Goal: Task Accomplishment & Management: Manage account settings

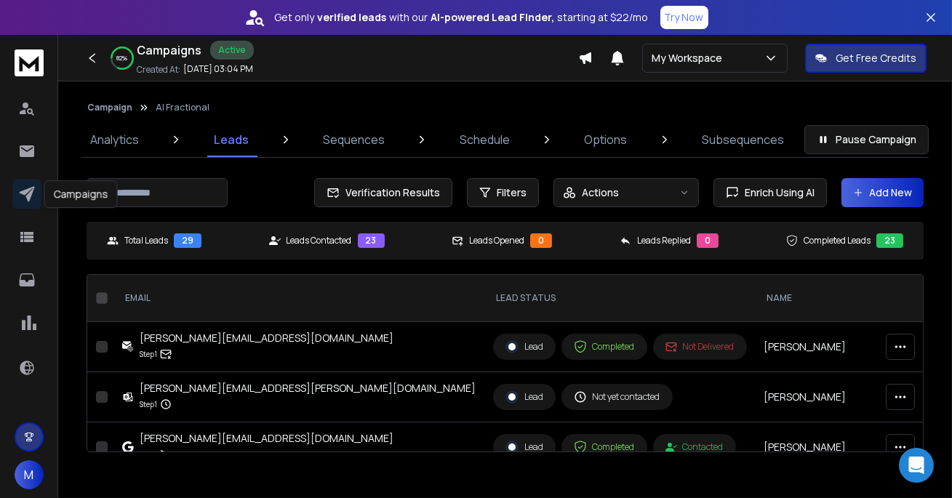
click at [19, 188] on icon at bounding box center [26, 194] width 17 height 17
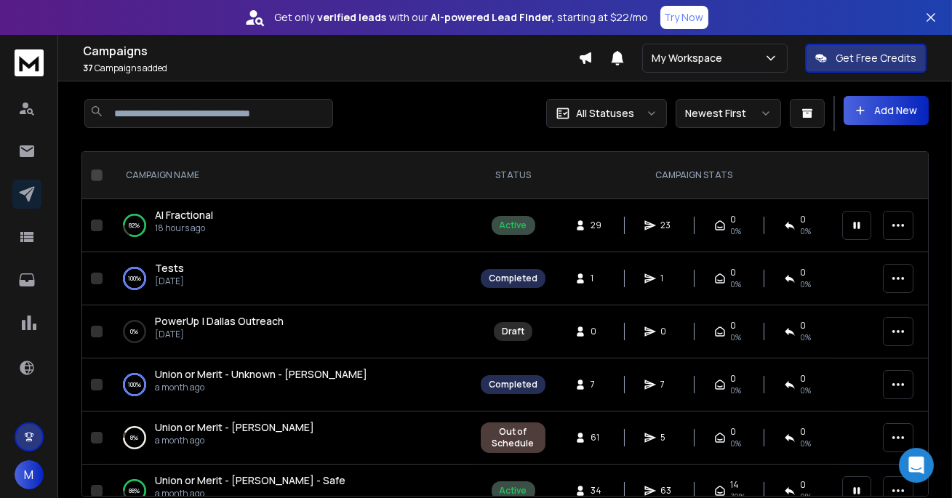
click at [223, 218] on div "82 % AI Fractional 18 hours ago" at bounding box center [290, 225] width 335 height 35
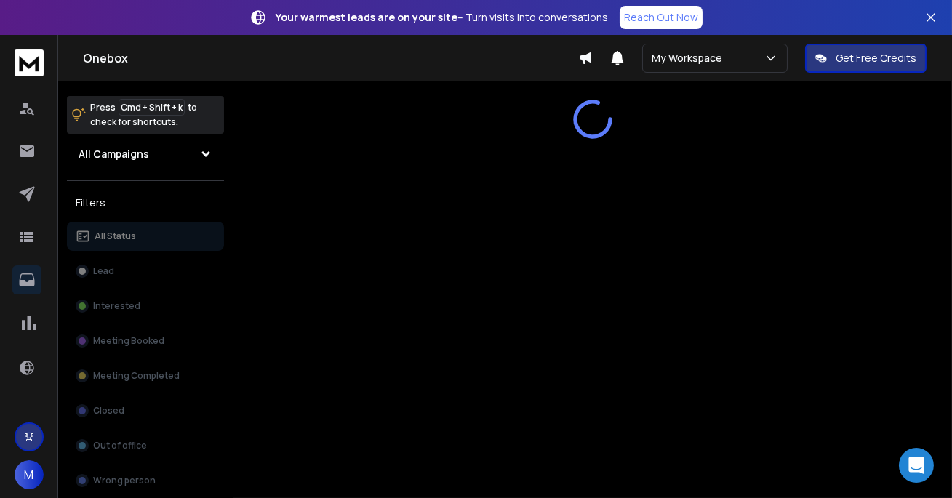
click at [143, 208] on h3 "Filters" at bounding box center [145, 203] width 157 height 20
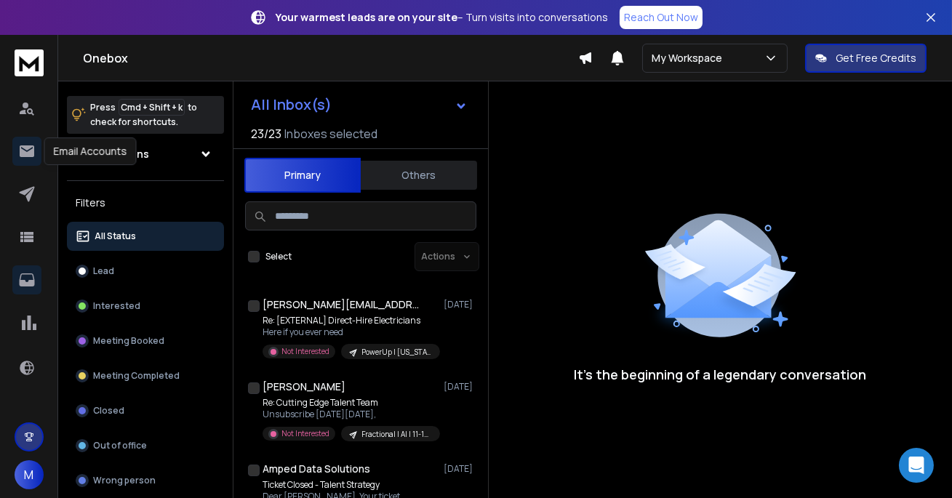
click at [25, 151] on icon at bounding box center [26, 151] width 17 height 17
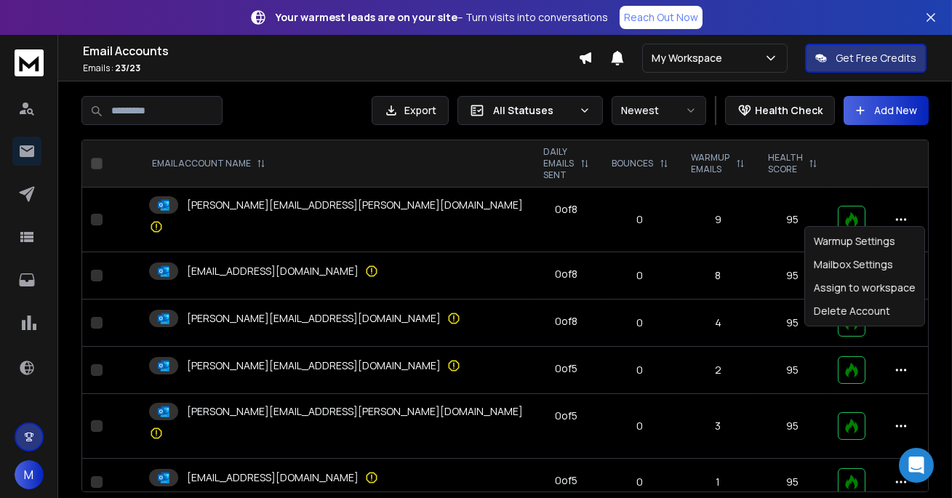
click at [899, 213] on icon at bounding box center [901, 219] width 13 height 13
click at [829, 304] on div "Delete Account" at bounding box center [864, 311] width 113 height 23
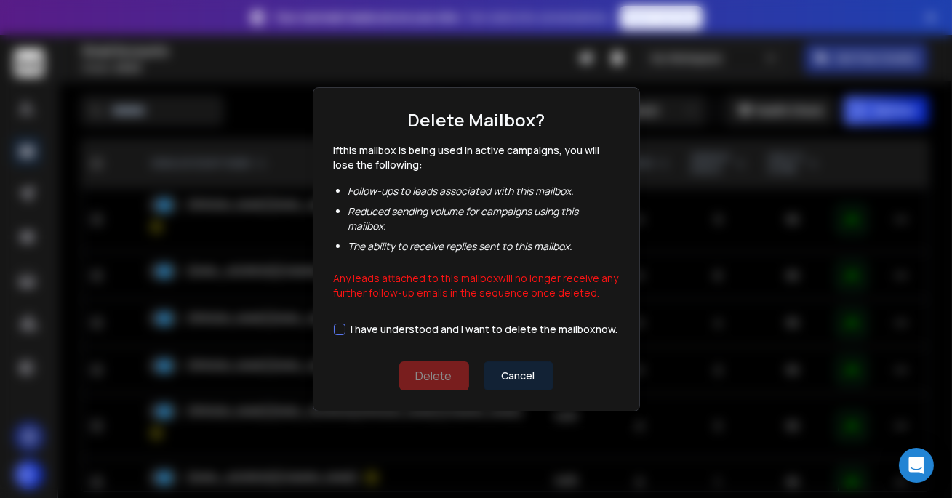
click at [344, 324] on button "I have understood and I want to delete the mailbox now." at bounding box center [340, 330] width 12 height 12
click at [431, 365] on button "Delete" at bounding box center [434, 376] width 70 height 29
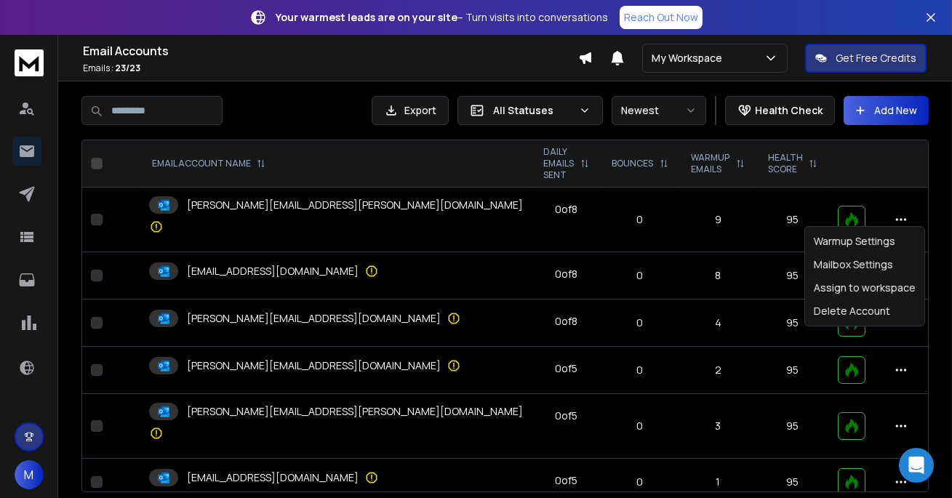
click at [906, 213] on icon at bounding box center [901, 219] width 13 height 13
click at [850, 311] on div "Delete Account" at bounding box center [864, 311] width 113 height 23
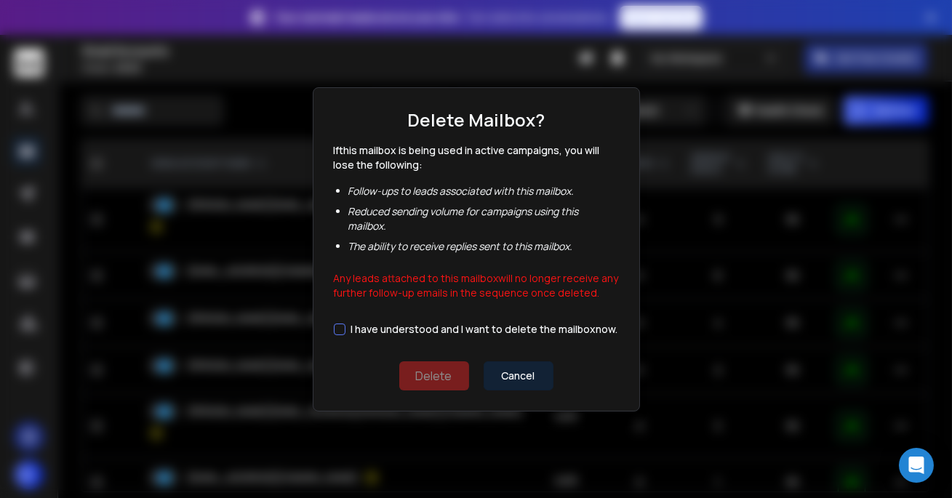
click at [379, 329] on label "I have understood and I want to delete the mailbox now." at bounding box center [484, 329] width 267 height 10
click at [346, 329] on button "I have understood and I want to delete the mailbox now." at bounding box center [340, 330] width 12 height 12
click at [428, 372] on button "Delete" at bounding box center [434, 376] width 70 height 29
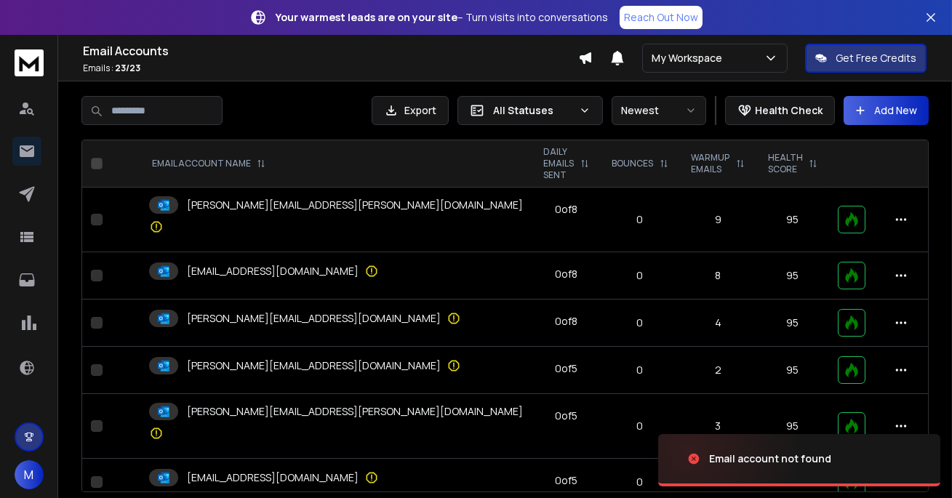
click at [901, 218] on icon at bounding box center [901, 219] width 11 height 2
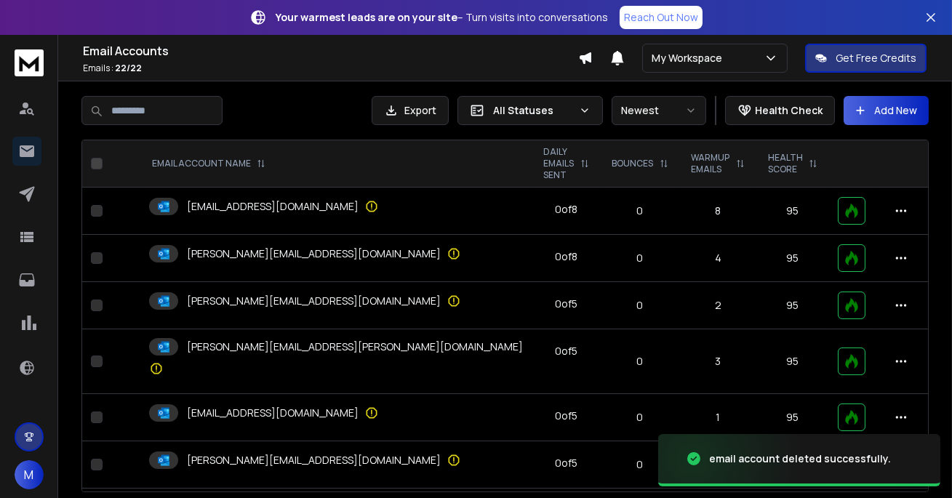
click at [904, 210] on icon at bounding box center [901, 210] width 13 height 13
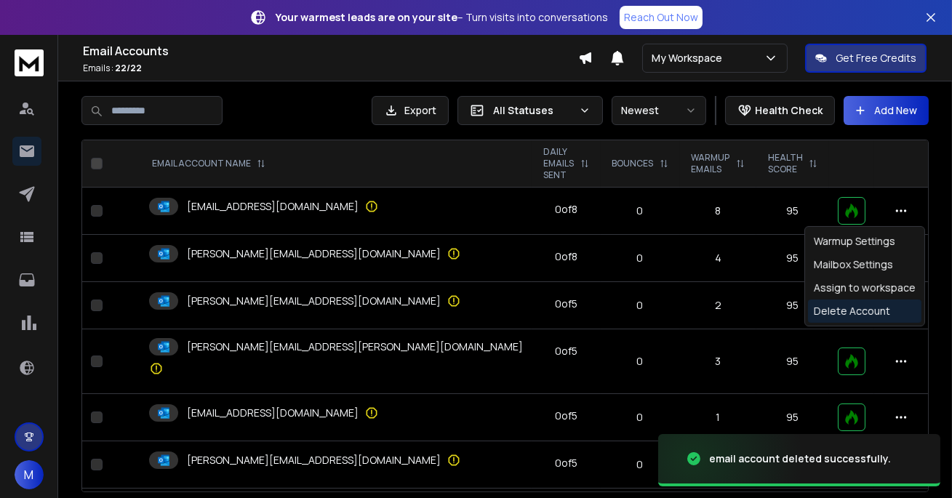
click at [856, 308] on div "Delete Account" at bounding box center [864, 311] width 113 height 23
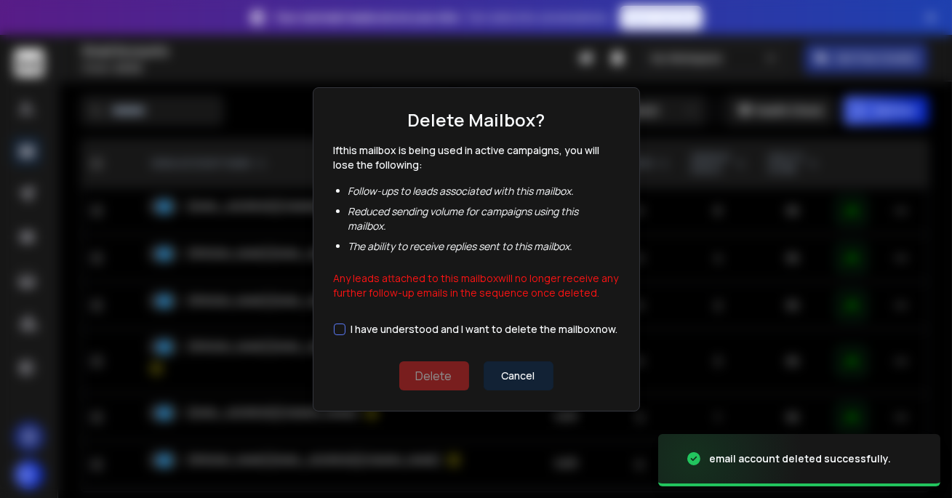
click at [377, 331] on label "I have understood and I want to delete the mailbox now." at bounding box center [484, 329] width 267 height 10
click at [346, 331] on button "I have understood and I want to delete the mailbox now." at bounding box center [340, 330] width 12 height 12
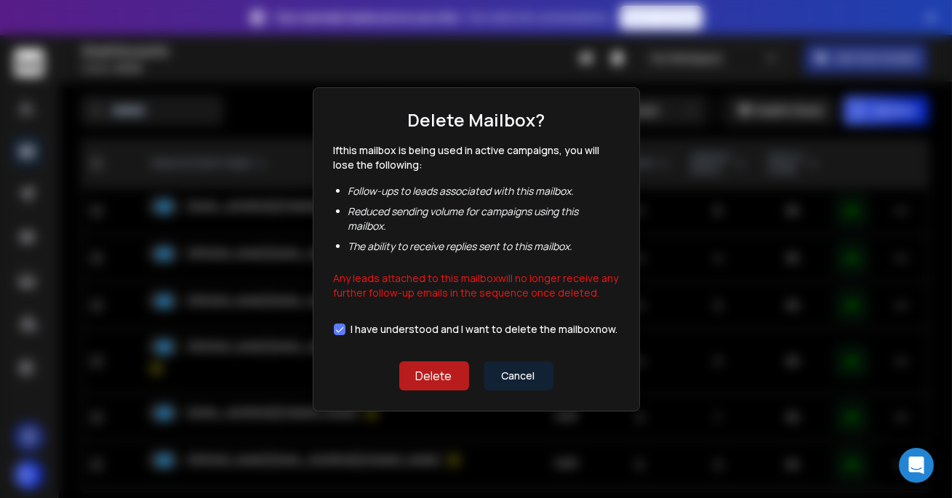
click at [423, 362] on button "Delete" at bounding box center [434, 376] width 70 height 29
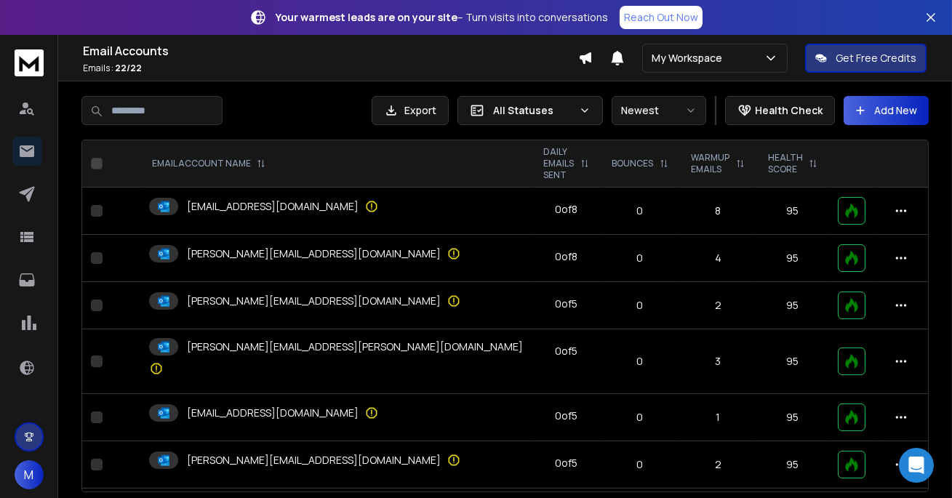
click at [903, 210] on icon at bounding box center [901, 210] width 13 height 13
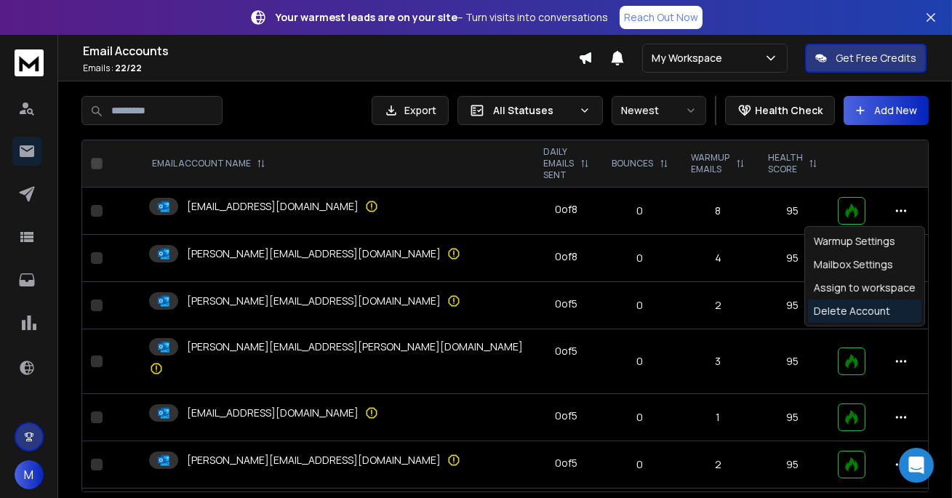
click at [880, 311] on div "Delete Account" at bounding box center [864, 311] width 113 height 23
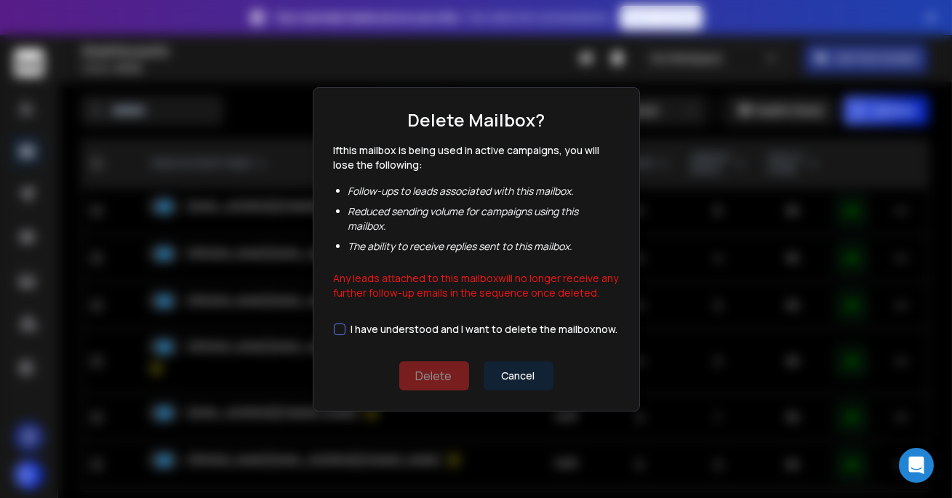
click at [348, 336] on div "Delete Mailbox? If this mailbox is being used in active campaigns, you will los…" at bounding box center [476, 249] width 285 height 282
click at [341, 334] on button "I have understood and I want to delete the mailbox now." at bounding box center [340, 330] width 12 height 12
click at [428, 372] on button "Delete" at bounding box center [434, 376] width 70 height 29
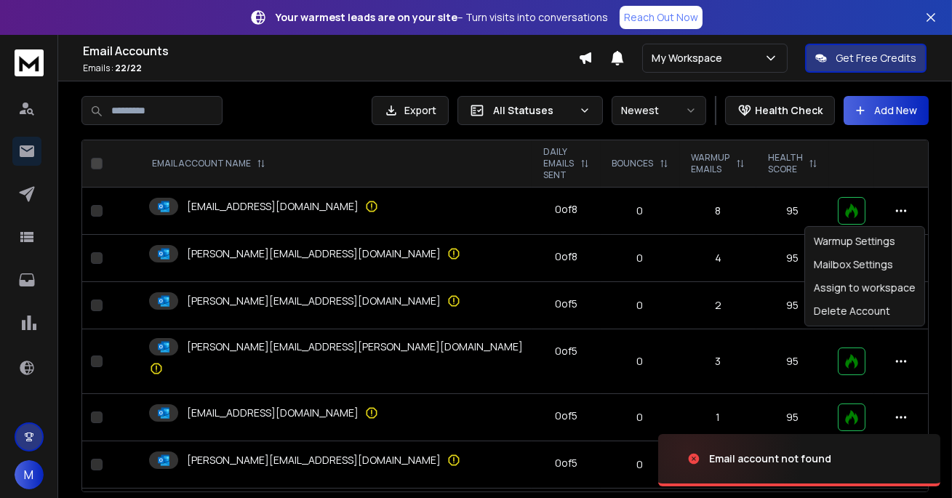
click at [905, 212] on icon at bounding box center [901, 210] width 13 height 13
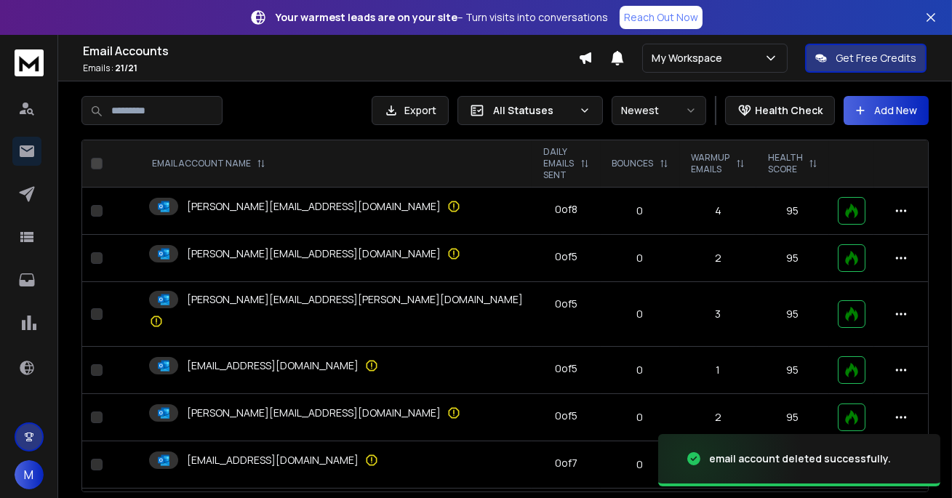
click at [907, 206] on icon at bounding box center [901, 210] width 13 height 13
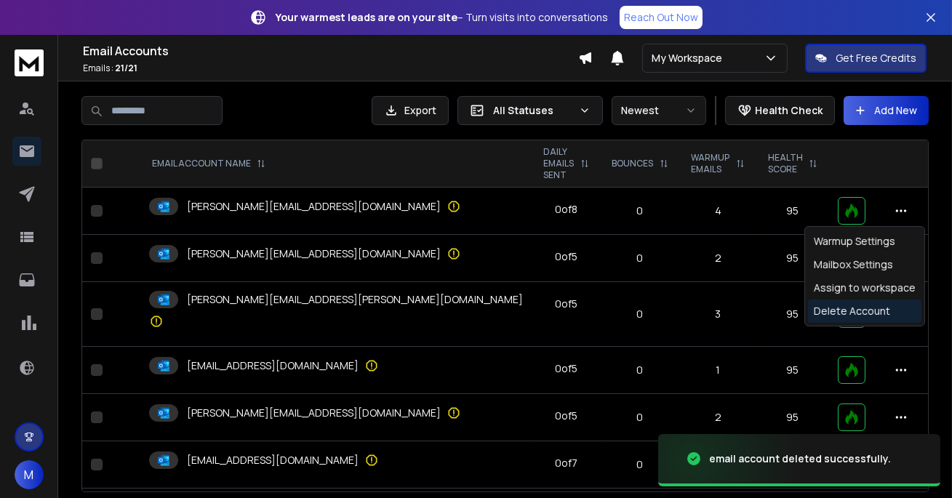
click at [830, 314] on div "Delete Account" at bounding box center [864, 311] width 113 height 23
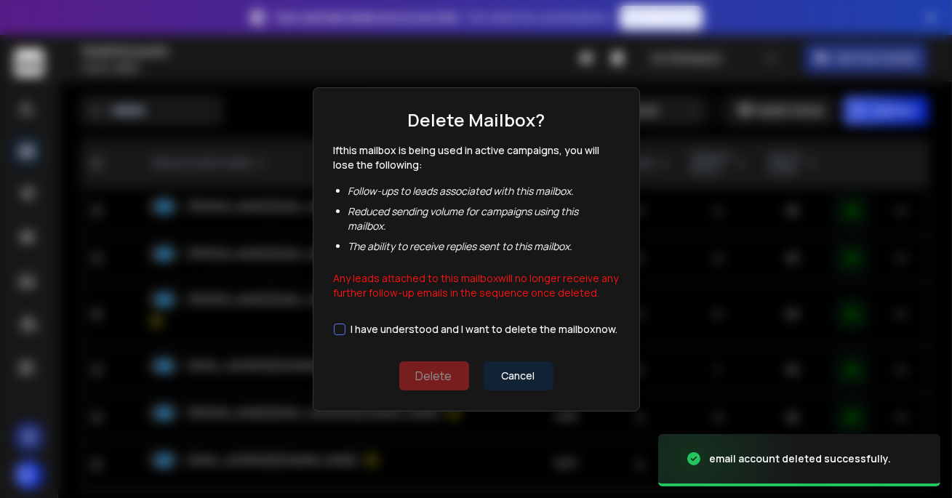
click at [408, 335] on label "I have understood and I want to delete the mailbox now." at bounding box center [484, 329] width 267 height 10
click at [346, 335] on button "I have understood and I want to delete the mailbox now." at bounding box center [340, 330] width 12 height 12
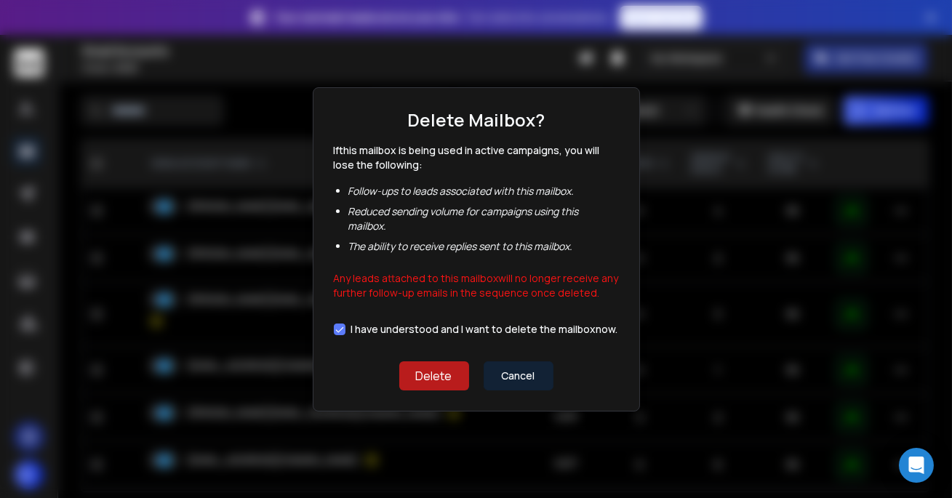
click at [417, 369] on button "Delete" at bounding box center [434, 376] width 70 height 29
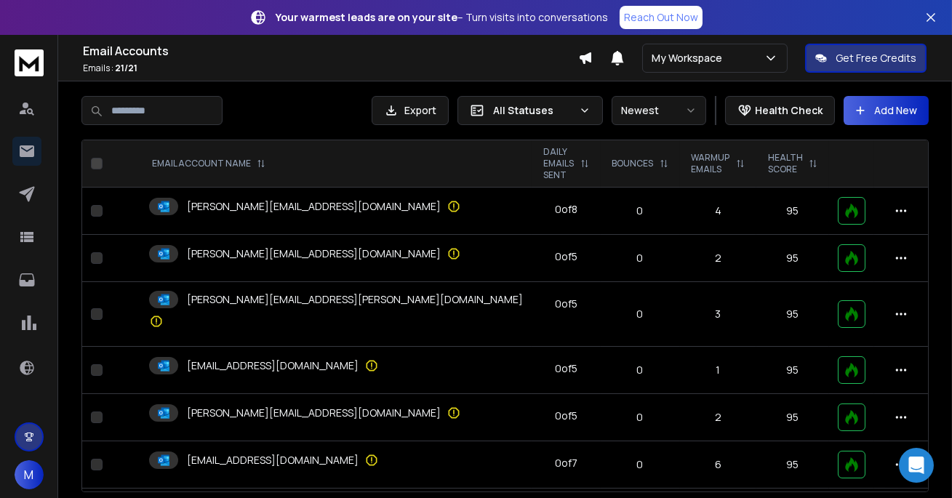
click at [899, 212] on icon at bounding box center [901, 210] width 13 height 13
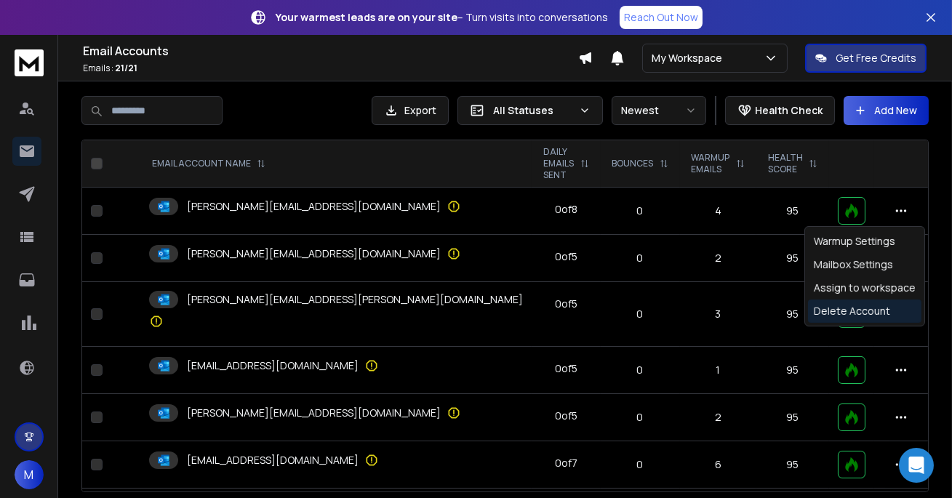
click at [866, 310] on div "Delete Account" at bounding box center [864, 311] width 113 height 23
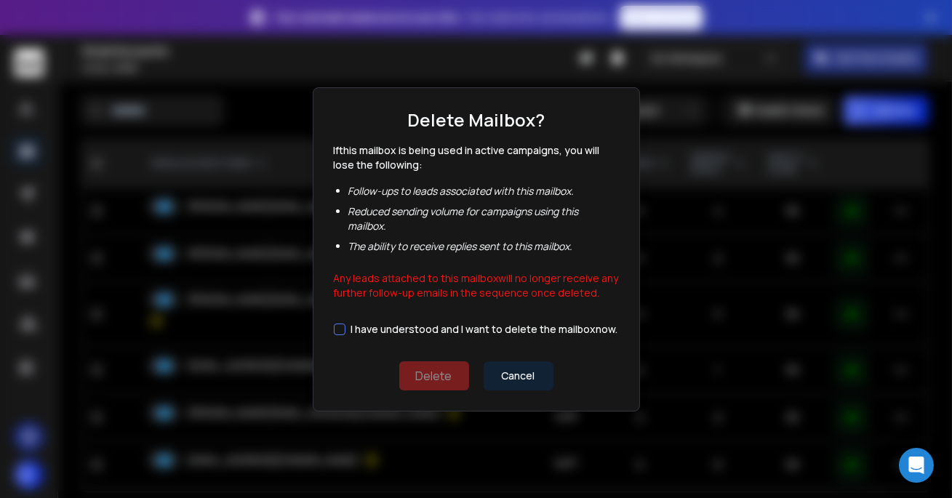
click at [426, 325] on label "I have understood and I want to delete the mailbox now." at bounding box center [484, 329] width 267 height 10
click at [346, 325] on button "I have understood and I want to delete the mailbox now." at bounding box center [340, 330] width 12 height 12
click at [431, 375] on button "Delete" at bounding box center [434, 376] width 70 height 29
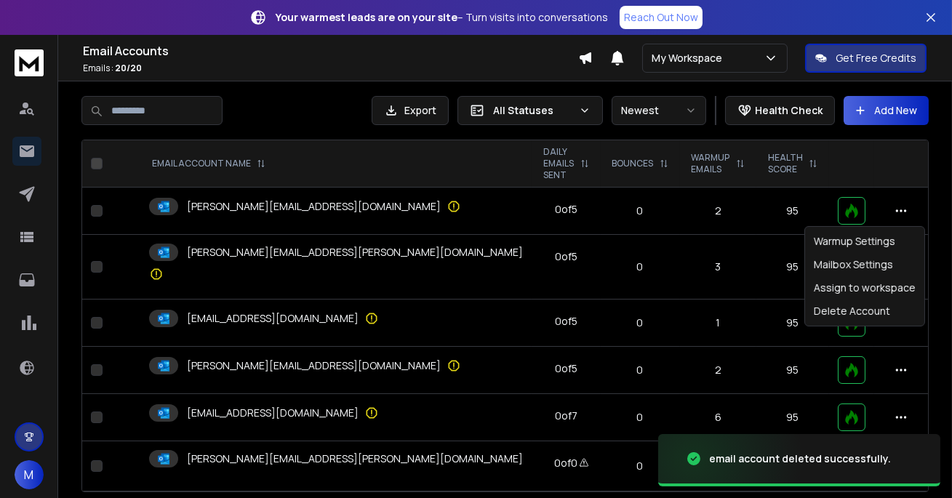
click at [898, 208] on icon at bounding box center [901, 210] width 13 height 13
click at [855, 311] on div "Delete Account" at bounding box center [864, 311] width 113 height 23
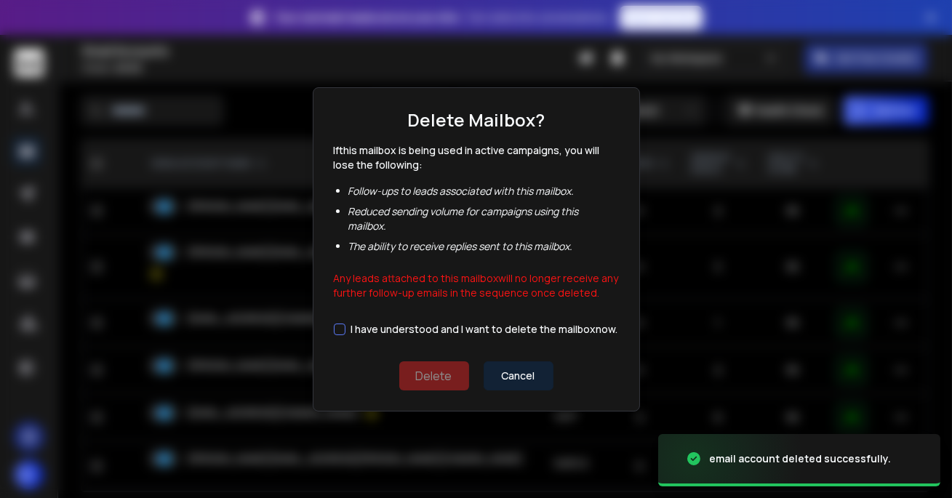
click at [441, 337] on div "Delete Mailbox? If this mailbox is being used in active campaigns, you will los…" at bounding box center [476, 249] width 285 height 282
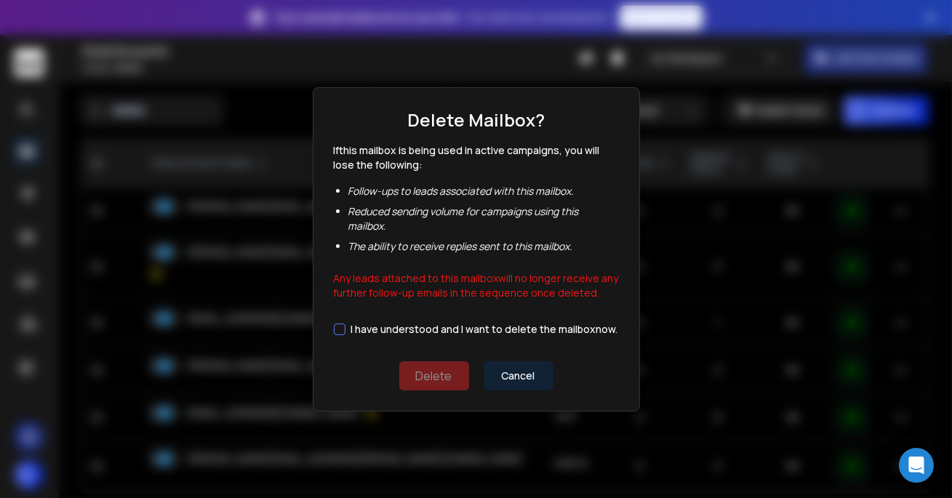
click at [435, 326] on label "I have understood and I want to delete the mailbox now." at bounding box center [484, 329] width 267 height 10
click at [346, 326] on button "I have understood and I want to delete the mailbox now." at bounding box center [340, 330] width 12 height 12
click at [435, 373] on button "Delete" at bounding box center [434, 376] width 70 height 29
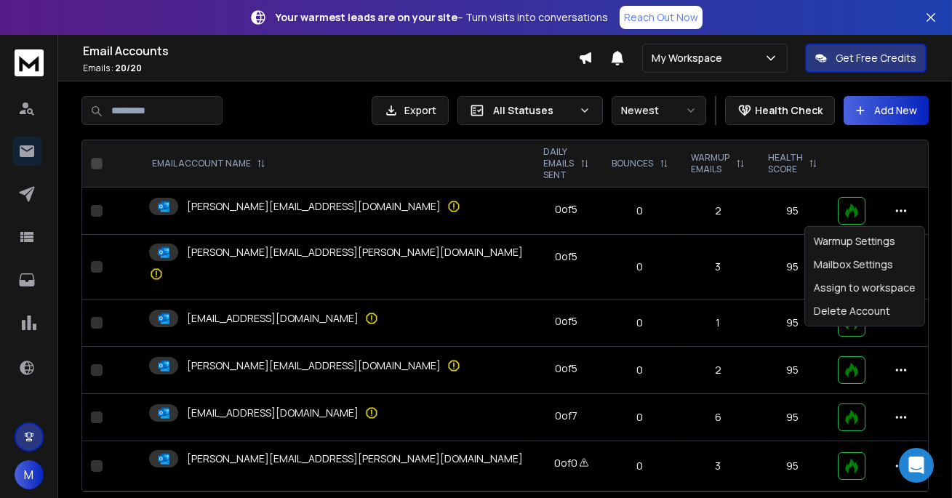
click at [900, 204] on icon at bounding box center [901, 210] width 13 height 13
click at [868, 314] on div "Delete Account" at bounding box center [864, 311] width 113 height 23
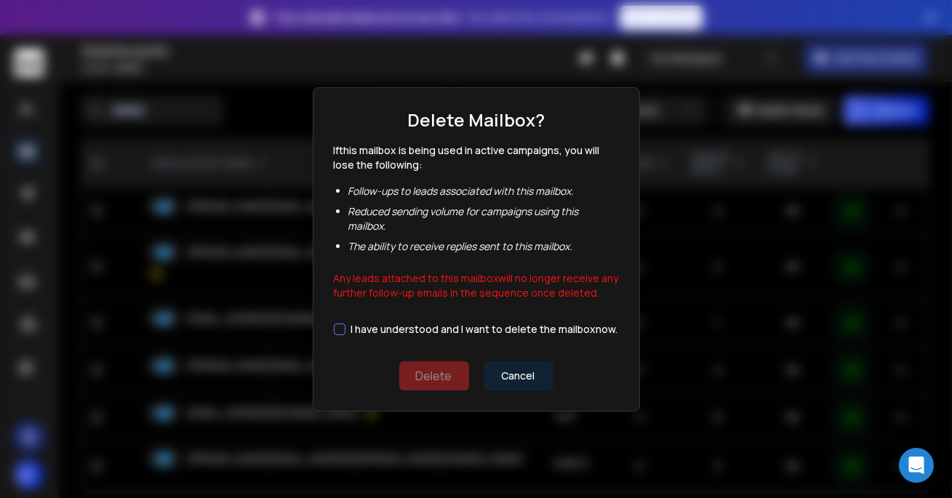
click at [416, 337] on div "Delete Mailbox? If this mailbox is being used in active campaigns, you will los…" at bounding box center [476, 249] width 285 height 282
click at [415, 335] on label "I have understood and I want to delete the mailbox now." at bounding box center [484, 329] width 267 height 10
click at [346, 335] on button "I have understood and I want to delete the mailbox now." at bounding box center [340, 330] width 12 height 12
click at [423, 376] on button "Delete" at bounding box center [434, 376] width 70 height 29
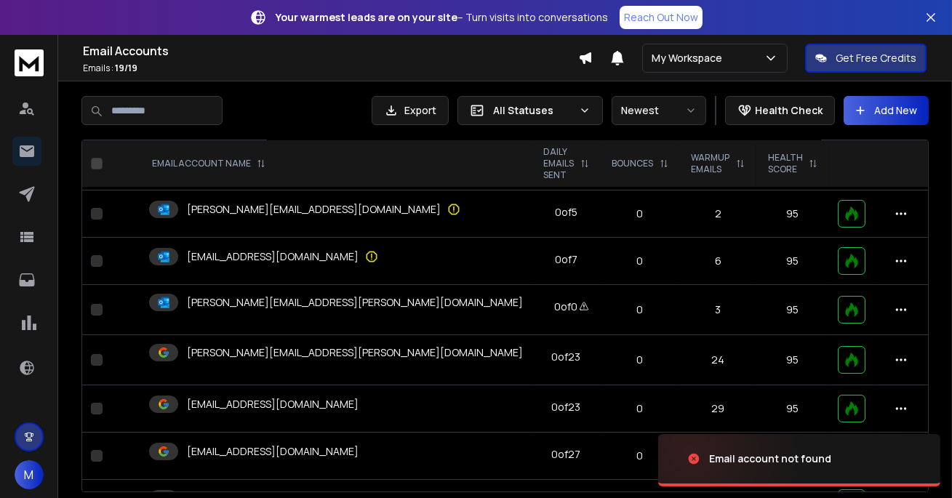
scroll to position [107, 0]
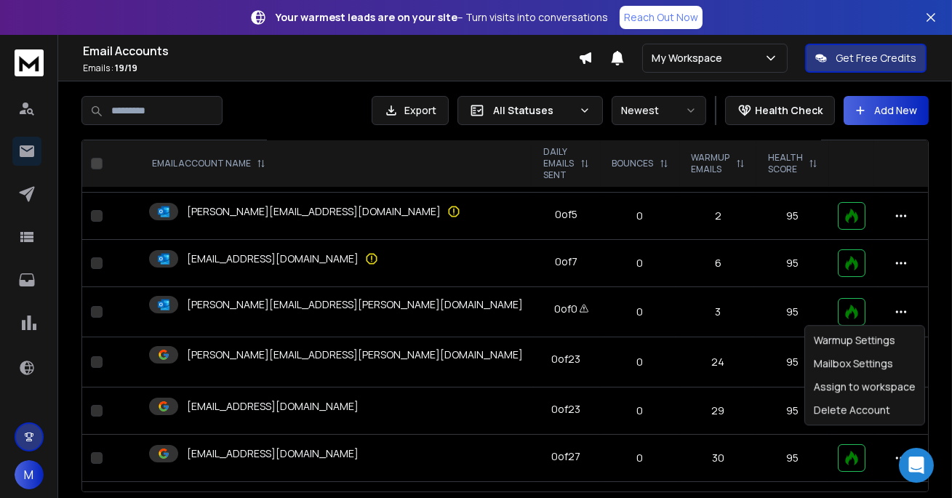
click at [900, 309] on icon at bounding box center [901, 312] width 13 height 13
click at [836, 407] on div "Delete Account" at bounding box center [864, 410] width 113 height 23
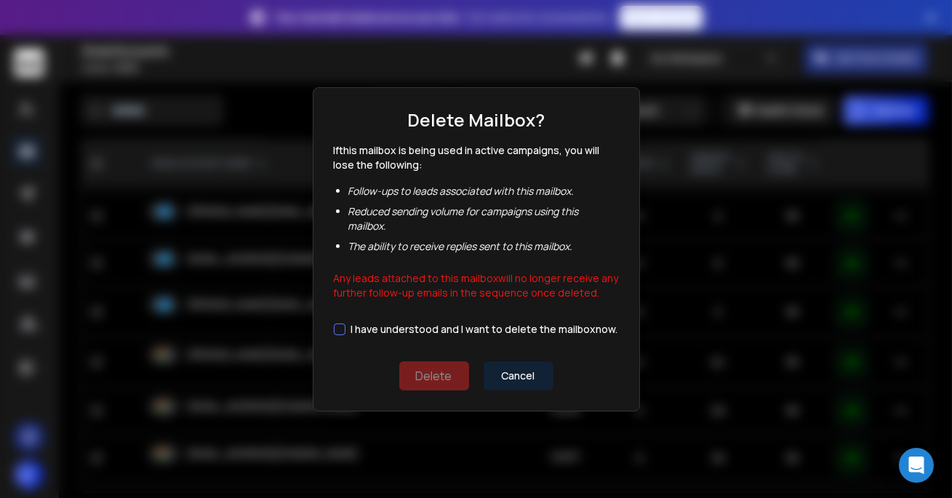
click at [404, 326] on label "I have understood and I want to delete the mailbox now." at bounding box center [484, 329] width 267 height 10
click at [346, 326] on button "I have understood and I want to delete the mailbox now." at bounding box center [340, 330] width 12 height 12
click at [426, 386] on button "Delete" at bounding box center [434, 376] width 70 height 29
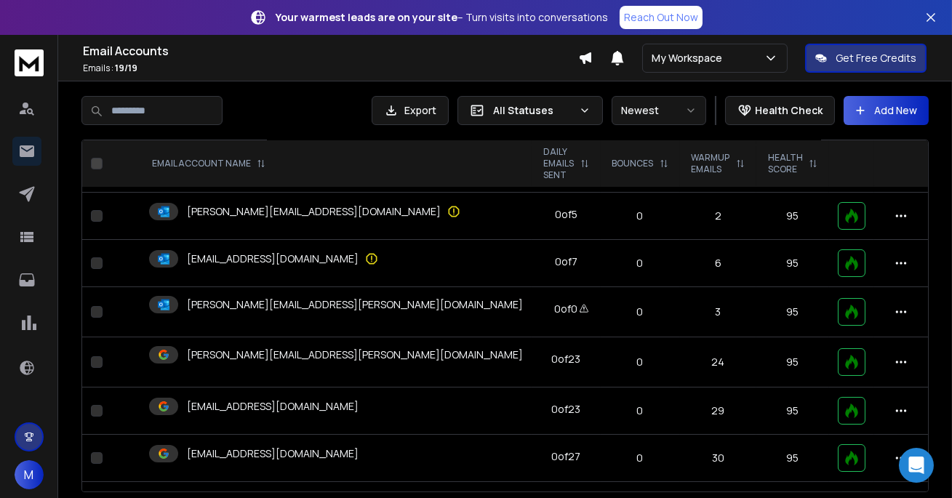
scroll to position [0, 0]
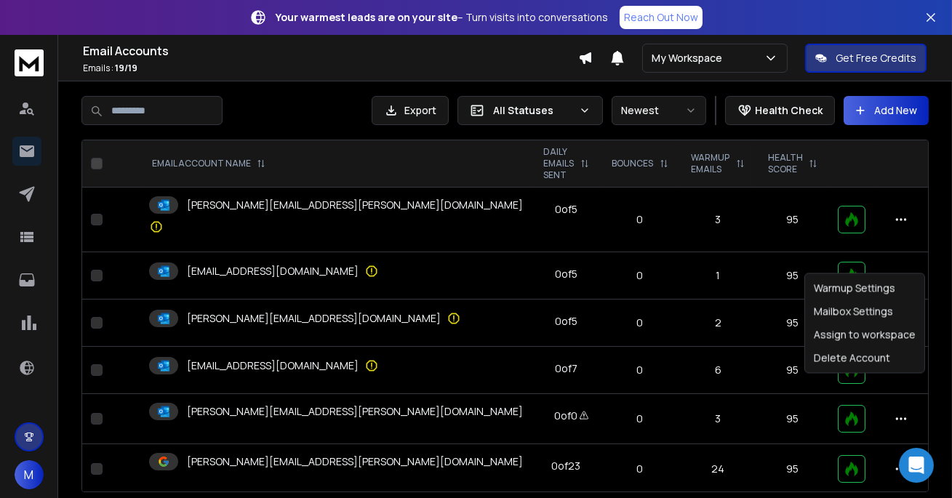
click at [904, 269] on icon at bounding box center [901, 275] width 13 height 13
click at [860, 354] on div "Delete Account" at bounding box center [864, 357] width 113 height 23
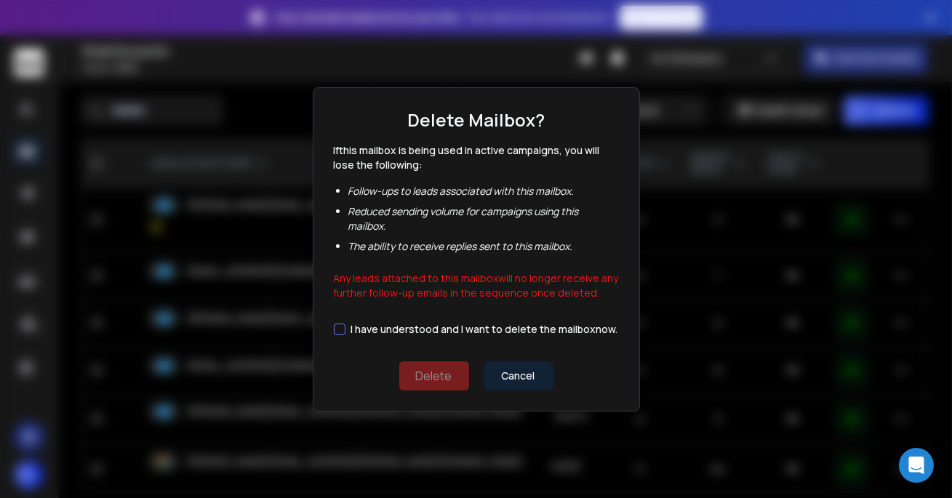
click at [438, 332] on label "I have understood and I want to delete the mailbox now." at bounding box center [484, 329] width 267 height 10
click at [346, 332] on button "I have understood and I want to delete the mailbox now." at bounding box center [340, 330] width 12 height 12
click at [436, 362] on div "Delete Cancel" at bounding box center [476, 376] width 154 height 29
click at [436, 381] on button "Delete" at bounding box center [434, 376] width 70 height 29
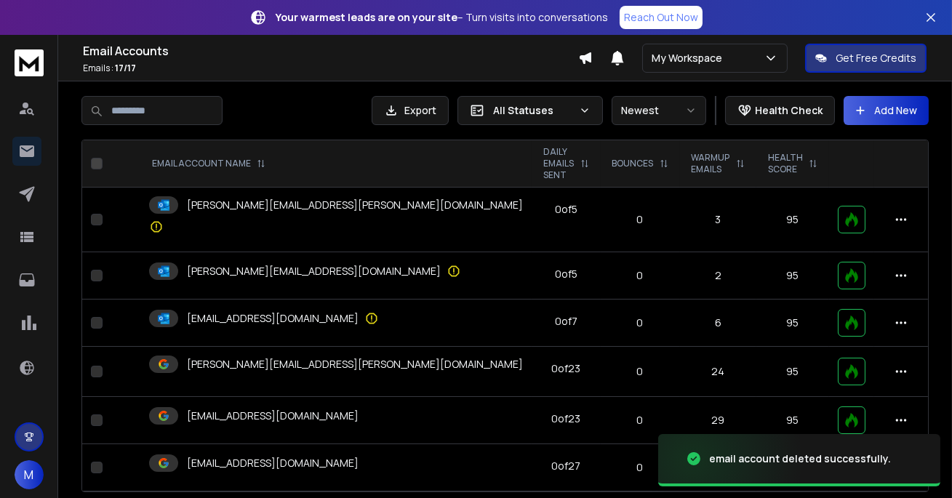
click at [904, 213] on icon at bounding box center [901, 219] width 13 height 13
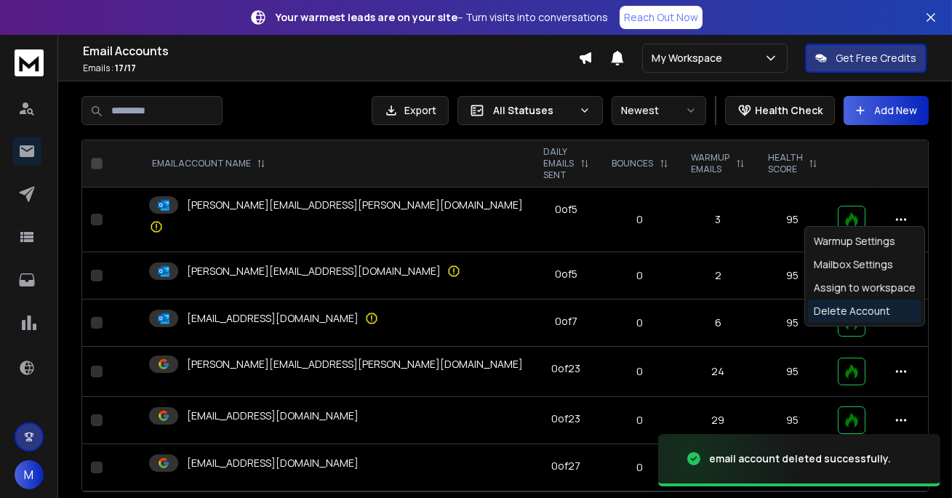
click at [866, 310] on div "Delete Account" at bounding box center [864, 311] width 113 height 23
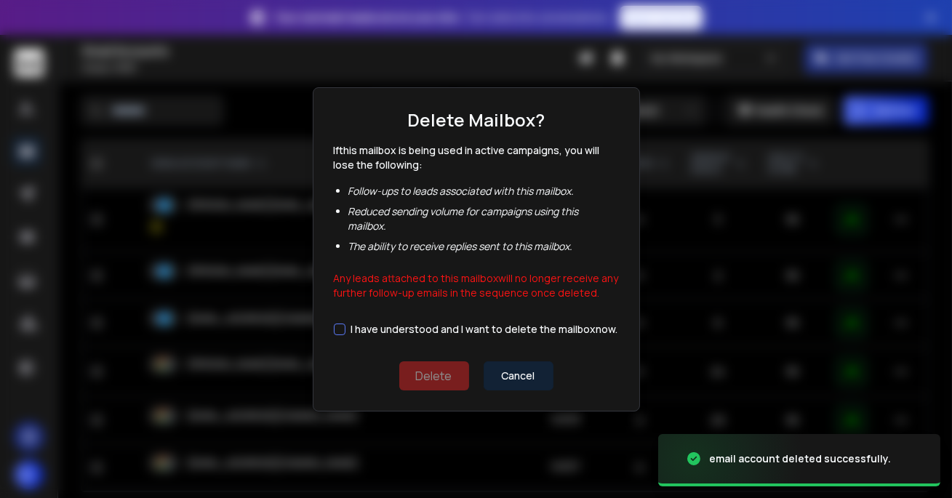
click at [369, 326] on label "I have understood and I want to delete the mailbox now." at bounding box center [484, 329] width 267 height 10
click at [346, 326] on button "I have understood and I want to delete the mailbox now." at bounding box center [340, 330] width 12 height 12
click at [444, 372] on button "Delete" at bounding box center [434, 376] width 70 height 29
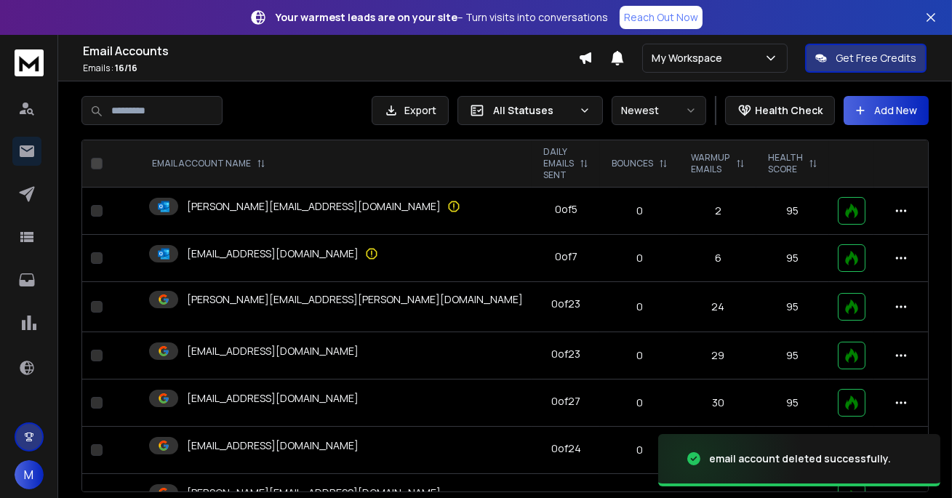
click at [901, 210] on icon at bounding box center [901, 211] width 11 height 2
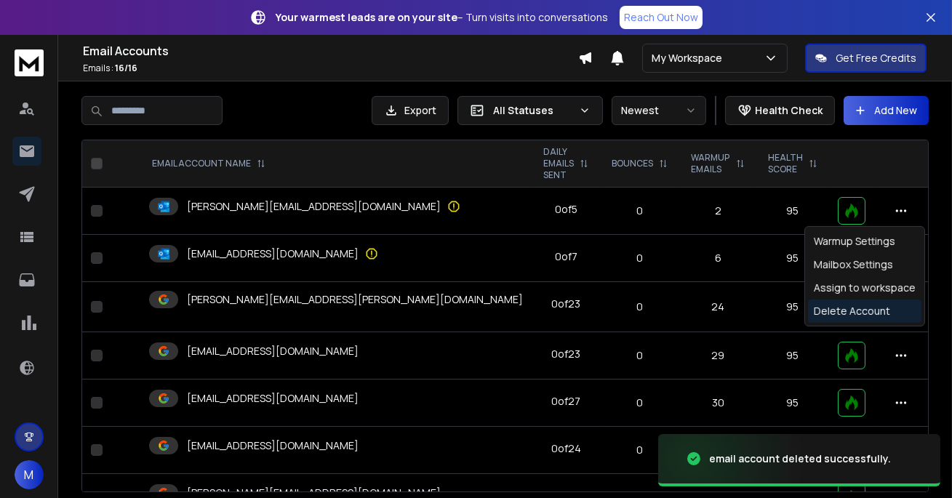
click at [874, 312] on div "Delete Account" at bounding box center [864, 311] width 113 height 23
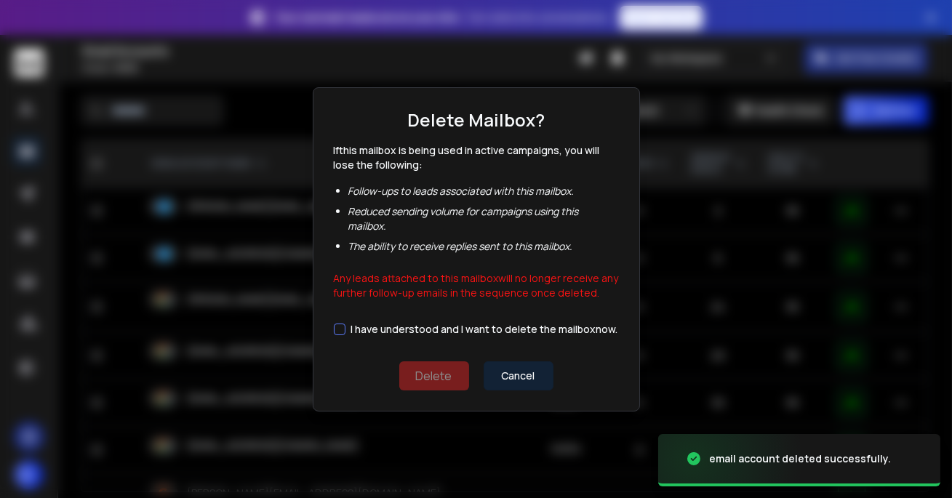
click at [418, 327] on label "I have understood and I want to delete the mailbox now." at bounding box center [484, 329] width 267 height 10
click at [346, 327] on button "I have understood and I want to delete the mailbox now." at bounding box center [340, 330] width 12 height 12
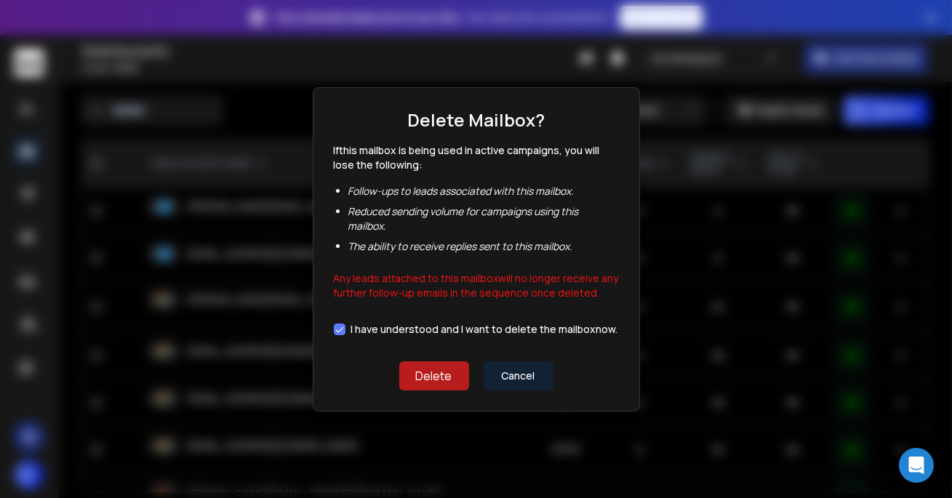
click at [418, 374] on button "Delete" at bounding box center [434, 376] width 70 height 29
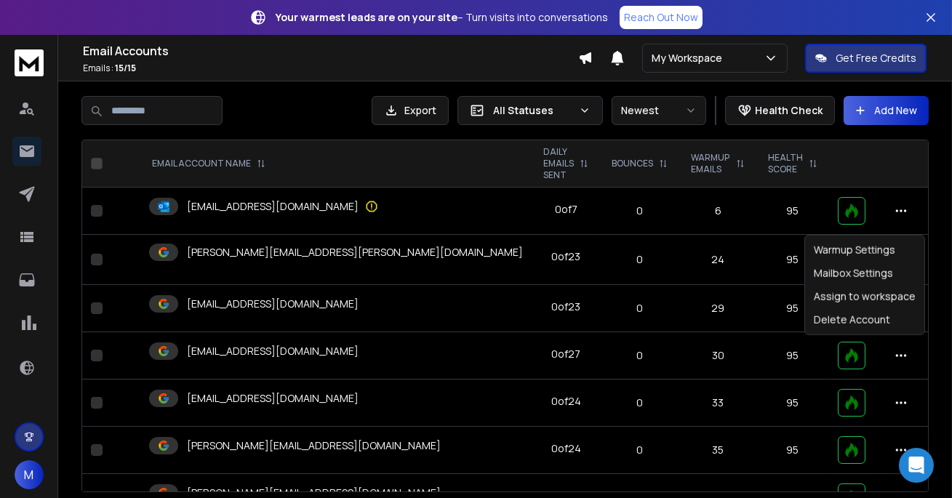
click at [902, 215] on icon at bounding box center [901, 210] width 13 height 13
click at [840, 330] on div "Delete Account" at bounding box center [864, 319] width 113 height 23
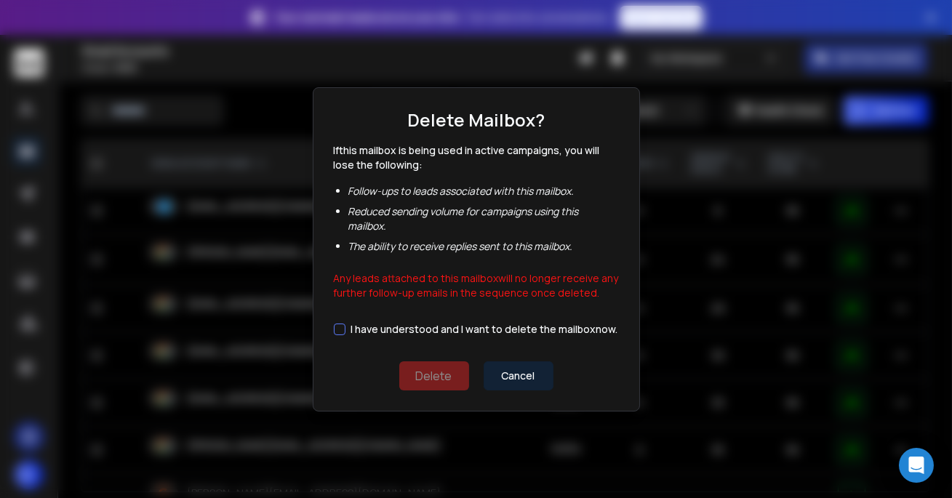
click at [444, 326] on label "I have understood and I want to delete the mailbox now." at bounding box center [484, 329] width 267 height 10
click at [346, 326] on button "I have understood and I want to delete the mailbox now." at bounding box center [340, 330] width 12 height 12
click at [436, 370] on button "Delete" at bounding box center [434, 376] width 70 height 29
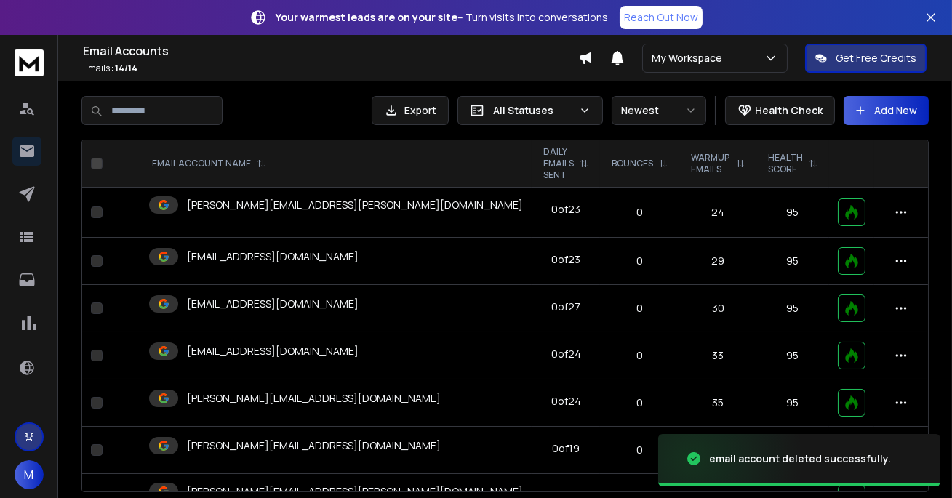
scroll to position [367, 0]
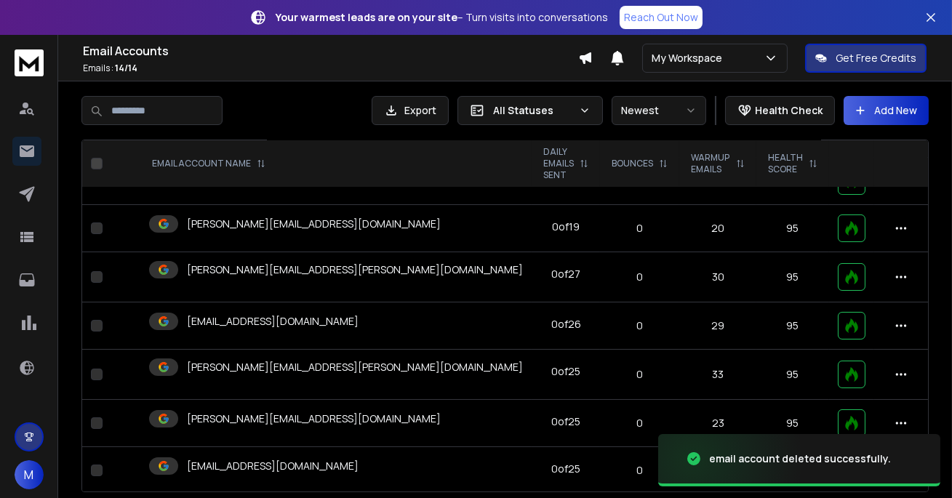
click at [386, 361] on p "[PERSON_NAME][EMAIL_ADDRESS][PERSON_NAME][DOMAIN_NAME]" at bounding box center [355, 367] width 336 height 15
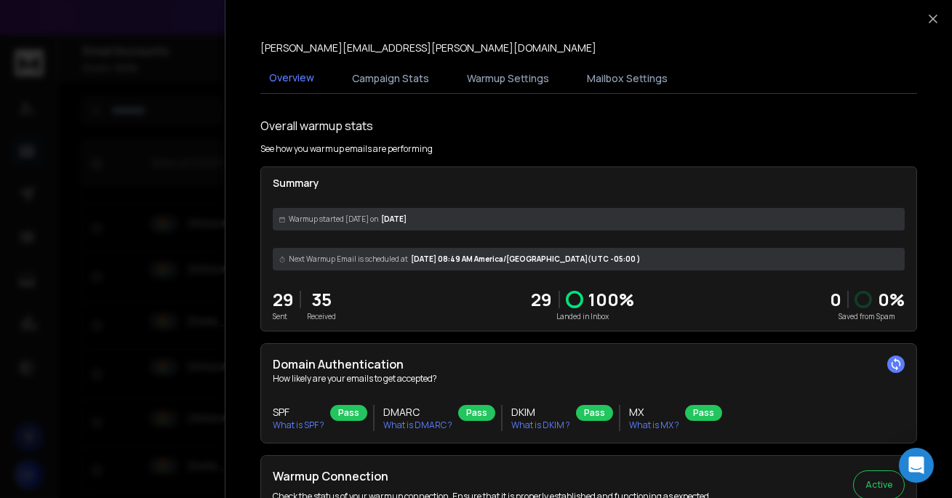
click at [606, 72] on button "Mailbox Settings" at bounding box center [627, 79] width 98 height 32
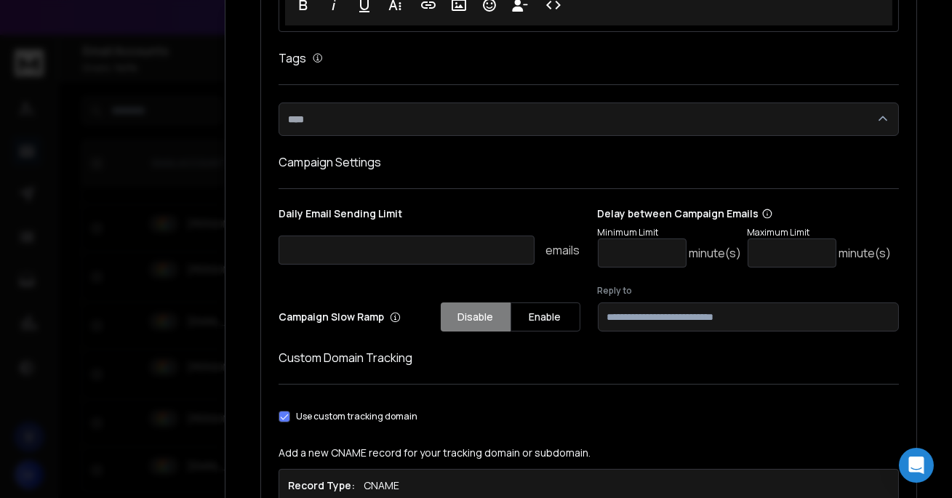
scroll to position [360, 0]
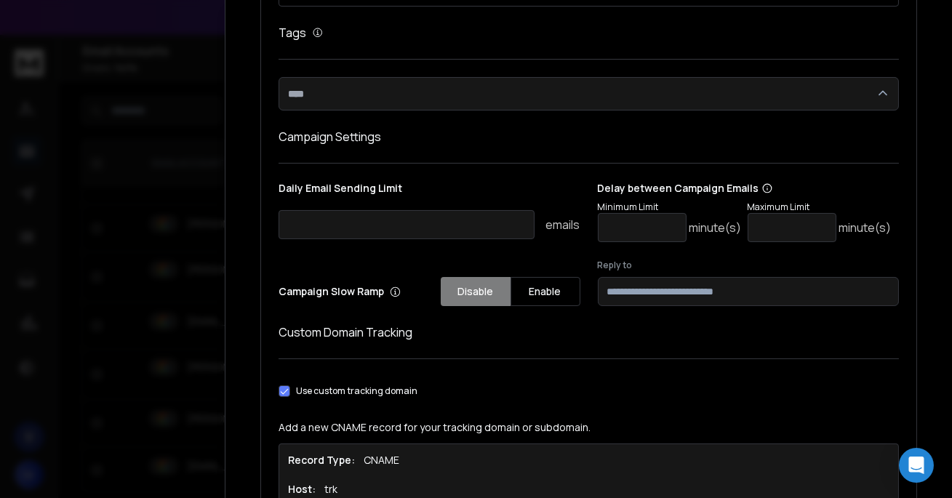
click at [353, 220] on input "**" at bounding box center [407, 224] width 256 height 29
type input "*"
click at [447, 144] on h1 "Campaign Settings" at bounding box center [589, 136] width 621 height 17
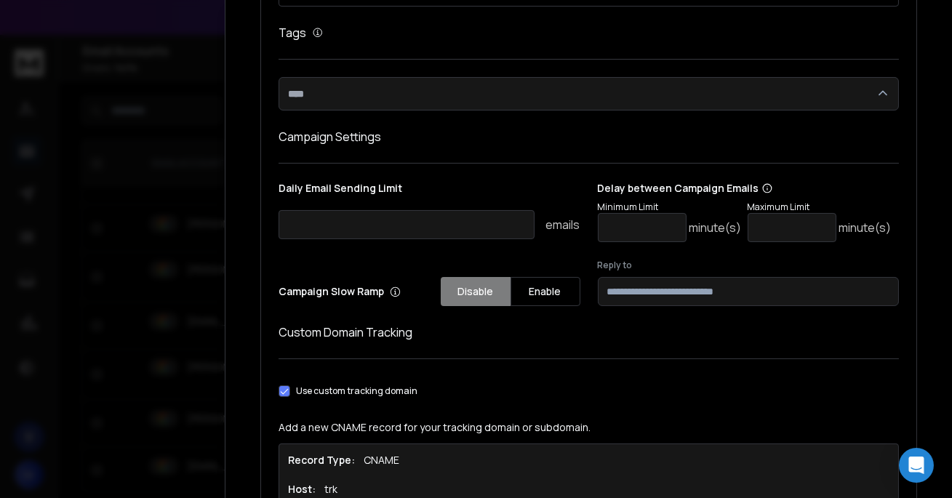
scroll to position [607, 0]
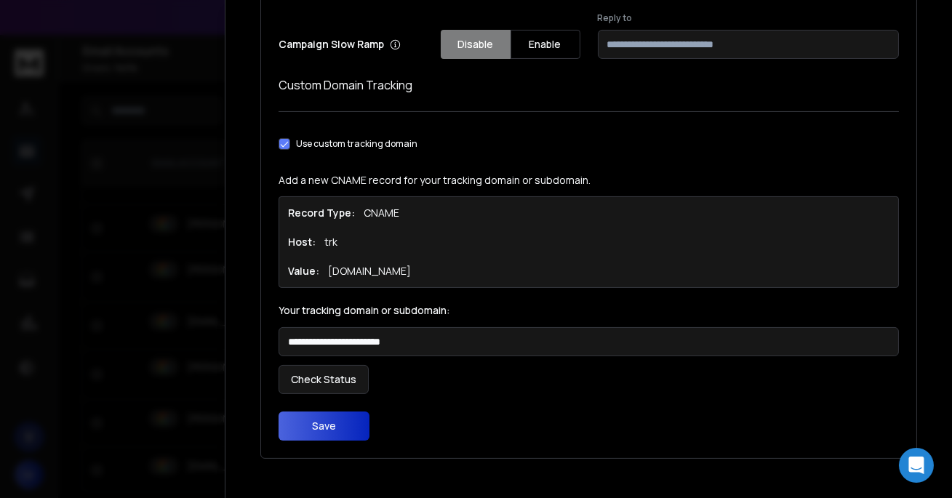
click at [332, 430] on button "Save" at bounding box center [324, 426] width 91 height 29
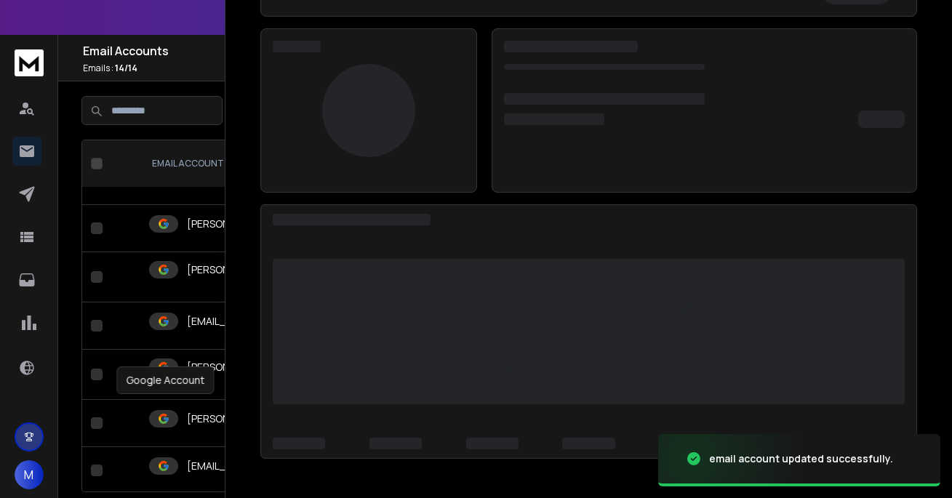
scroll to position [0, 0]
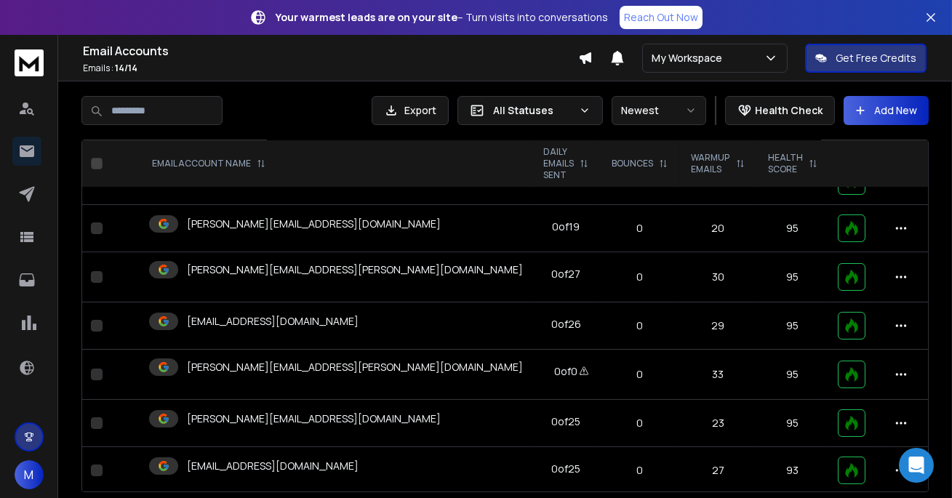
click at [329, 412] on p "[PERSON_NAME][EMAIL_ADDRESS][DOMAIN_NAME]" at bounding box center [314, 419] width 254 height 15
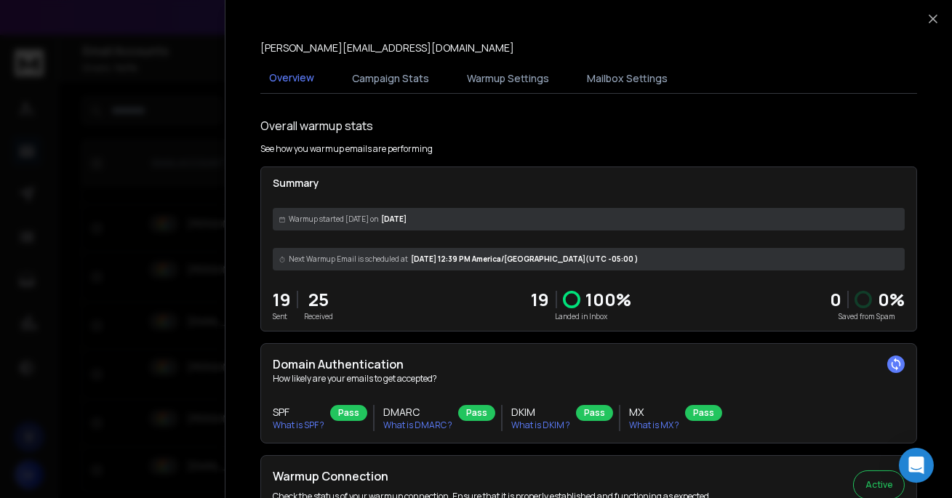
click at [605, 87] on button "Mailbox Settings" at bounding box center [627, 79] width 98 height 32
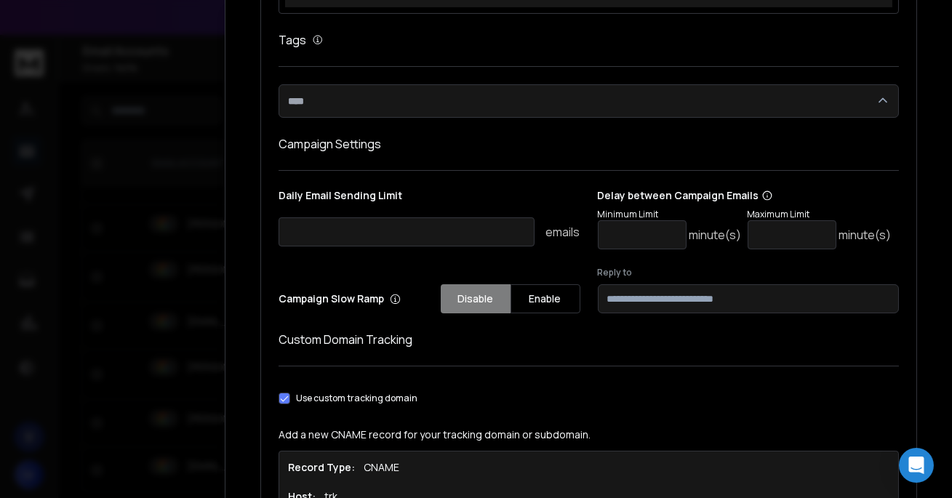
scroll to position [335, 0]
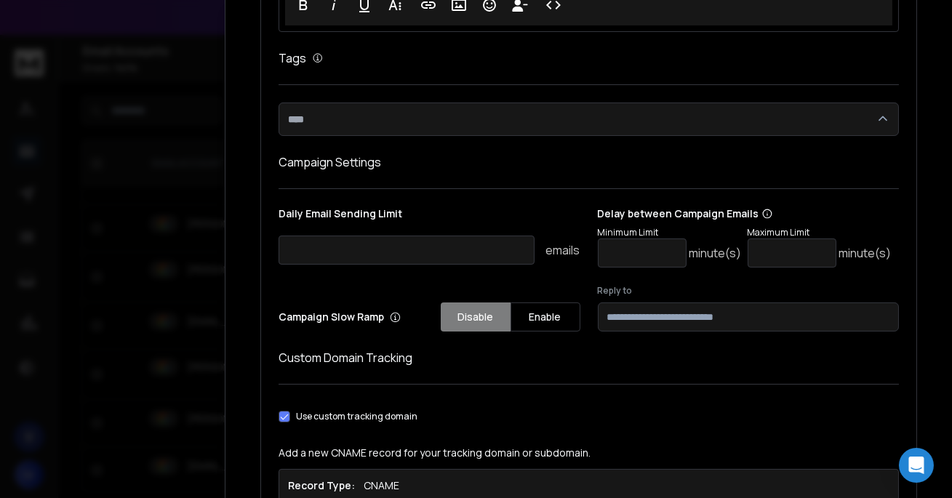
click at [344, 258] on input "**" at bounding box center [407, 250] width 256 height 29
type input "*"
click at [382, 188] on div at bounding box center [589, 188] width 621 height 1
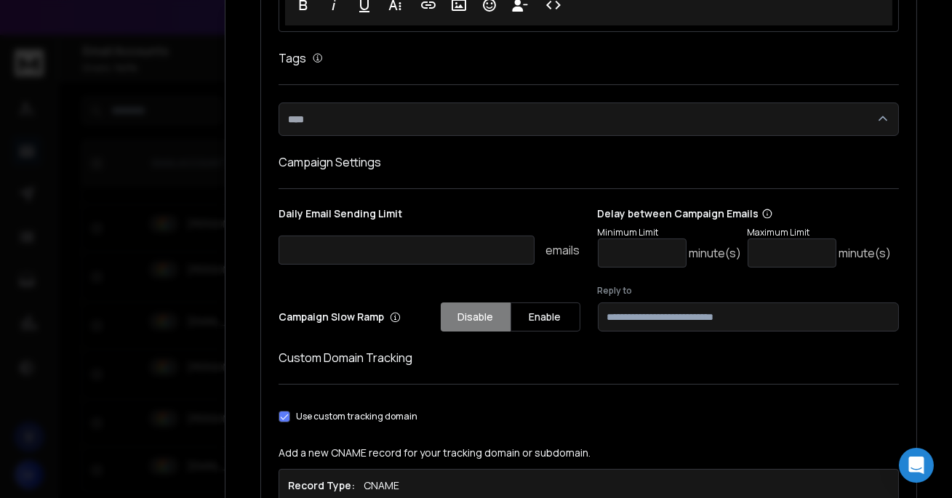
scroll to position [607, 0]
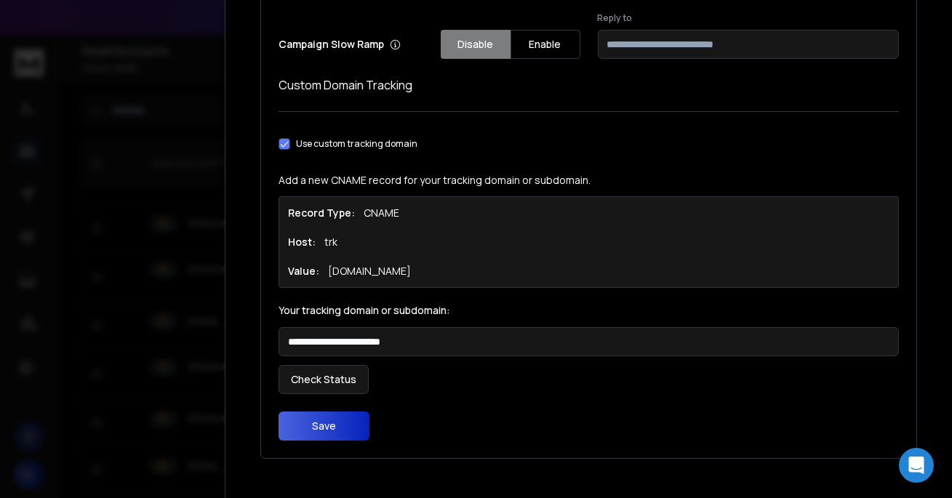
click at [334, 429] on button "Save" at bounding box center [324, 426] width 91 height 29
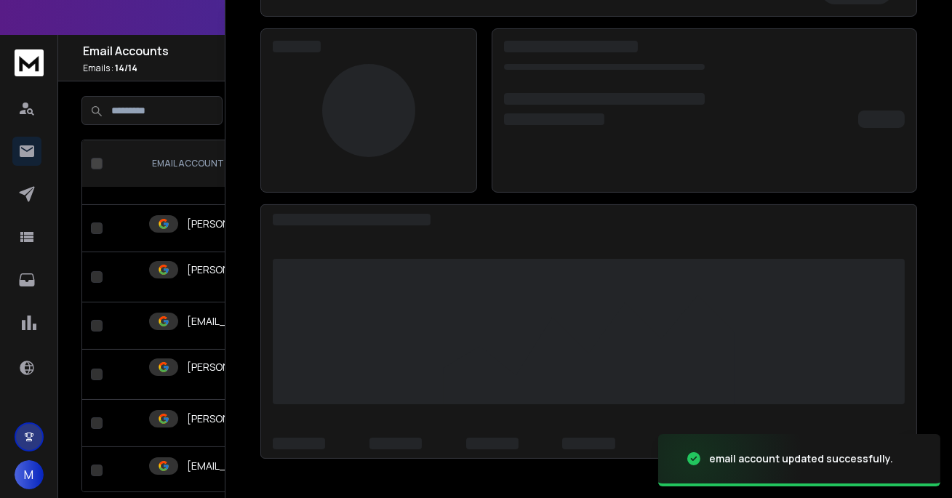
scroll to position [0, 0]
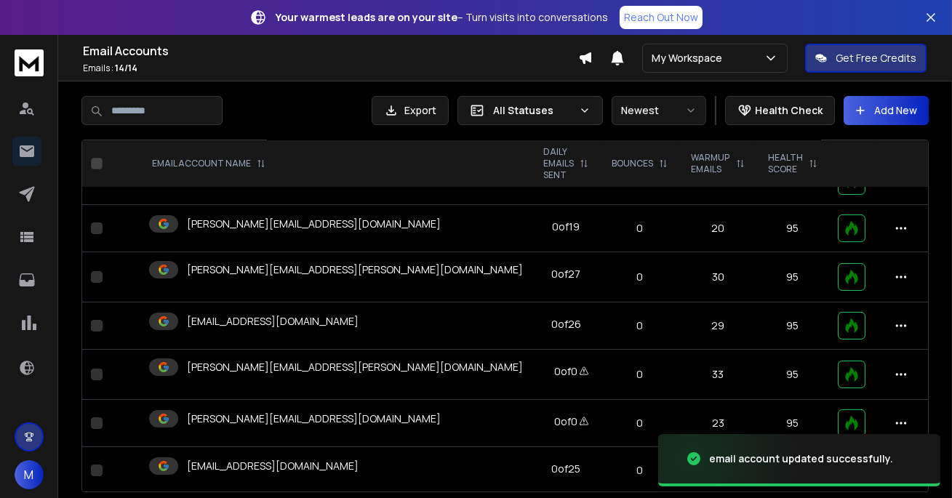
click at [252, 367] on td "[PERSON_NAME][EMAIL_ADDRESS][PERSON_NAME][DOMAIN_NAME]" at bounding box center [335, 375] width 391 height 50
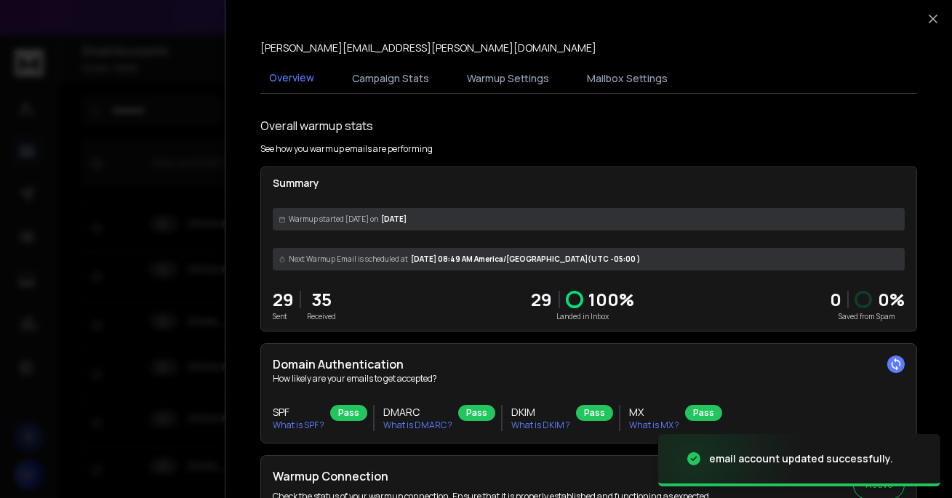
click at [612, 75] on button "Mailbox Settings" at bounding box center [627, 79] width 98 height 32
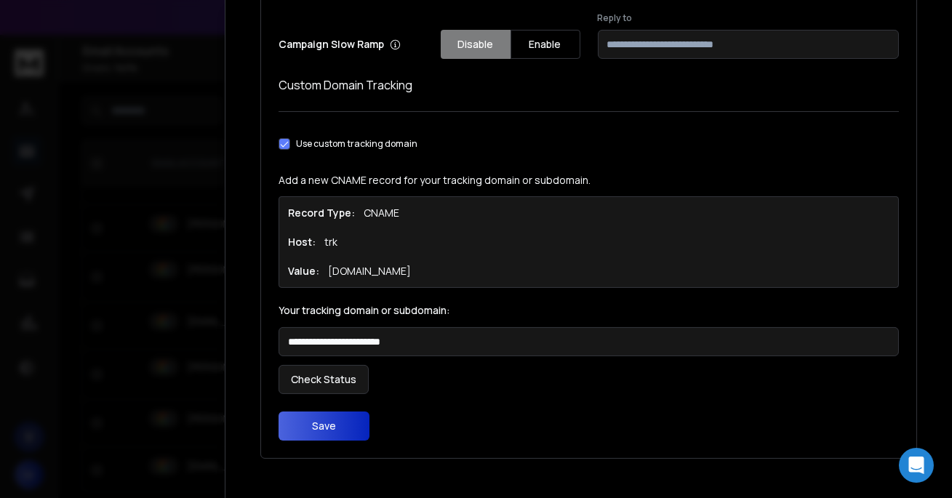
scroll to position [210, 0]
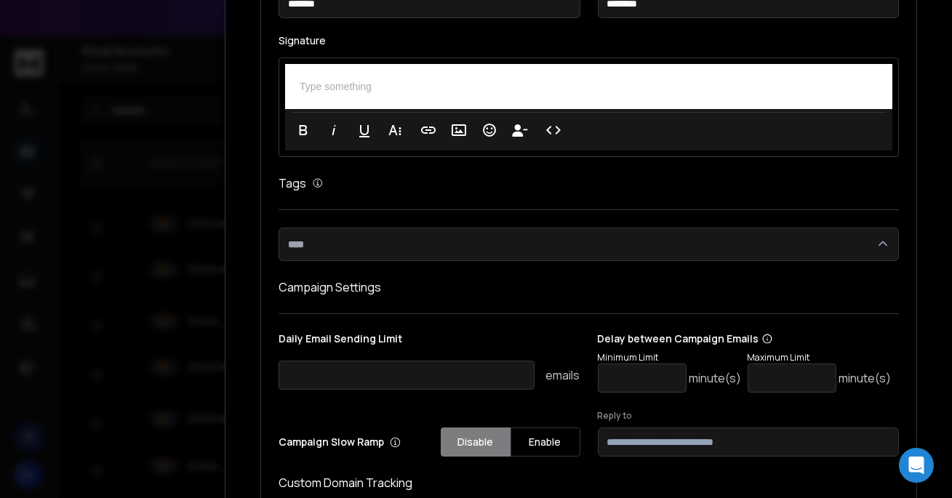
click at [468, 256] on div at bounding box center [589, 244] width 621 height 33
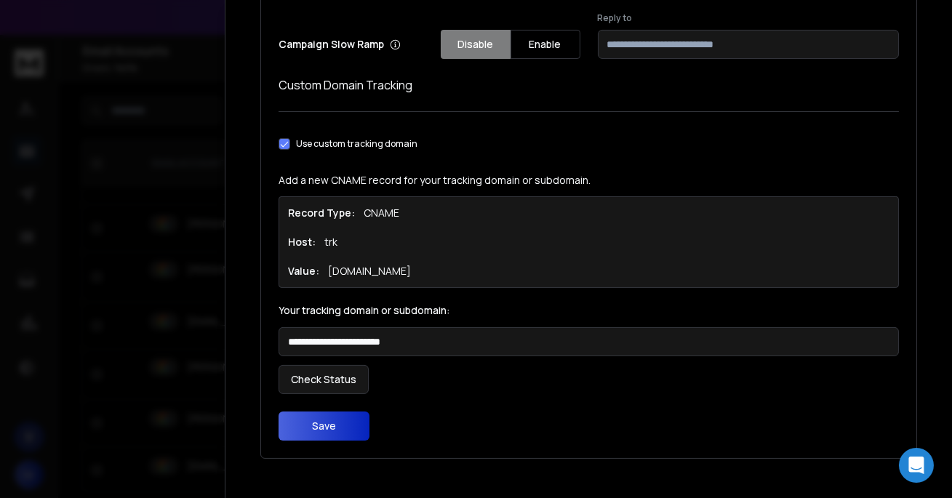
click at [344, 423] on button "Save" at bounding box center [324, 426] width 91 height 29
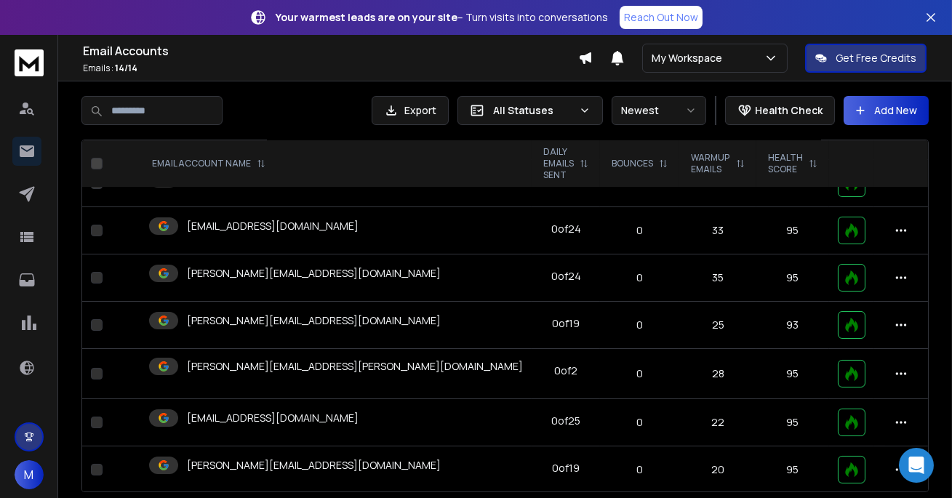
scroll to position [0, 0]
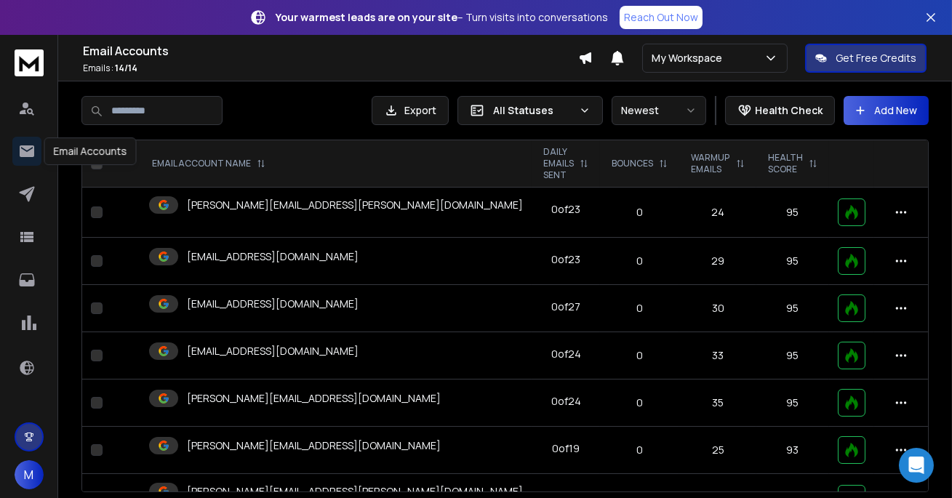
click at [28, 148] on icon at bounding box center [27, 151] width 15 height 12
click at [29, 150] on icon at bounding box center [26, 151] width 17 height 17
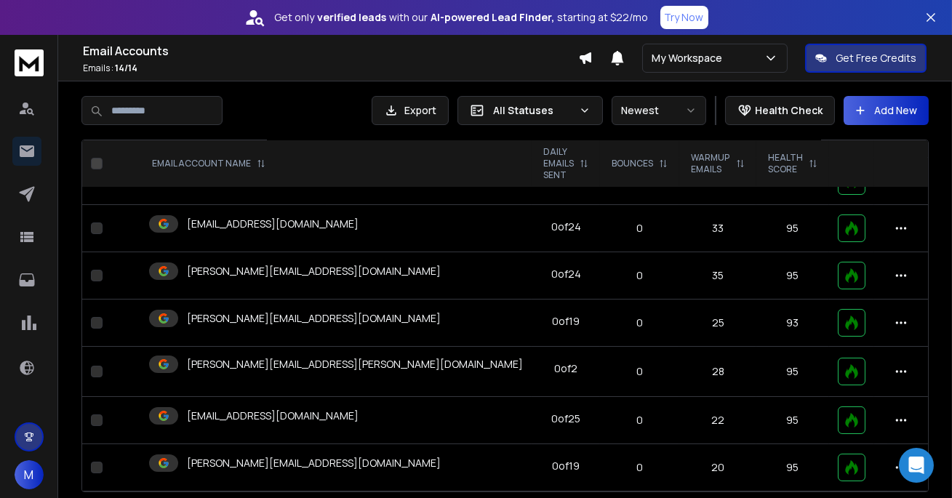
scroll to position [129, 0]
click at [279, 308] on div "[PERSON_NAME][EMAIL_ADDRESS][DOMAIN_NAME]" at bounding box center [295, 316] width 292 height 17
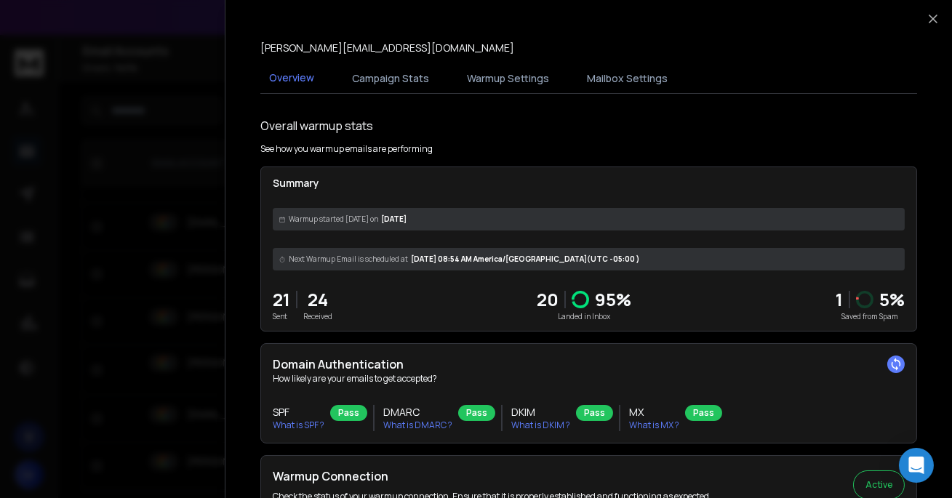
click at [616, 86] on button "Mailbox Settings" at bounding box center [627, 79] width 98 height 32
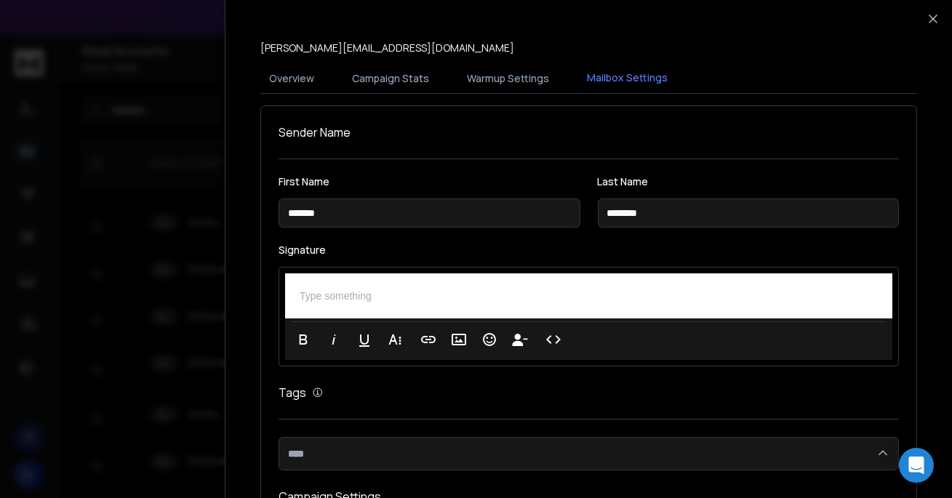
scroll to position [361, 0]
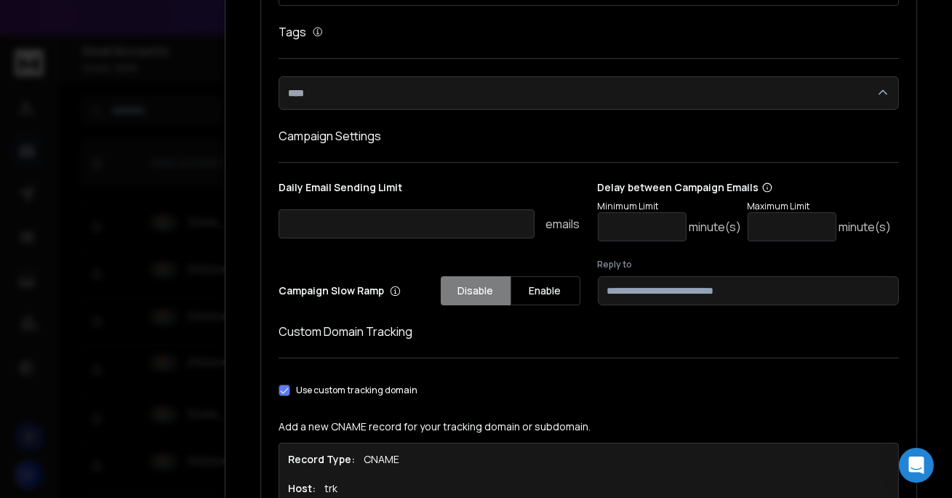
click at [330, 234] on input "**" at bounding box center [407, 224] width 256 height 29
type input "*"
click at [461, 166] on form "**********" at bounding box center [589, 252] width 621 height 872
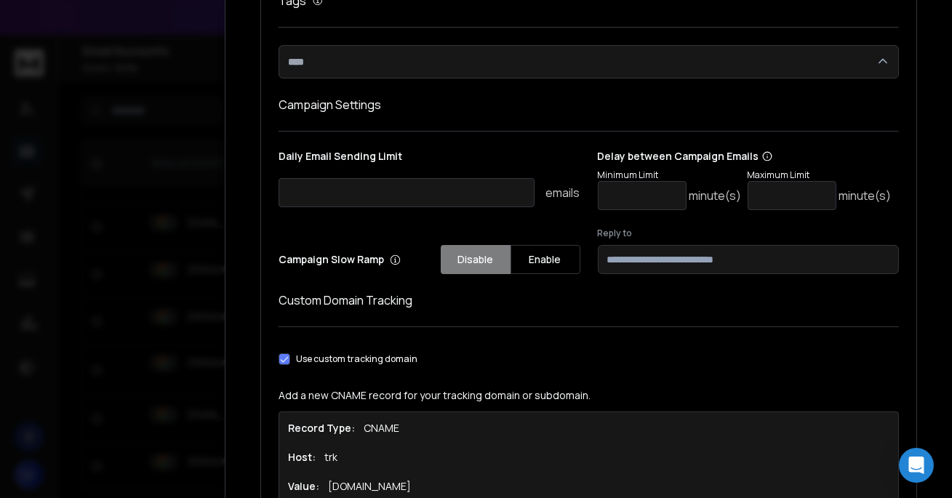
scroll to position [607, 0]
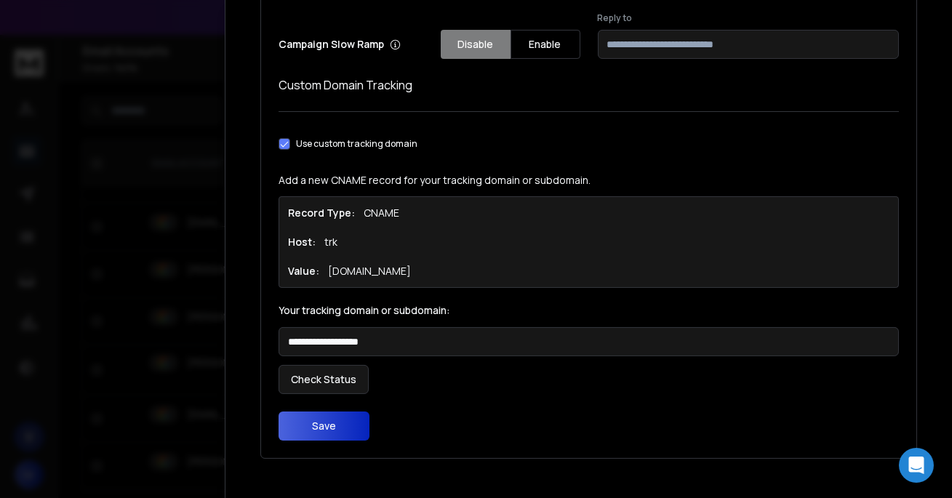
click at [316, 437] on button "Save" at bounding box center [324, 426] width 91 height 29
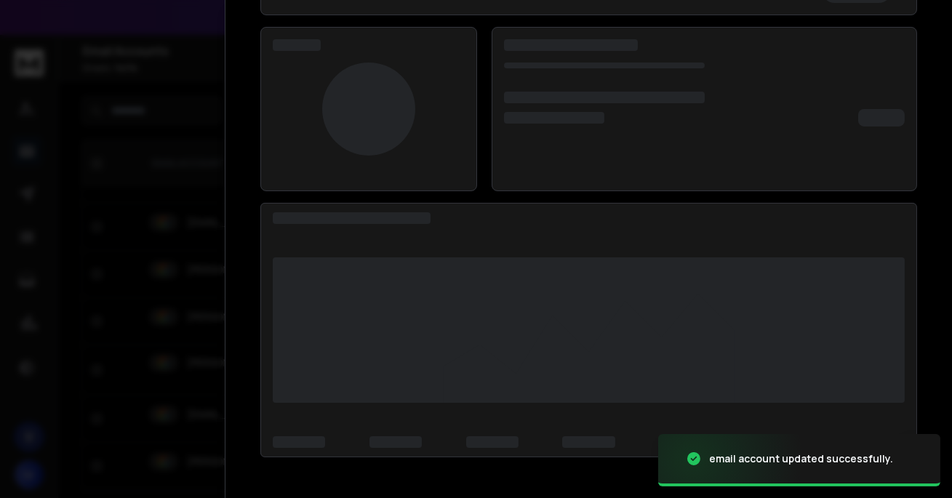
click at [204, 351] on div at bounding box center [476, 249] width 952 height 498
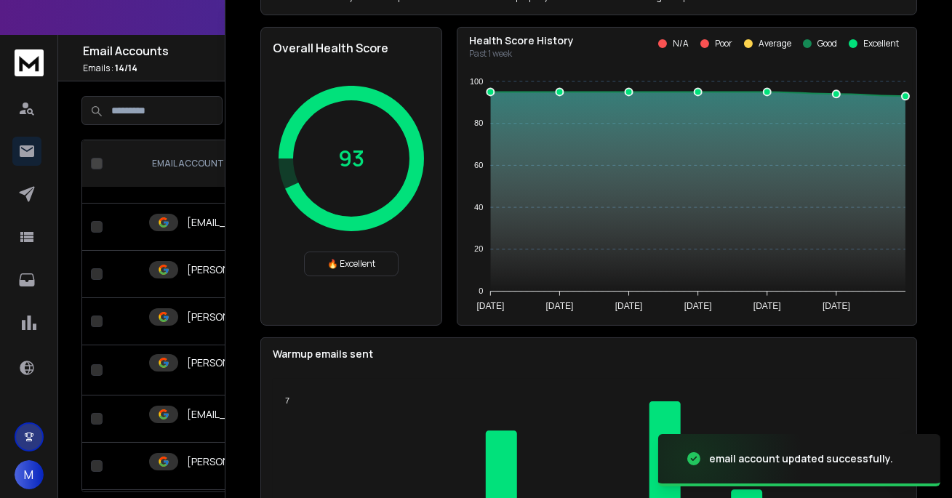
scroll to position [0, 0]
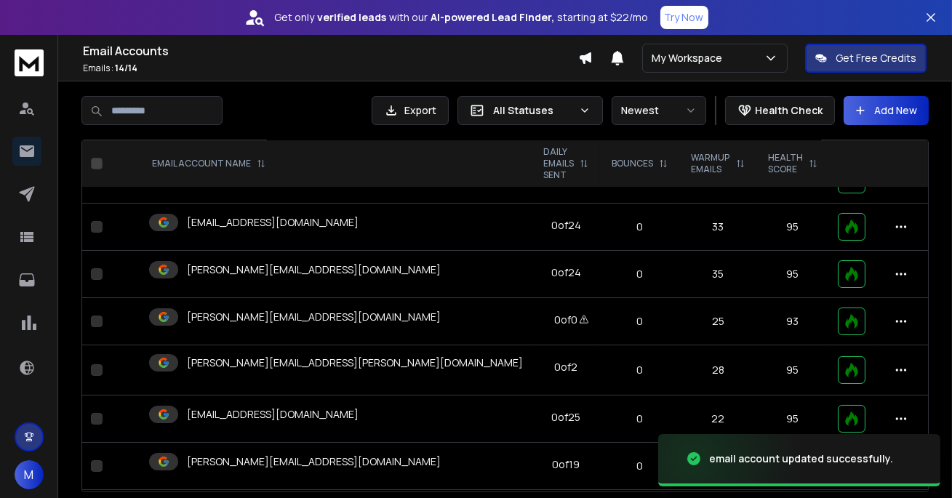
click at [532, 364] on td "0 of 2" at bounding box center [566, 365] width 68 height 38
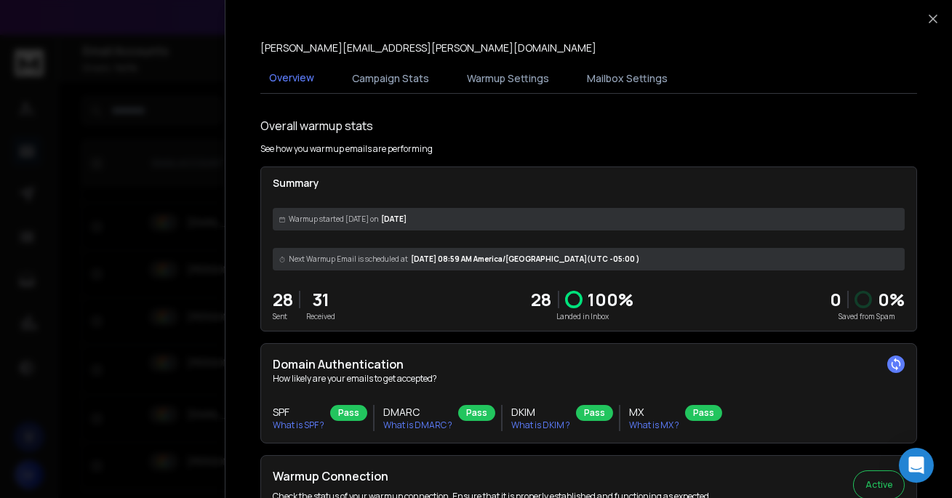
click at [601, 77] on button "Mailbox Settings" at bounding box center [627, 79] width 98 height 32
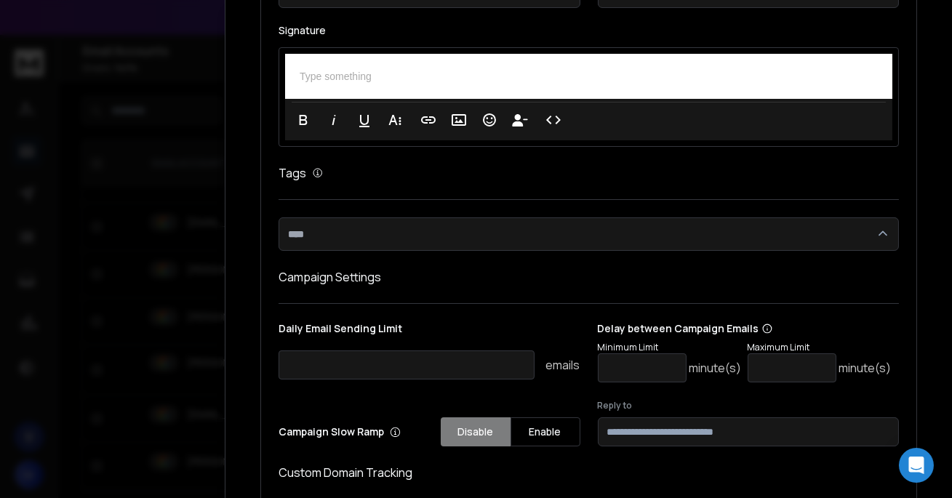
scroll to position [323, 0]
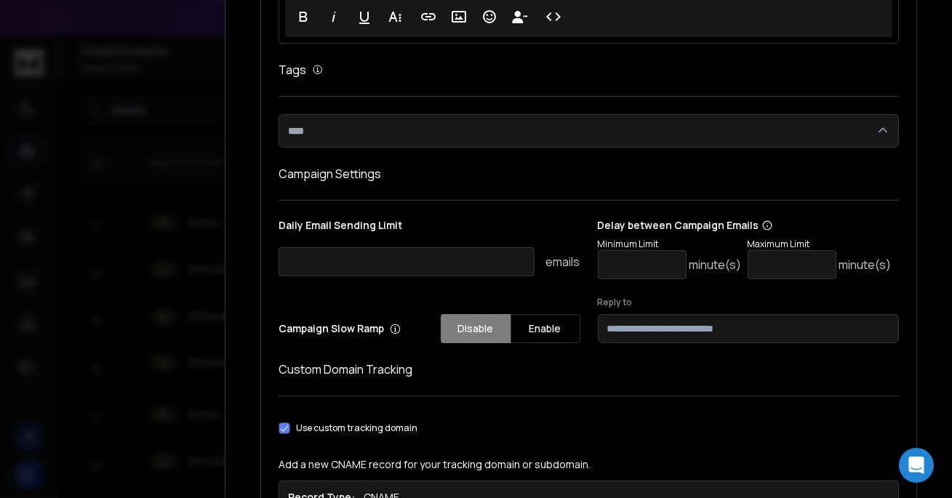
click at [328, 257] on input "*" at bounding box center [407, 261] width 256 height 29
type input "*"
click at [490, 197] on form "**********" at bounding box center [589, 290] width 621 height 872
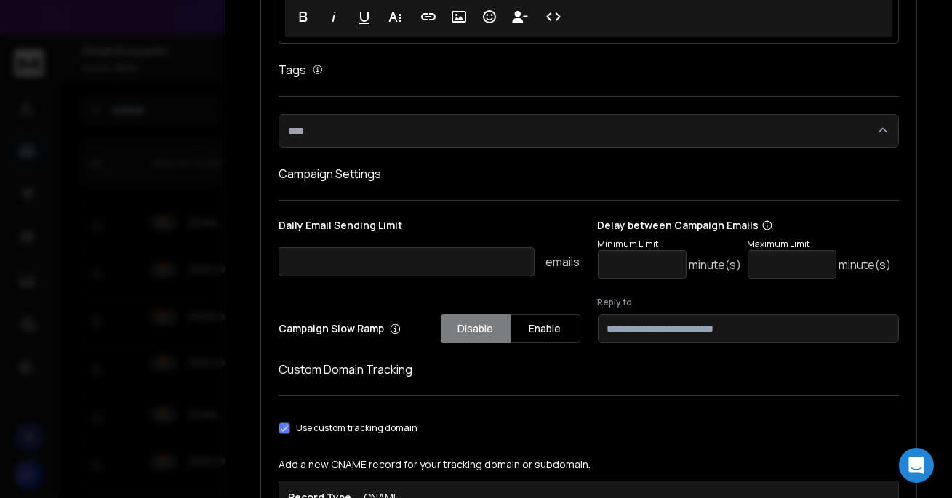
scroll to position [607, 0]
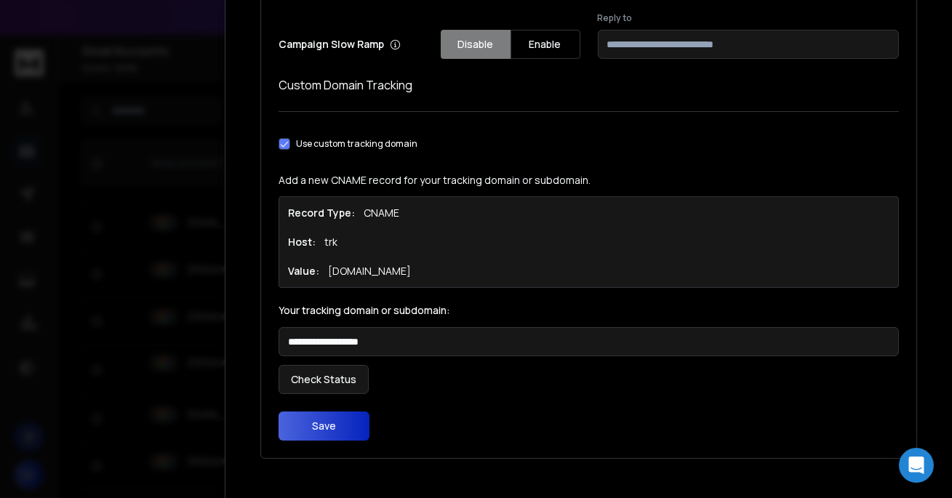
click at [310, 422] on button "Save" at bounding box center [324, 426] width 91 height 29
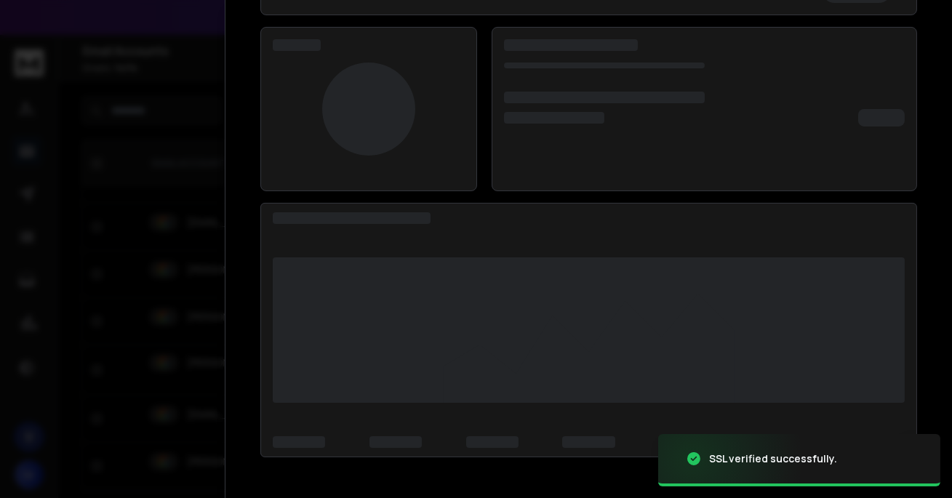
click at [216, 335] on div at bounding box center [476, 249] width 952 height 498
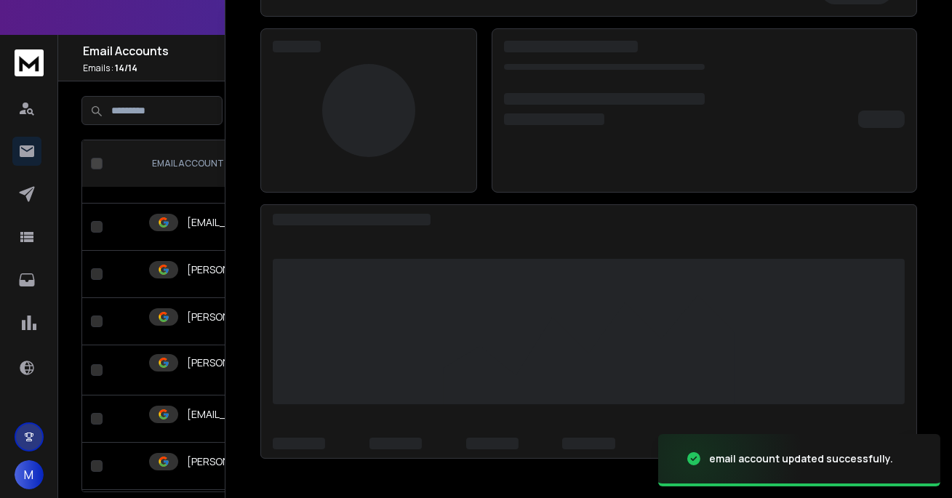
scroll to position [0, 0]
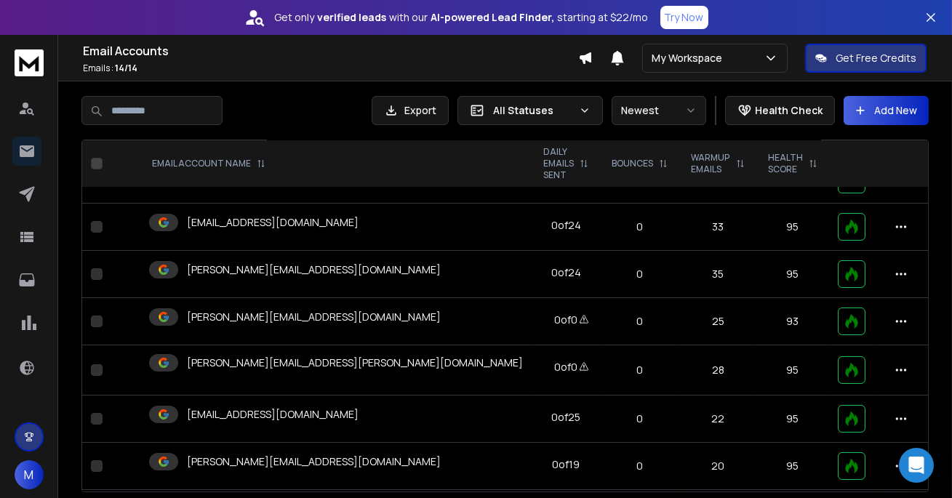
click at [532, 403] on td "0 of 25" at bounding box center [566, 415] width 68 height 38
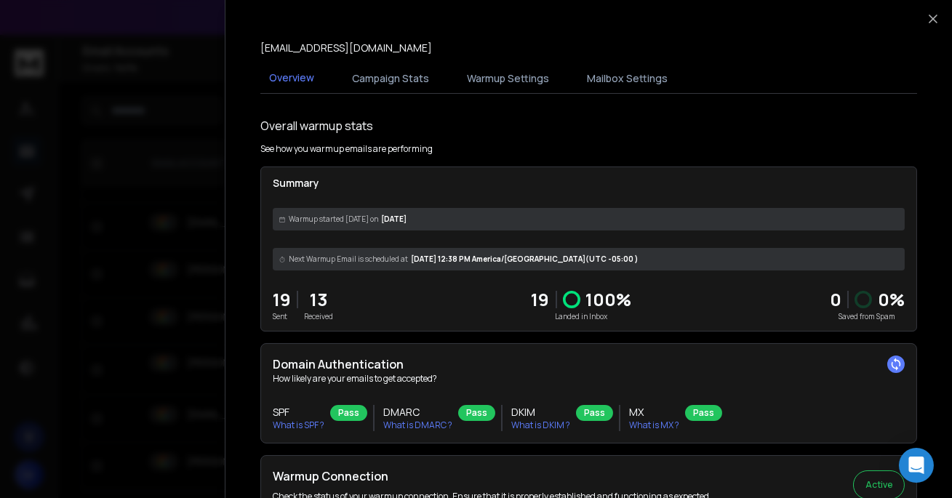
click at [635, 71] on button "Mailbox Settings" at bounding box center [627, 79] width 98 height 32
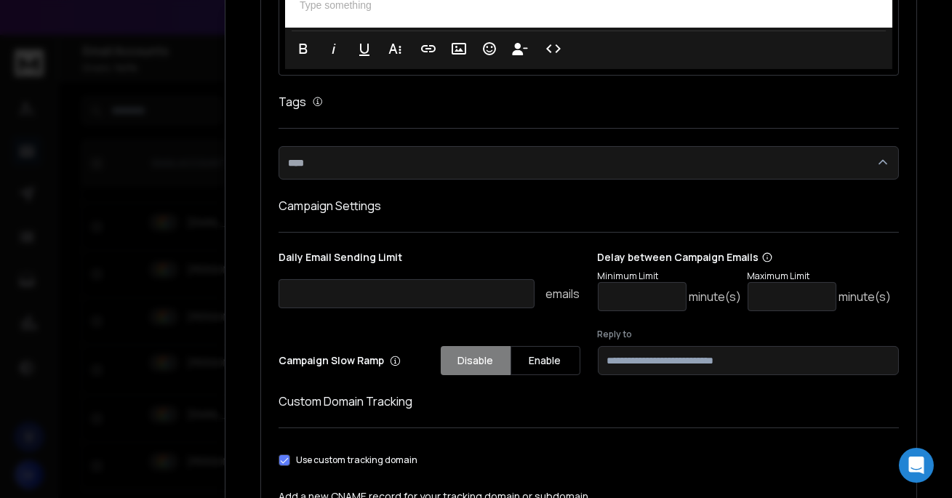
scroll to position [207, 0]
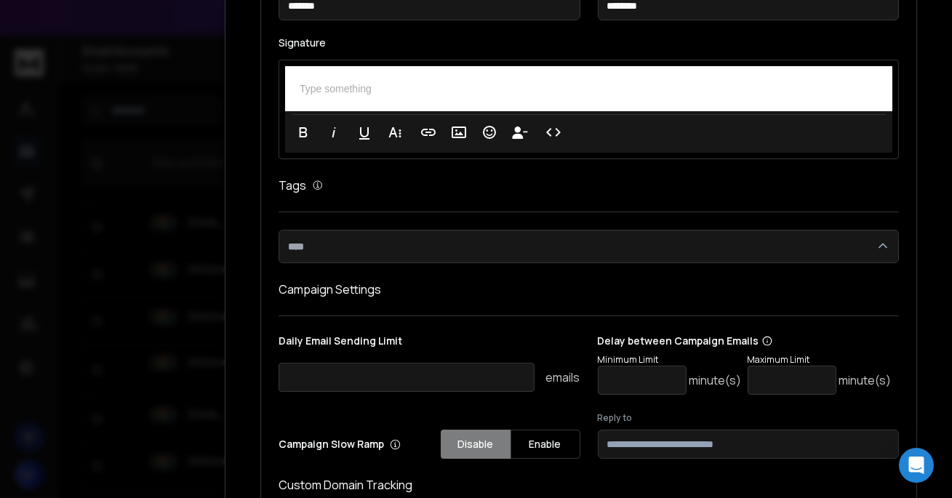
click at [338, 378] on input "**" at bounding box center [407, 377] width 256 height 29
type input "*"
click at [473, 302] on form "**********" at bounding box center [589, 405] width 621 height 872
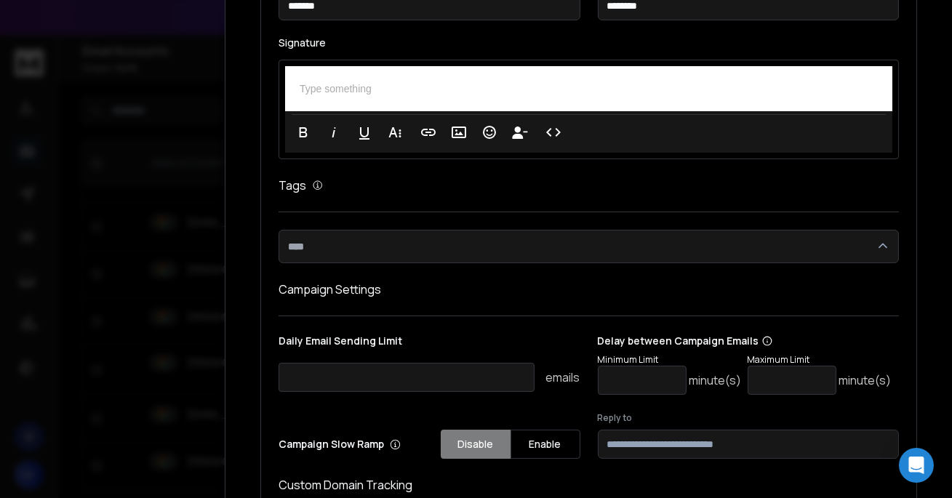
scroll to position [607, 0]
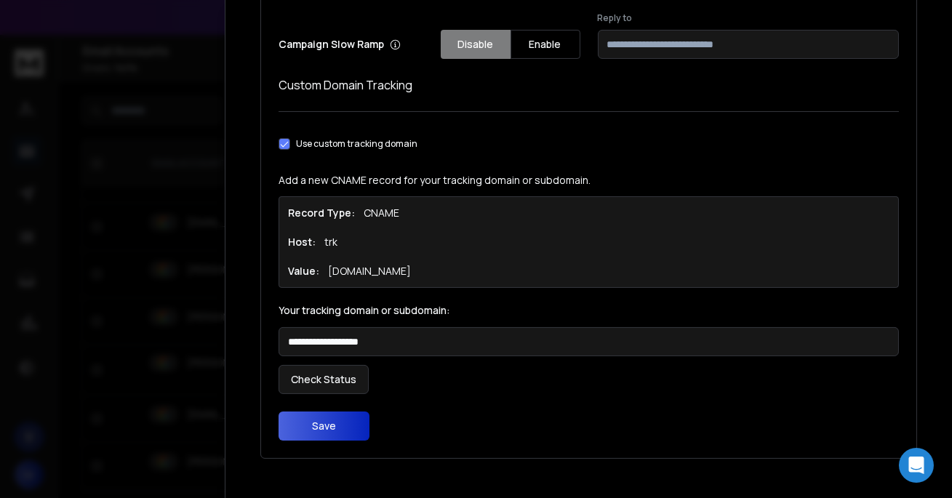
click at [344, 415] on button "Save" at bounding box center [324, 426] width 91 height 29
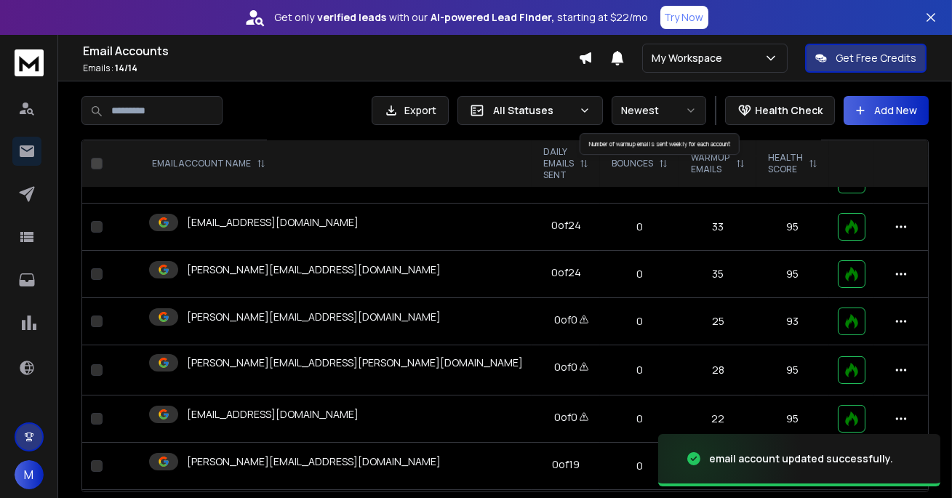
scroll to position [0, 0]
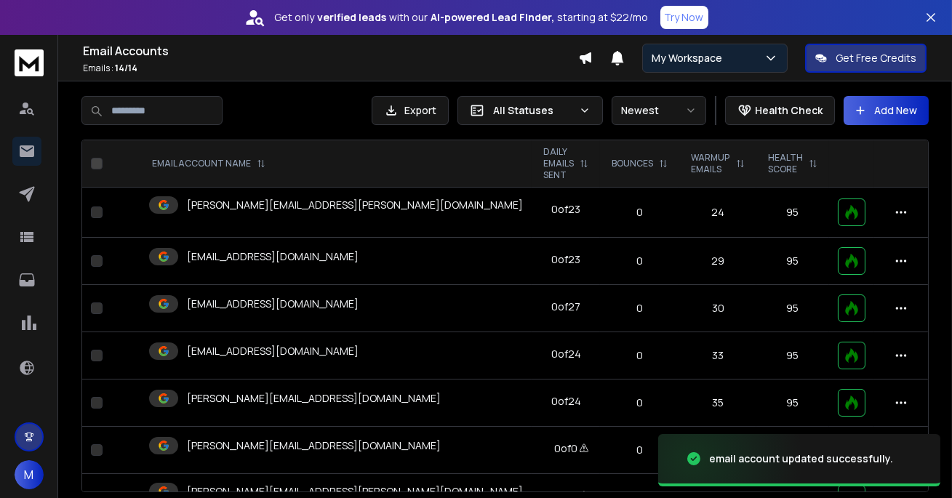
click at [699, 57] on p "My Workspace" at bounding box center [690, 58] width 76 height 15
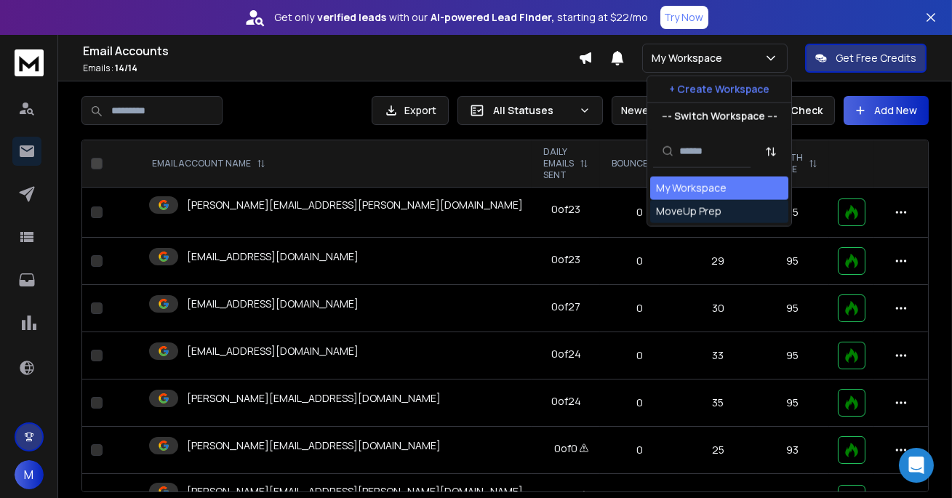
click at [684, 221] on div "MoveUp Prep" at bounding box center [719, 211] width 138 height 23
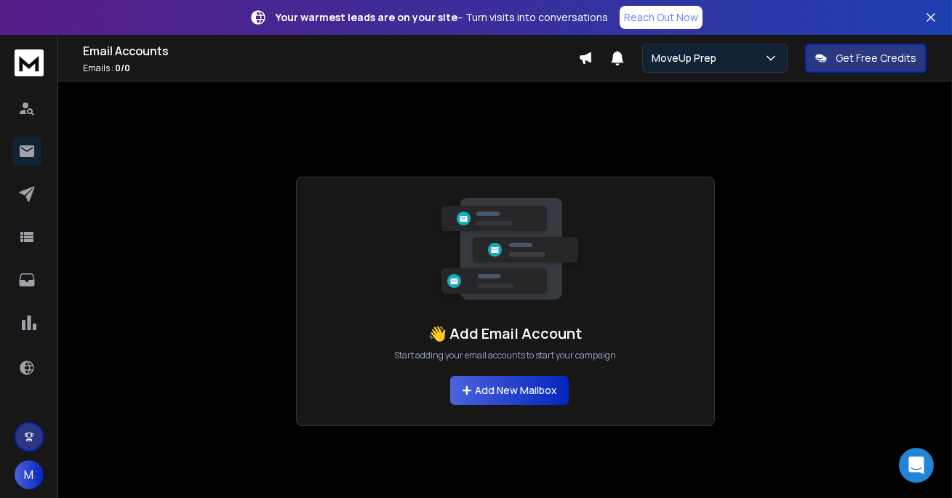
click at [760, 59] on div "MoveUp Prep" at bounding box center [715, 58] width 127 height 15
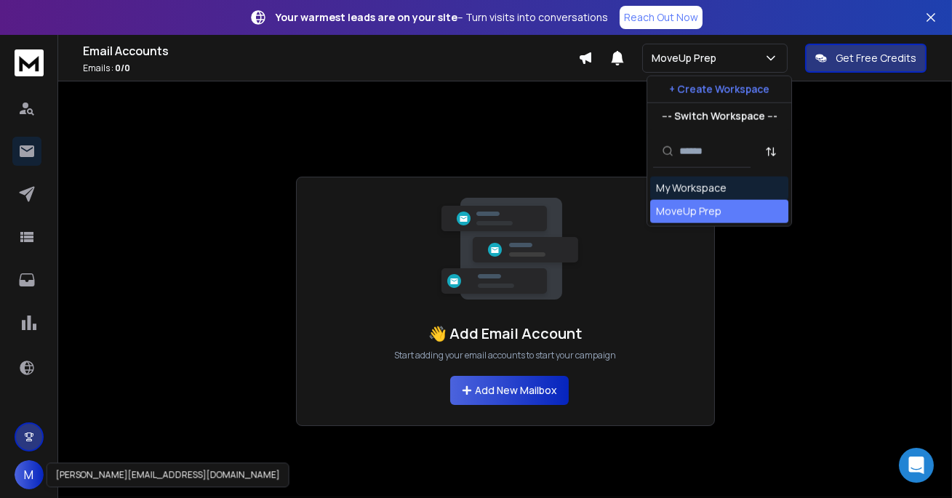
click at [21, 482] on span "M" at bounding box center [29, 475] width 29 height 29
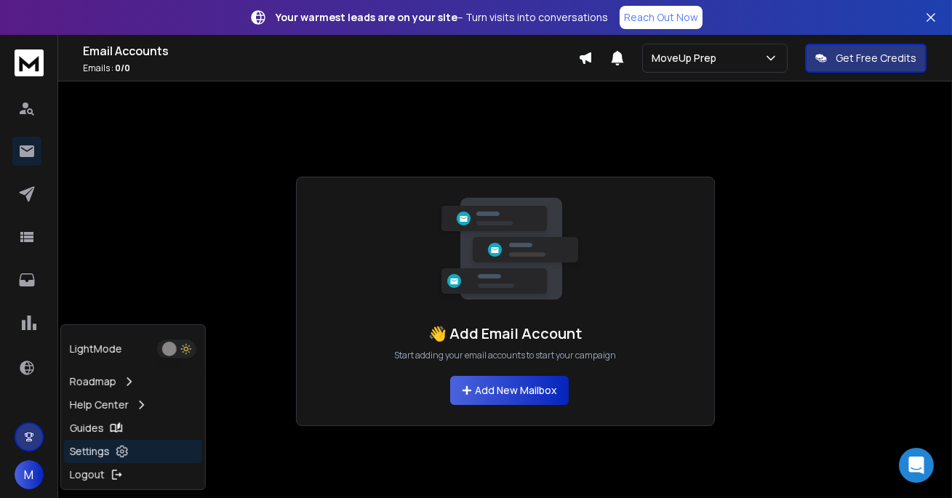
click at [104, 453] on p "Settings" at bounding box center [90, 451] width 40 height 15
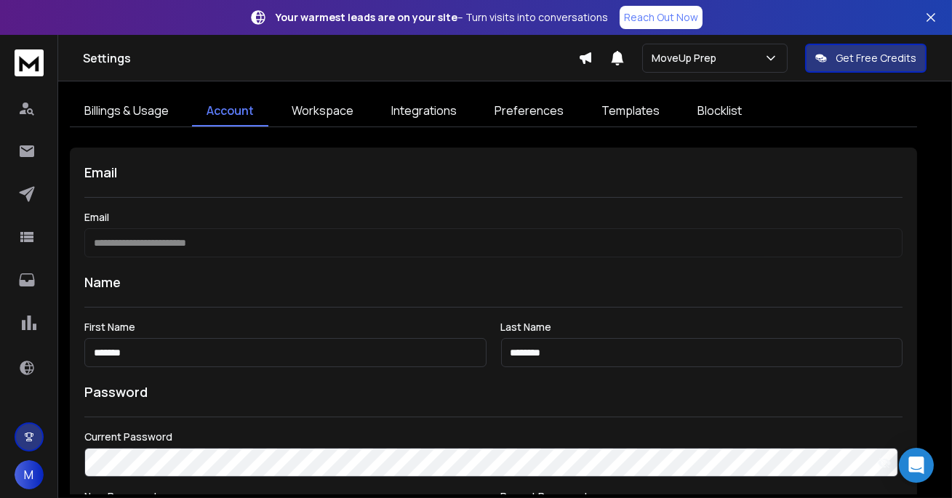
click at [288, 112] on link "Workspace" at bounding box center [322, 111] width 91 height 31
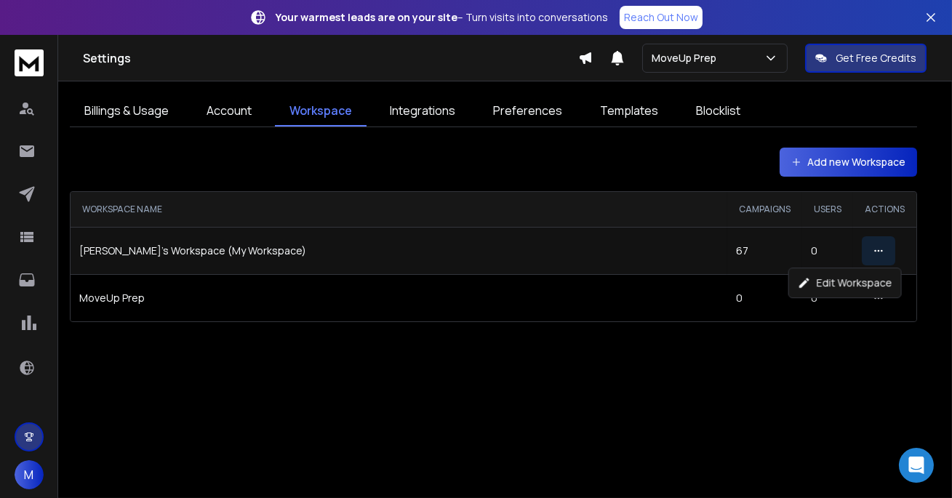
click at [882, 253] on icon "button" at bounding box center [879, 251] width 10 height 10
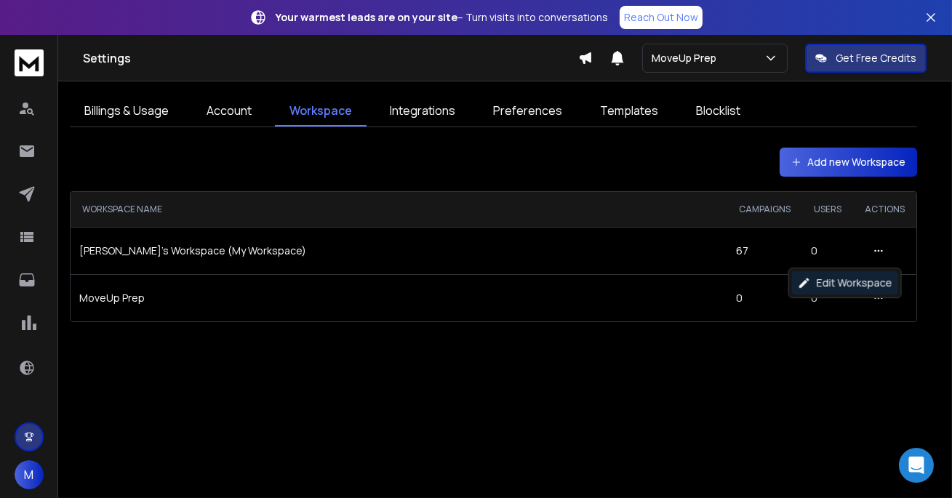
click at [865, 287] on p "Edit Workspace" at bounding box center [855, 283] width 76 height 15
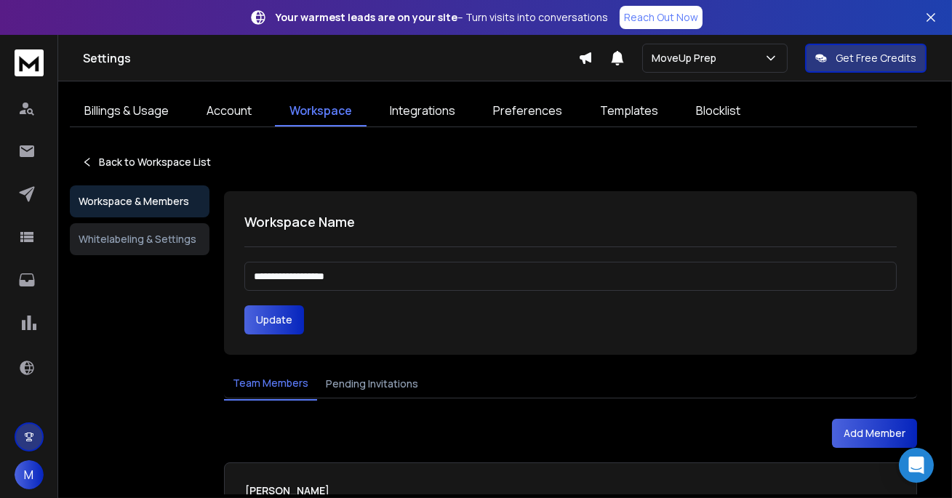
click at [401, 263] on input "**********" at bounding box center [570, 276] width 653 height 29
type input "*"
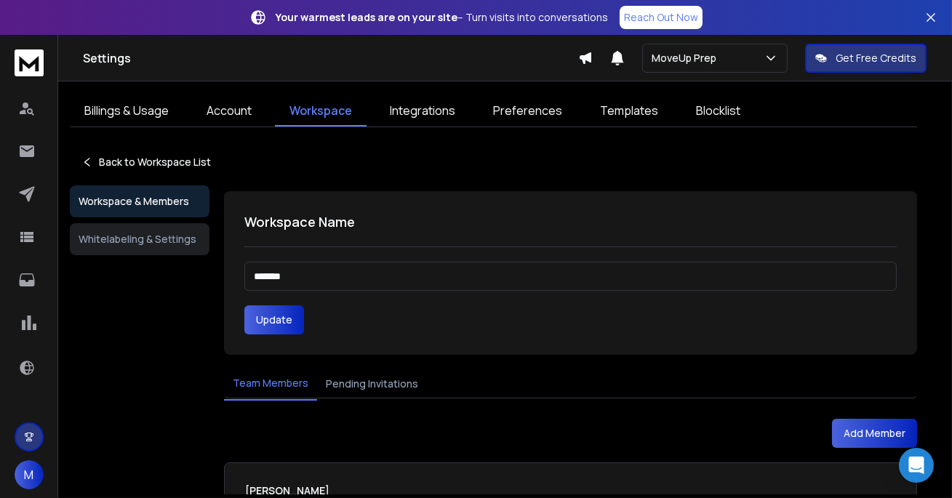
type input "*******"
click at [259, 319] on button "Update" at bounding box center [274, 320] width 60 height 29
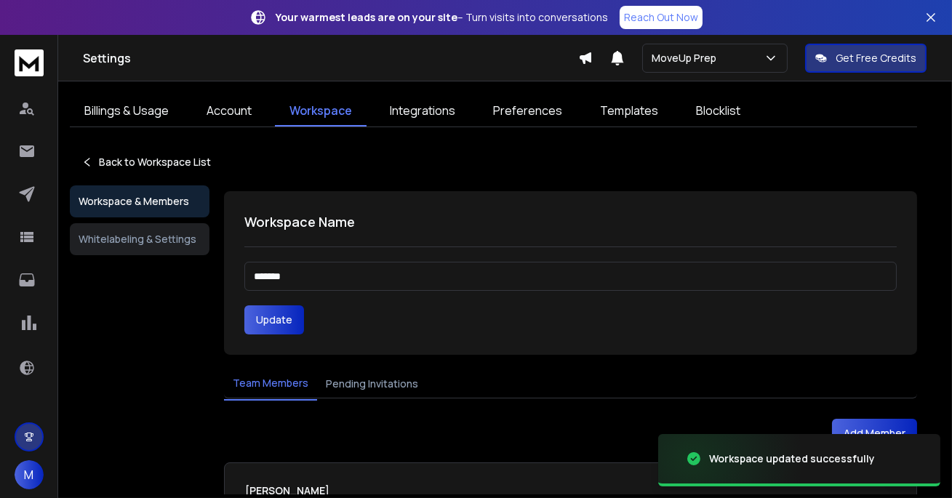
click at [84, 158] on icon at bounding box center [87, 162] width 12 height 12
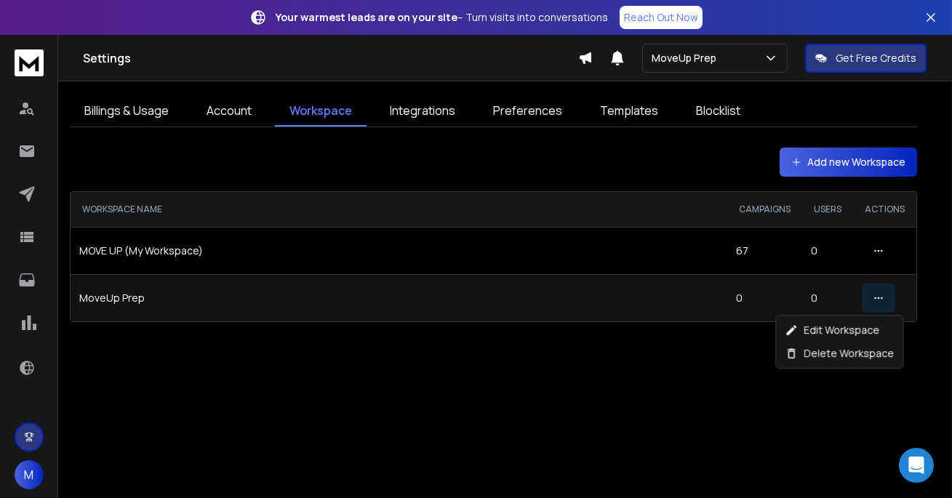
click at [880, 290] on button "button" at bounding box center [878, 298] width 33 height 29
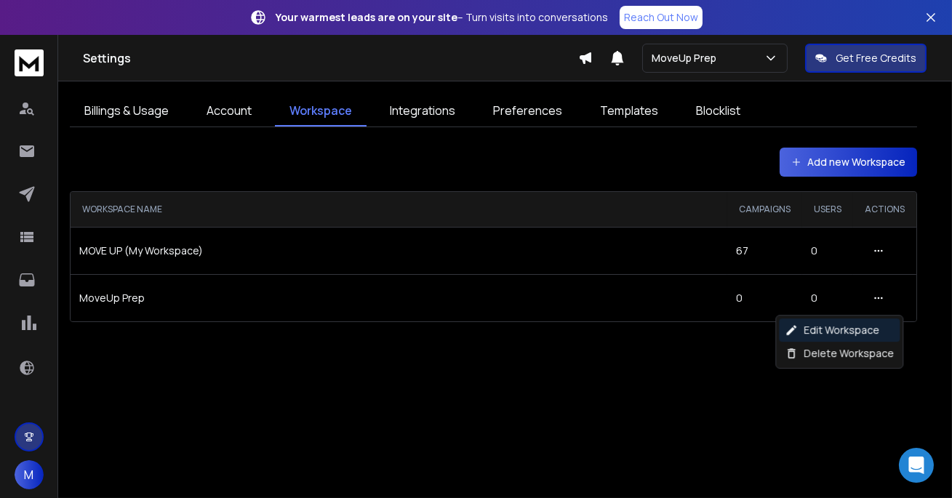
click at [852, 335] on p "Edit Workspace" at bounding box center [842, 330] width 76 height 15
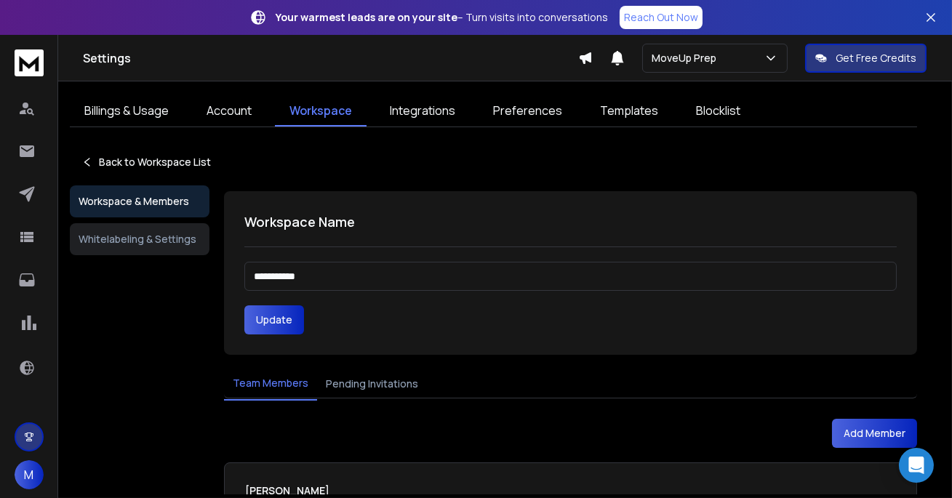
click at [346, 275] on input "**********" at bounding box center [570, 276] width 653 height 29
type input "********"
click at [274, 308] on button "Update" at bounding box center [274, 320] width 60 height 29
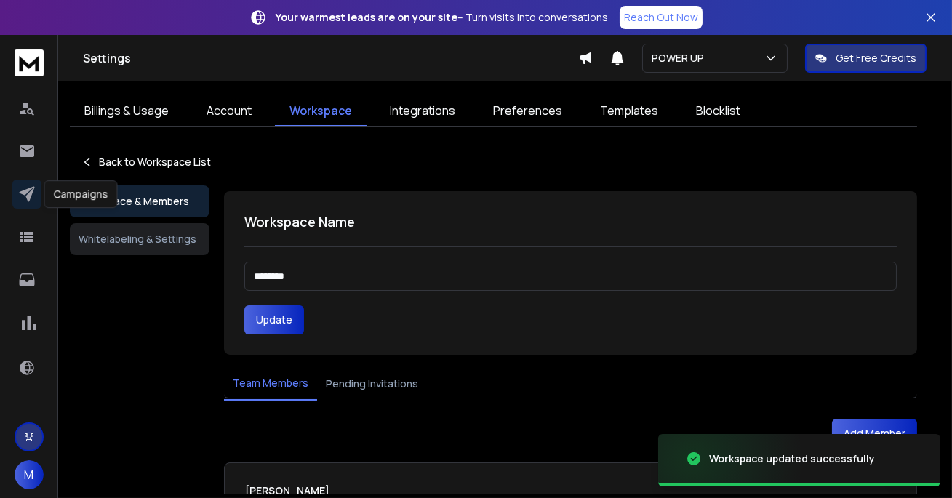
click at [31, 193] on icon at bounding box center [26, 193] width 15 height 15
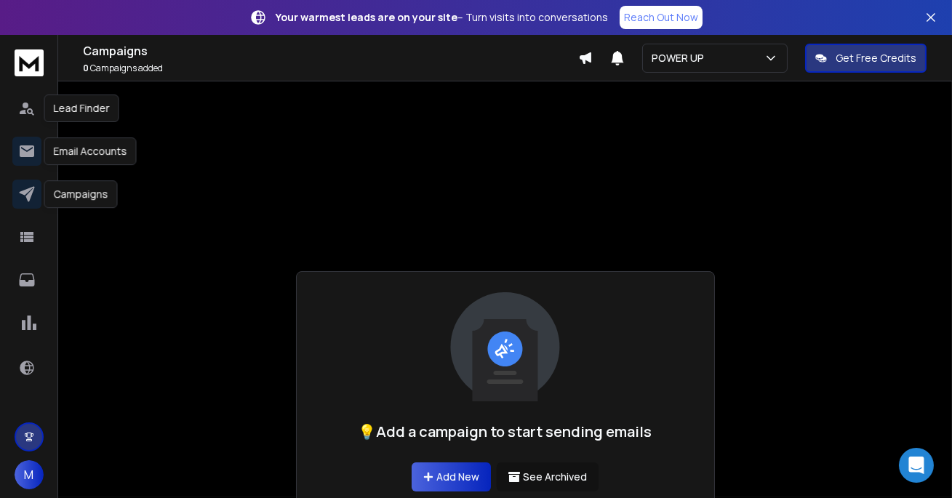
click at [28, 147] on icon at bounding box center [27, 151] width 15 height 12
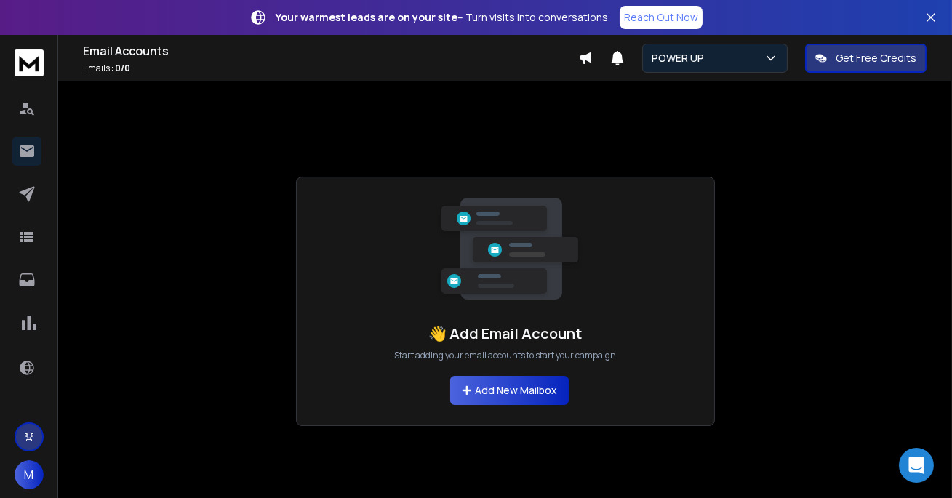
click at [707, 60] on p "POWER UP" at bounding box center [681, 58] width 58 height 15
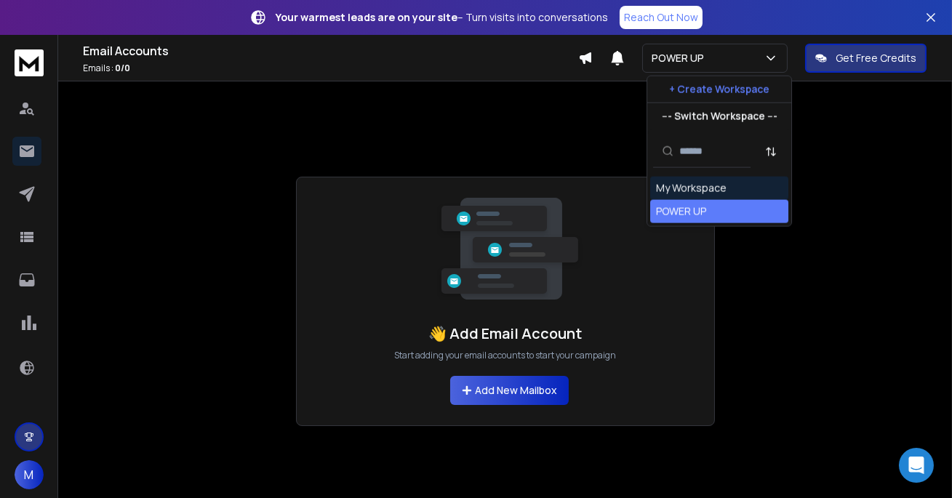
click at [676, 194] on div "My Workspace" at bounding box center [691, 188] width 71 height 15
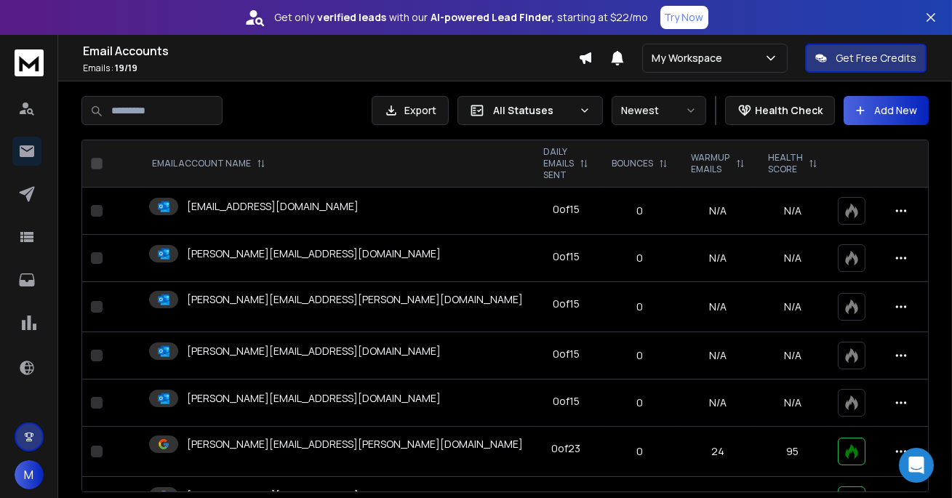
click at [532, 390] on td "0 of 15" at bounding box center [566, 399] width 68 height 38
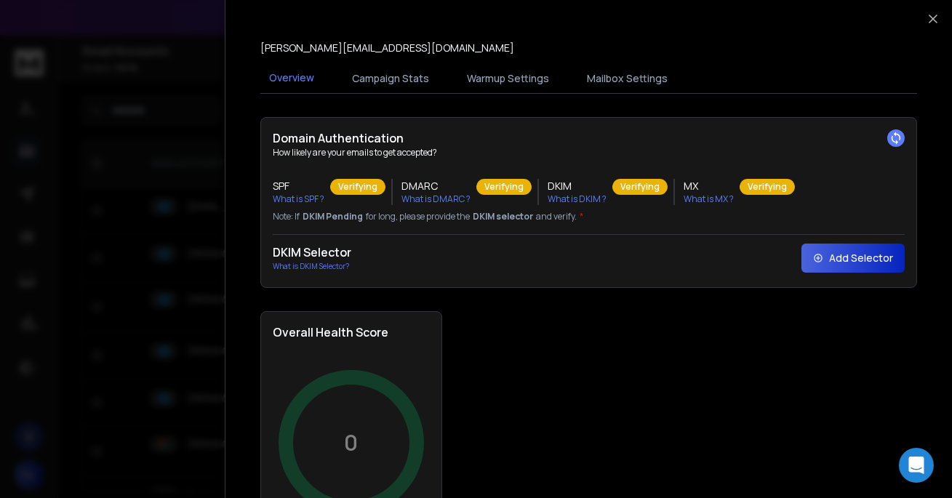
click at [530, 78] on button "Warmup Settings" at bounding box center [508, 79] width 100 height 32
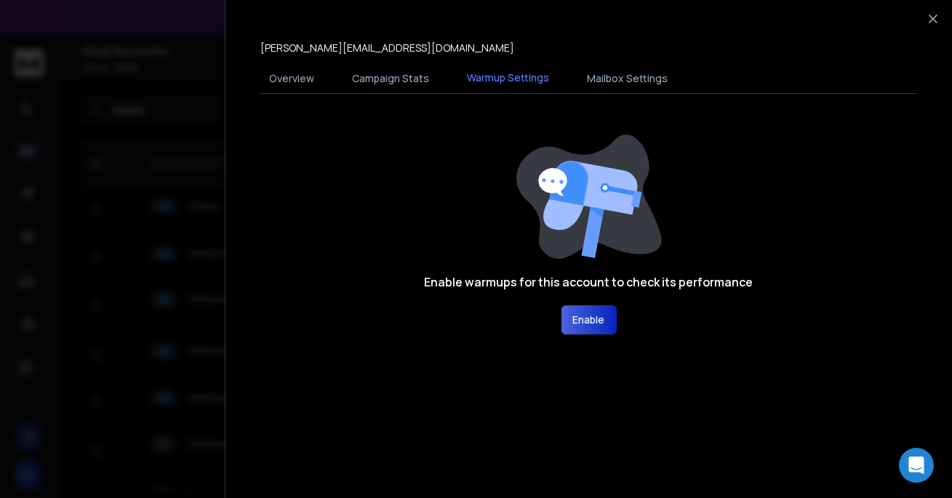
click at [593, 324] on button "Enable" at bounding box center [589, 320] width 55 height 29
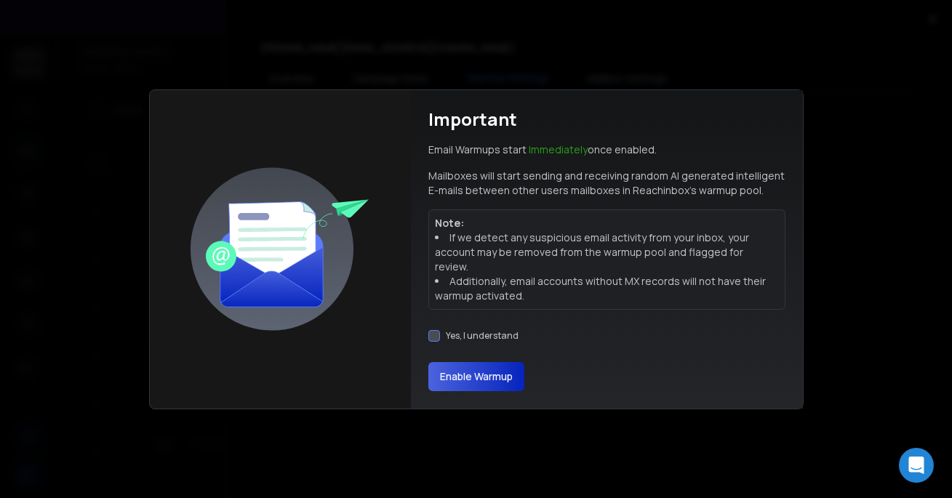
click at [446, 332] on label "Yes, I understand" at bounding box center [482, 336] width 73 height 12
click at [429, 330] on button "Yes, I understand" at bounding box center [434, 336] width 12 height 12
click at [454, 376] on button "Enable Warmup" at bounding box center [476, 376] width 96 height 29
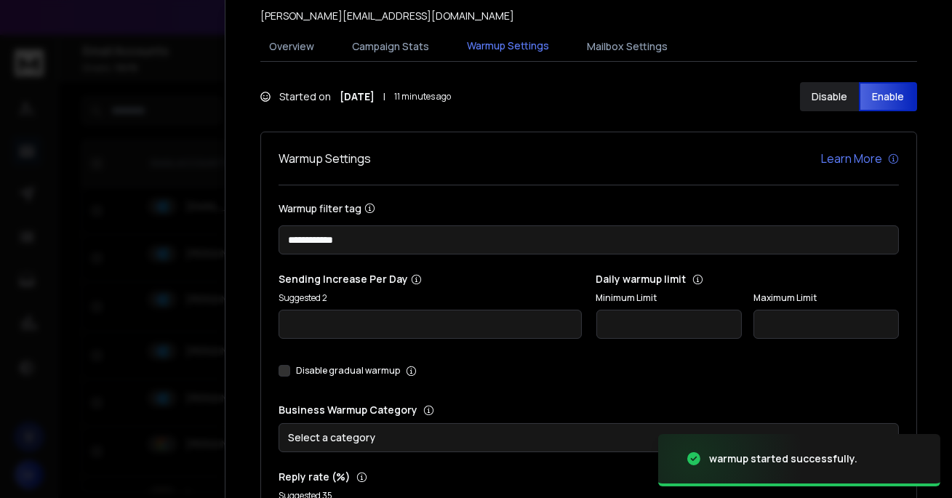
scroll to position [34, 0]
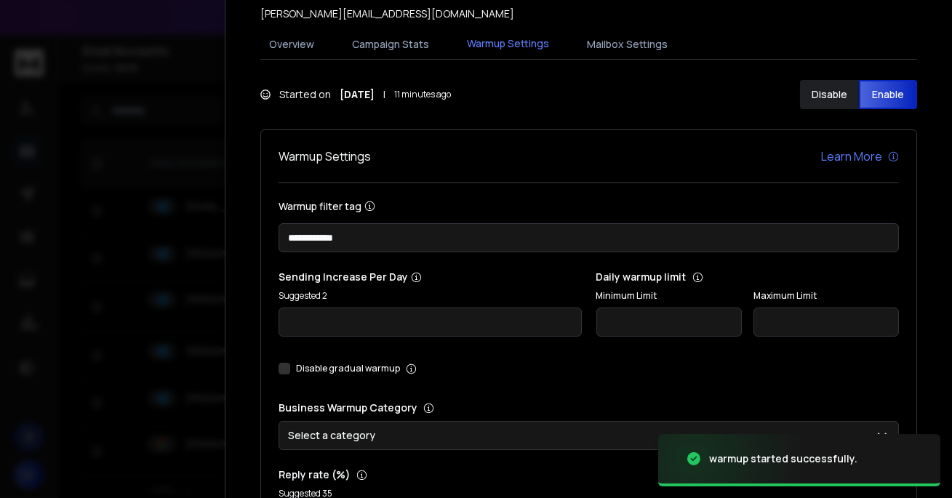
click at [812, 322] on input "**" at bounding box center [826, 322] width 145 height 29
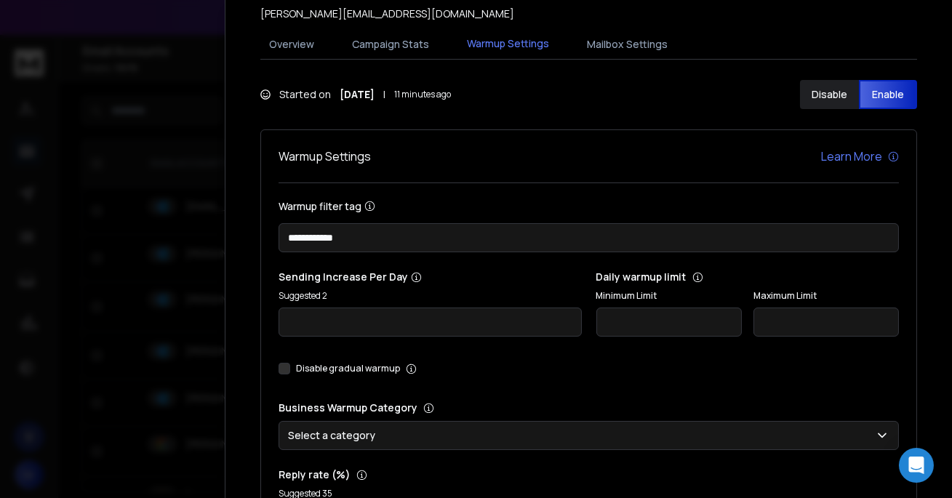
type input "**"
click at [358, 329] on input "*" at bounding box center [430, 322] width 303 height 29
type input "*"
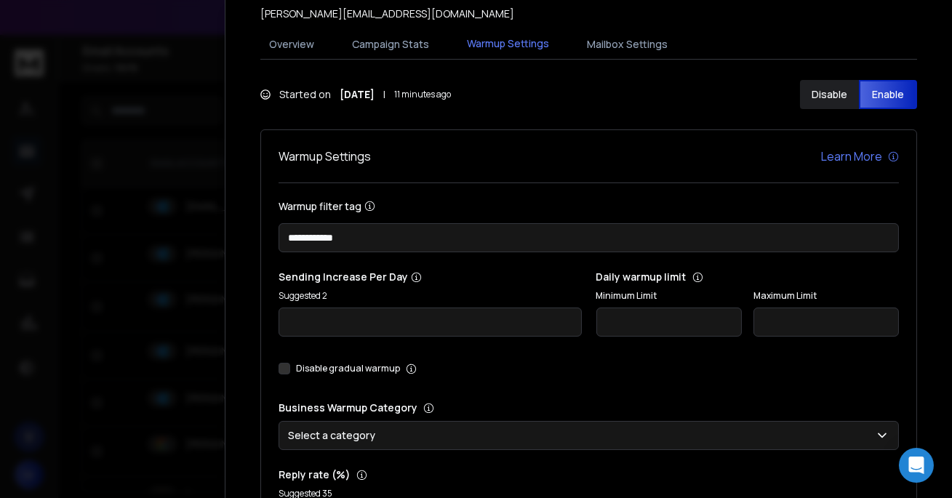
click at [531, 396] on form "**********" at bounding box center [589, 478] width 621 height 661
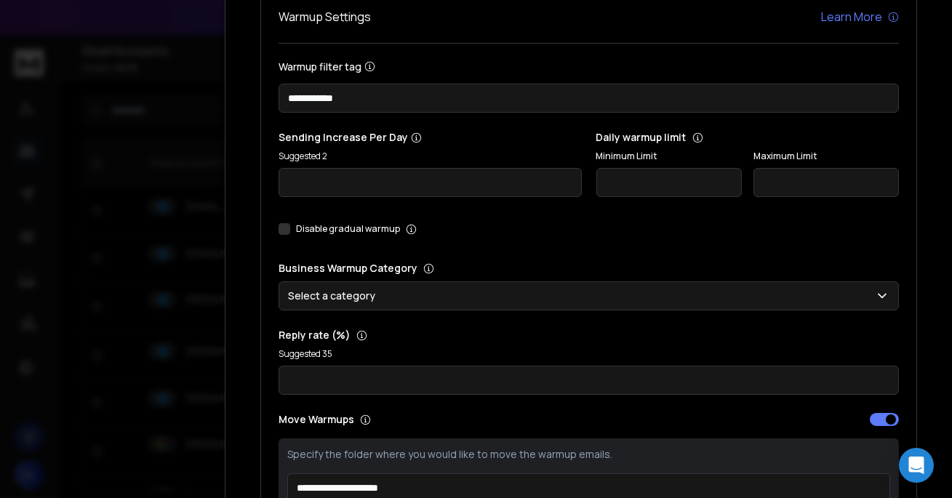
scroll to position [234, 0]
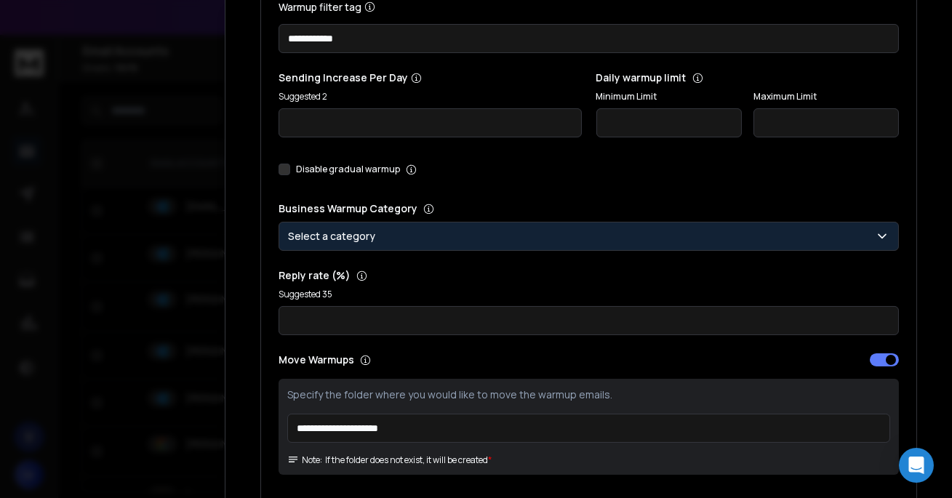
click at [379, 231] on div "Select a category" at bounding box center [589, 236] width 602 height 15
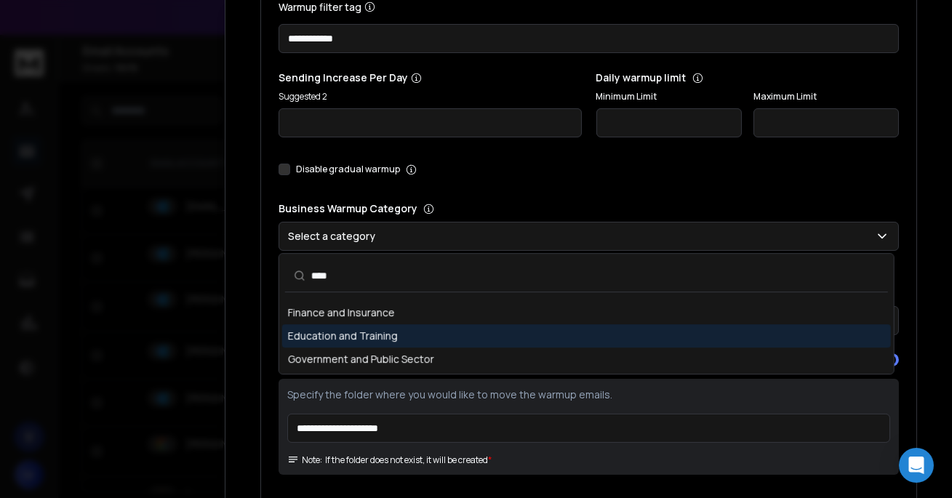
type input "****"
click at [389, 332] on span "Education and Training" at bounding box center [343, 336] width 110 height 15
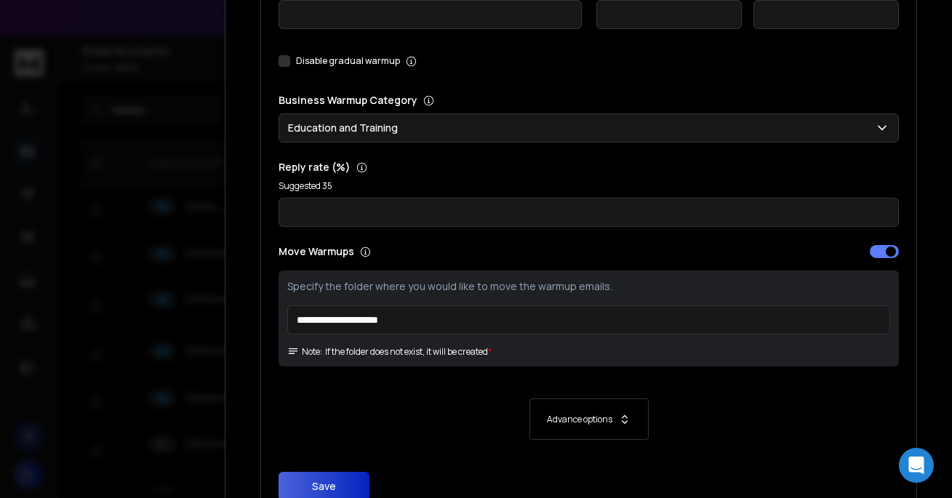
scroll to position [403, 0]
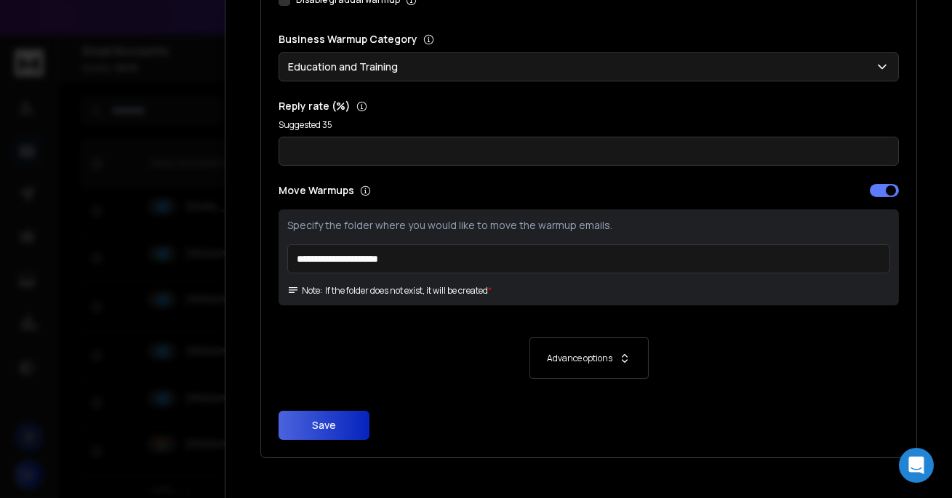
click at [618, 372] on div "Advance options" at bounding box center [589, 358] width 119 height 41
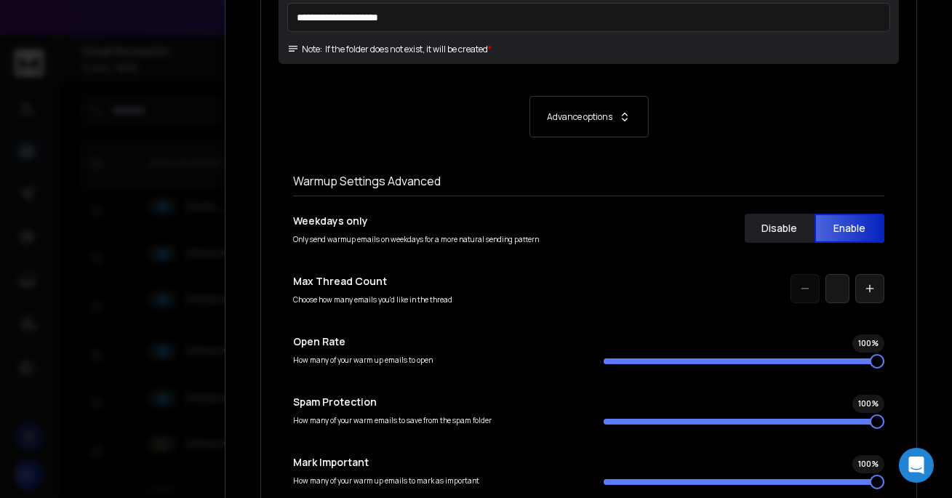
scroll to position [759, 0]
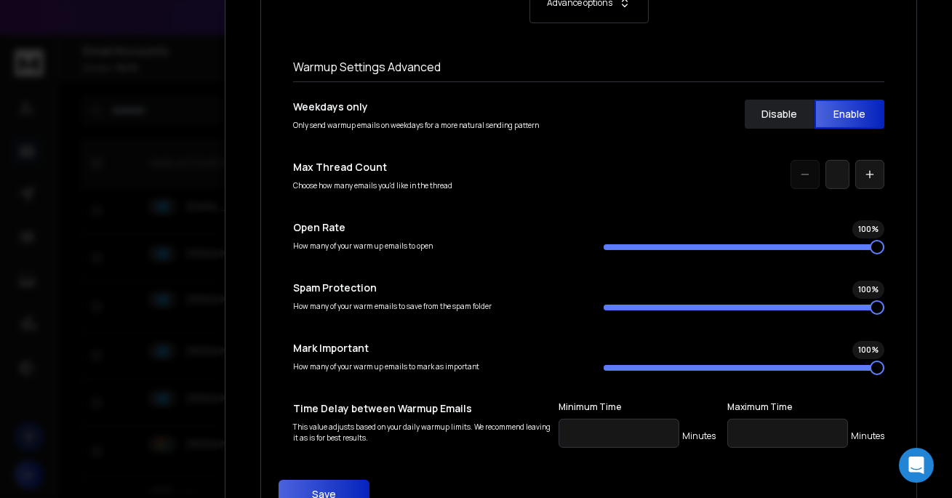
click at [856, 243] on div "100 % ***" at bounding box center [745, 235] width 282 height 30
click at [856, 246] on span at bounding box center [745, 247] width 282 height 6
click at [853, 303] on div "100 % ***" at bounding box center [745, 296] width 282 height 30
click at [824, 366] on span at bounding box center [716, 368] width 225 height 6
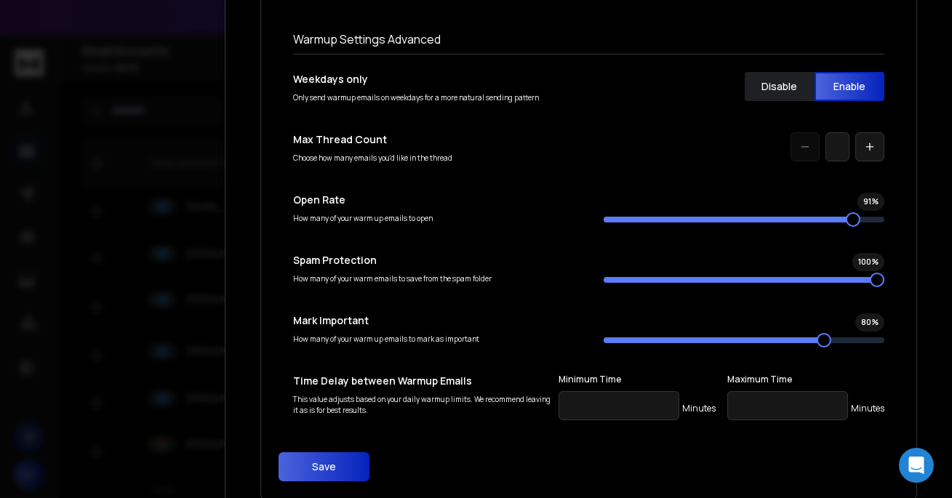
click at [343, 460] on button "Save" at bounding box center [324, 467] width 91 height 29
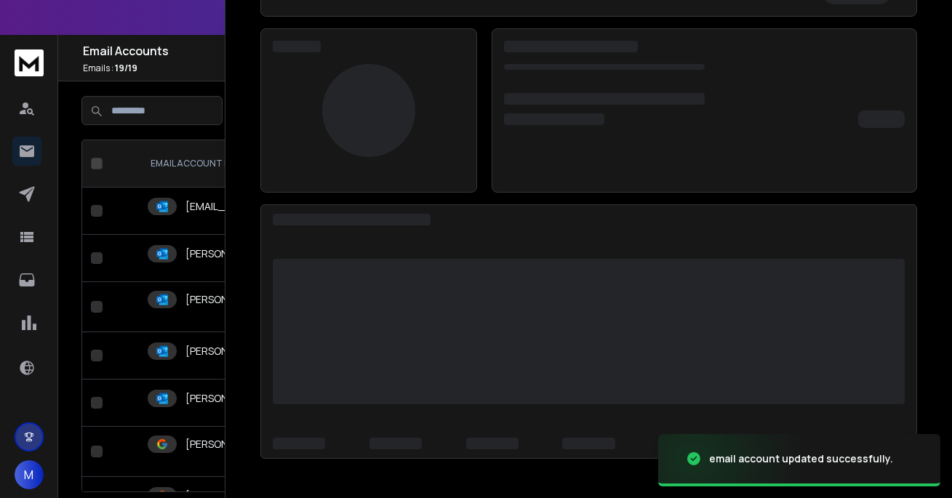
scroll to position [0, 0]
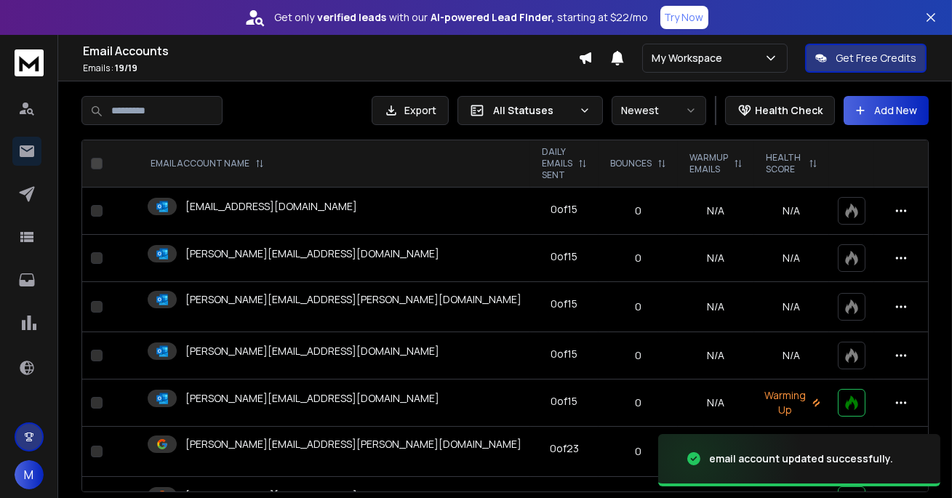
click at [858, 353] on div at bounding box center [852, 356] width 28 height 28
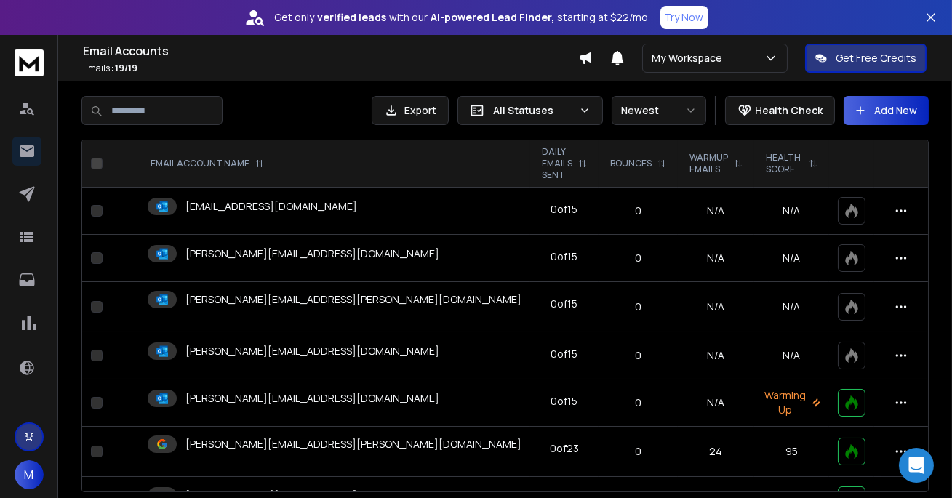
click at [858, 353] on icon at bounding box center [852, 355] width 15 height 15
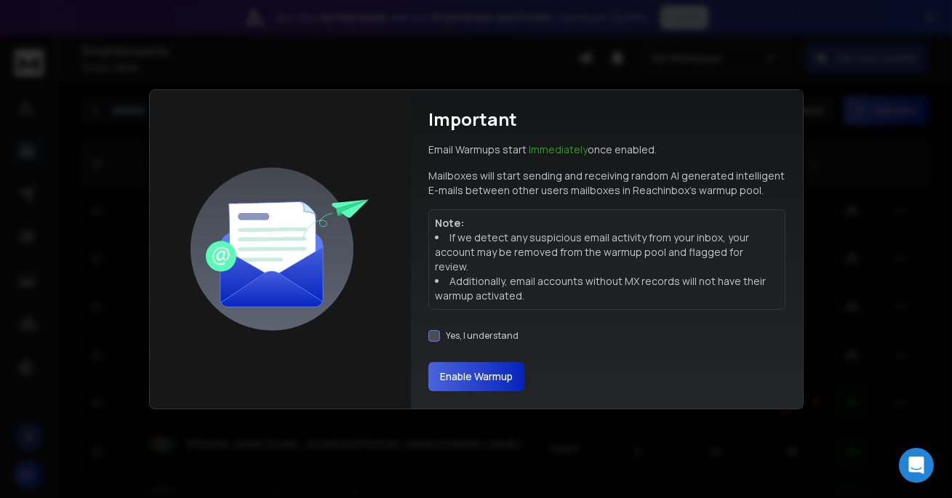
click at [469, 330] on label "Yes, I understand" at bounding box center [482, 336] width 73 height 12
click at [434, 330] on button "Yes, I understand" at bounding box center [434, 336] width 12 height 12
click at [461, 376] on button "Enable Warmup" at bounding box center [476, 376] width 96 height 29
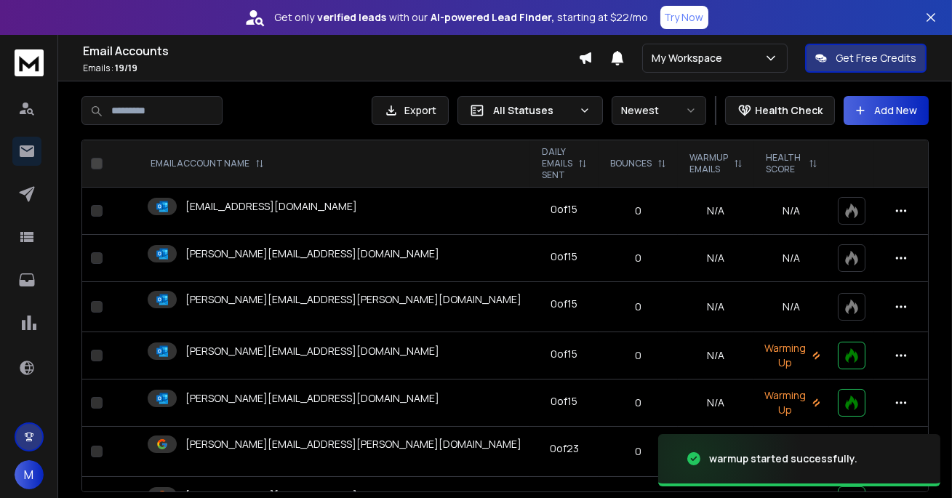
click at [856, 351] on icon at bounding box center [851, 355] width 12 height 15
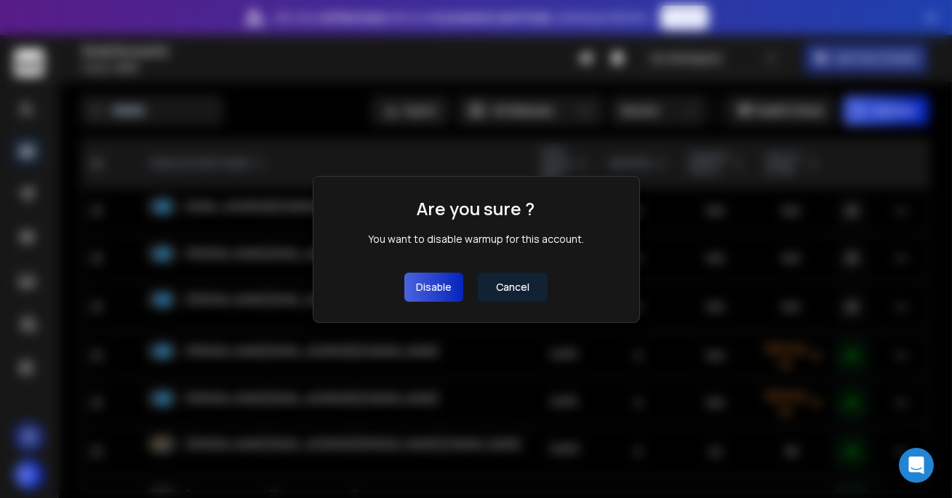
click at [492, 290] on button "Cancel" at bounding box center [513, 287] width 70 height 29
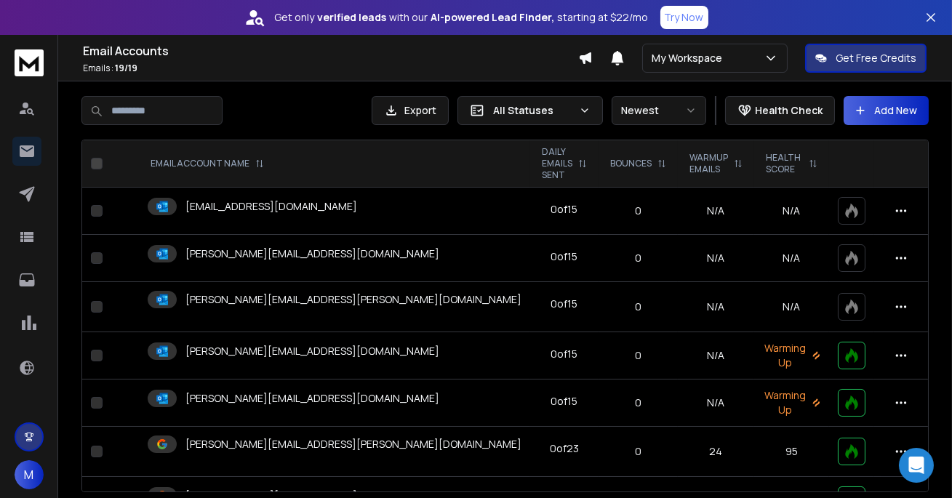
click at [530, 342] on td "0 of 15" at bounding box center [564, 351] width 68 height 38
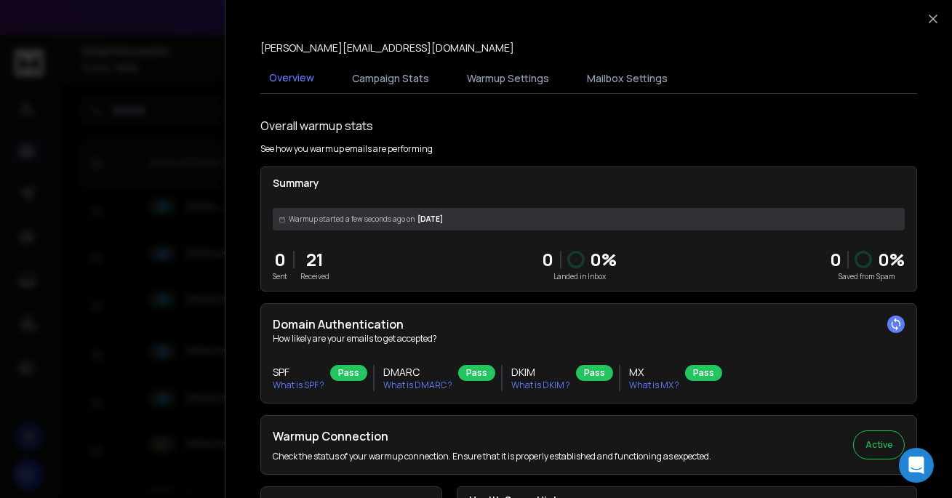
click at [498, 86] on button "Warmup Settings" at bounding box center [508, 79] width 100 height 32
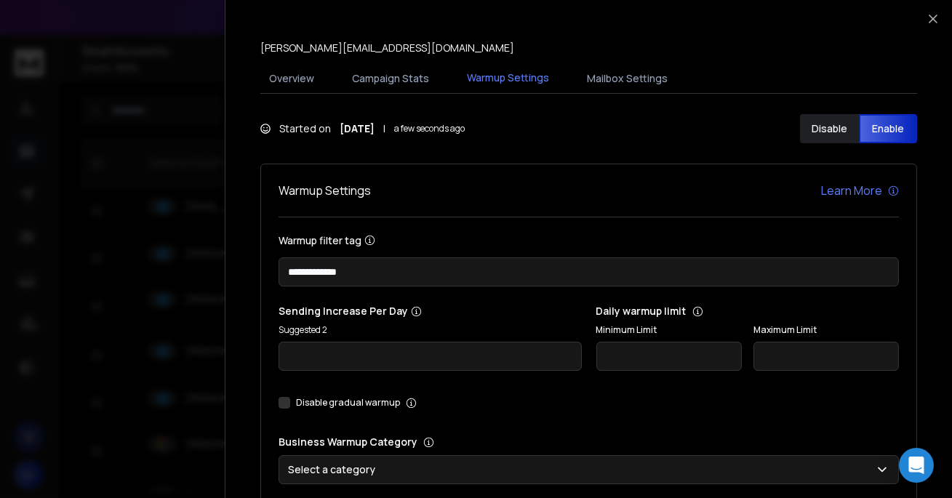
scroll to position [12, 0]
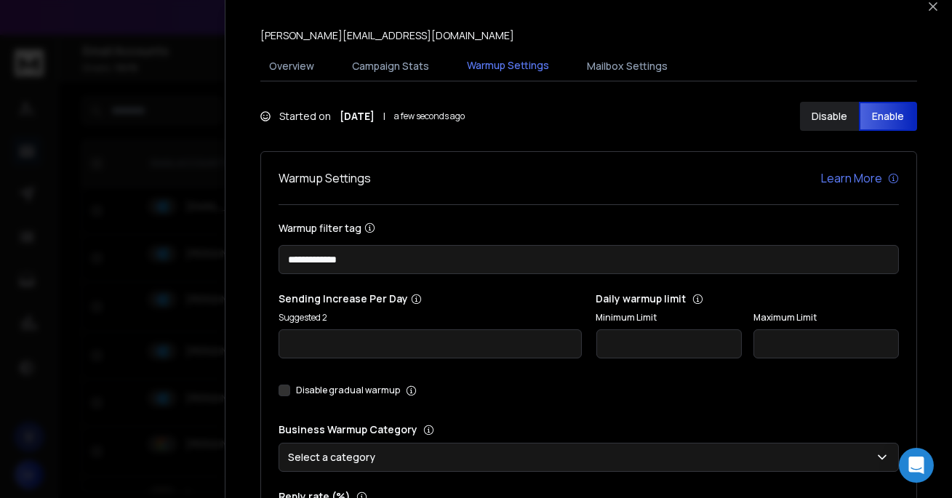
click at [462, 335] on input "*" at bounding box center [430, 344] width 303 height 29
click at [462, 358] on input "*" at bounding box center [430, 344] width 303 height 29
click at [462, 356] on input "*" at bounding box center [430, 344] width 303 height 29
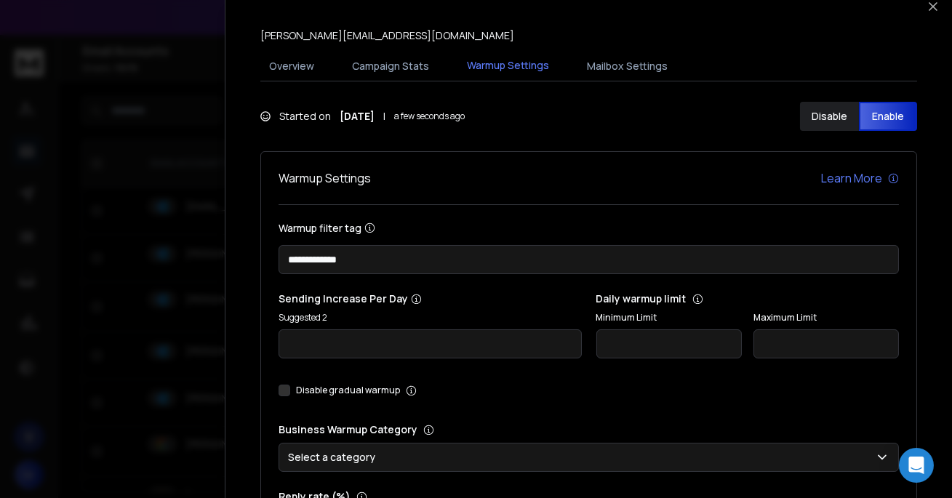
type input "*"
click at [774, 346] on input "**" at bounding box center [826, 344] width 145 height 29
type input "**"
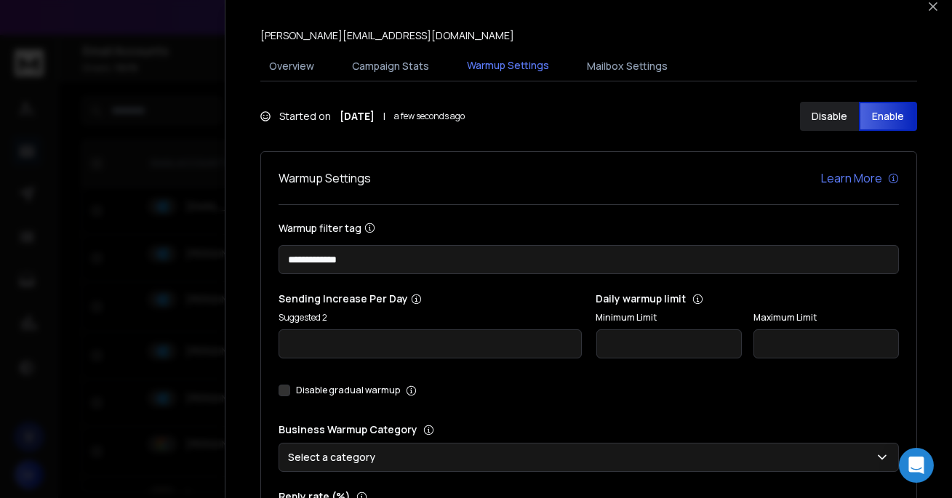
click at [628, 300] on p "Daily warmup limit" at bounding box center [748, 299] width 303 height 15
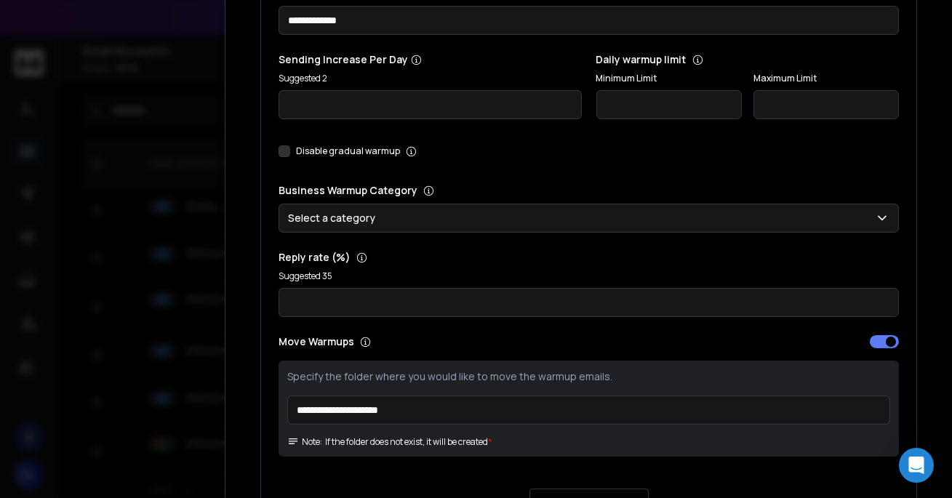
scroll to position [335, 0]
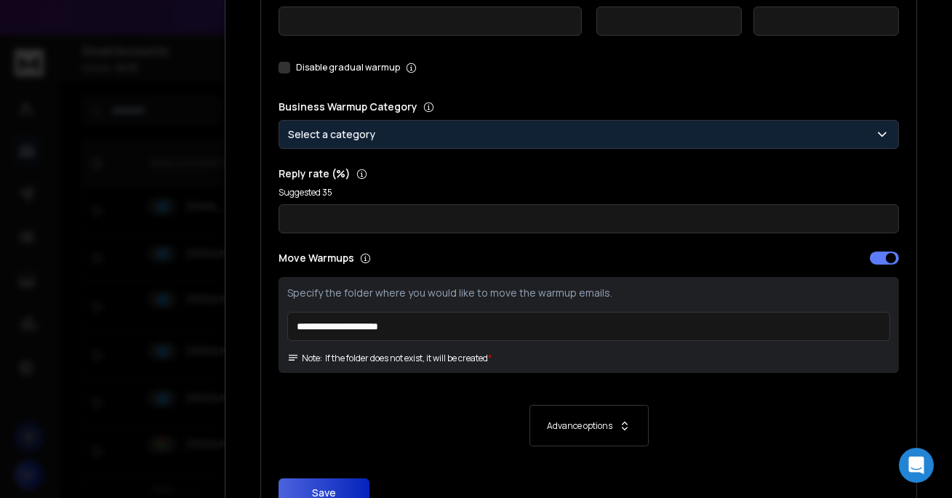
click at [430, 144] on button "Select a category" at bounding box center [589, 134] width 621 height 29
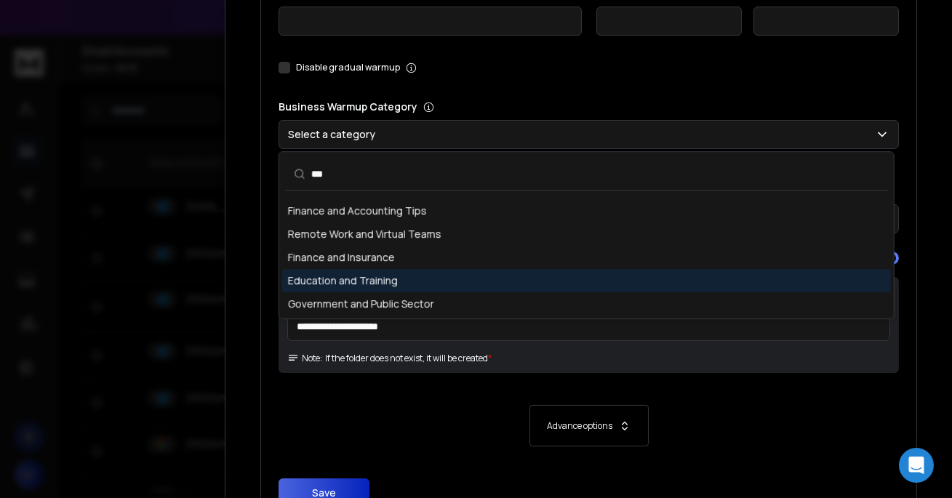
type input "***"
click at [428, 275] on div "Education and Training" at bounding box center [586, 280] width 609 height 23
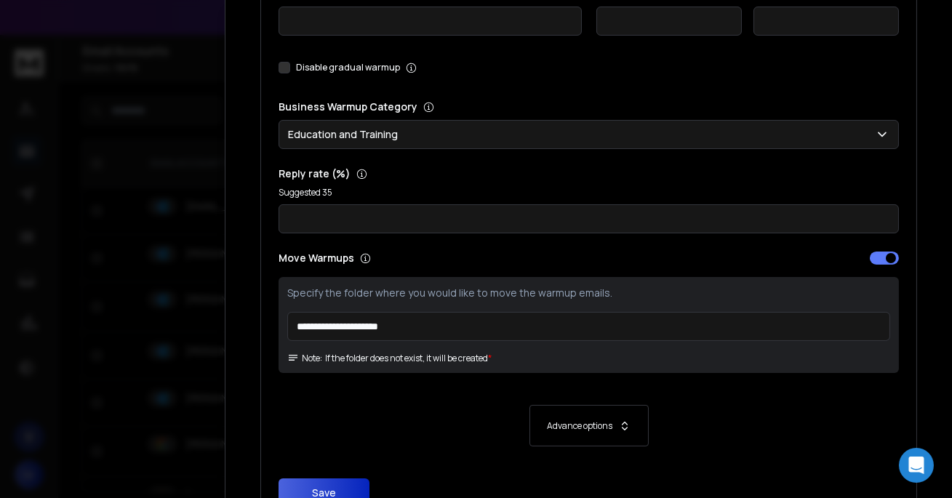
click at [565, 430] on p "Advance options" at bounding box center [580, 426] width 65 height 12
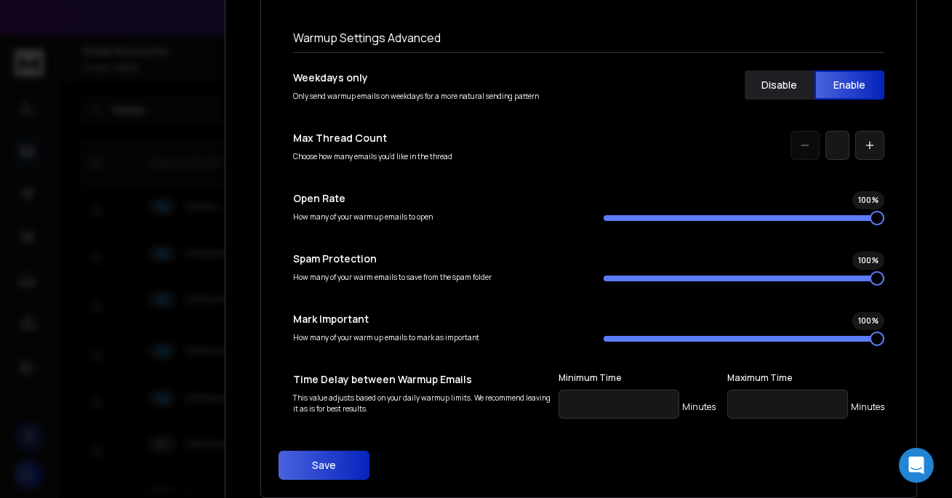
scroll to position [805, 0]
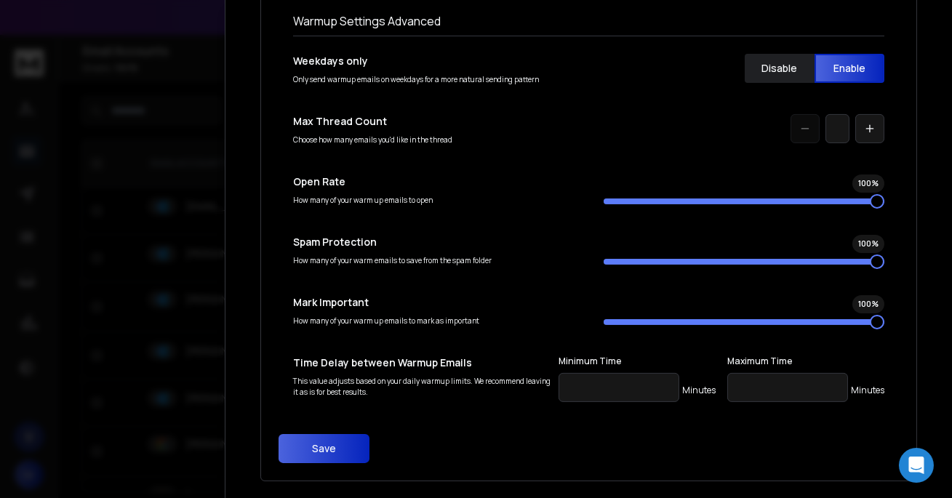
click at [855, 196] on div "100 % ***" at bounding box center [745, 190] width 282 height 30
click at [847, 203] on div "100 % ***" at bounding box center [745, 190] width 282 height 31
click at [842, 201] on span at bounding box center [745, 202] width 282 height 6
click at [829, 319] on span at bounding box center [745, 322] width 282 height 6
click at [341, 452] on button "Save" at bounding box center [324, 448] width 91 height 29
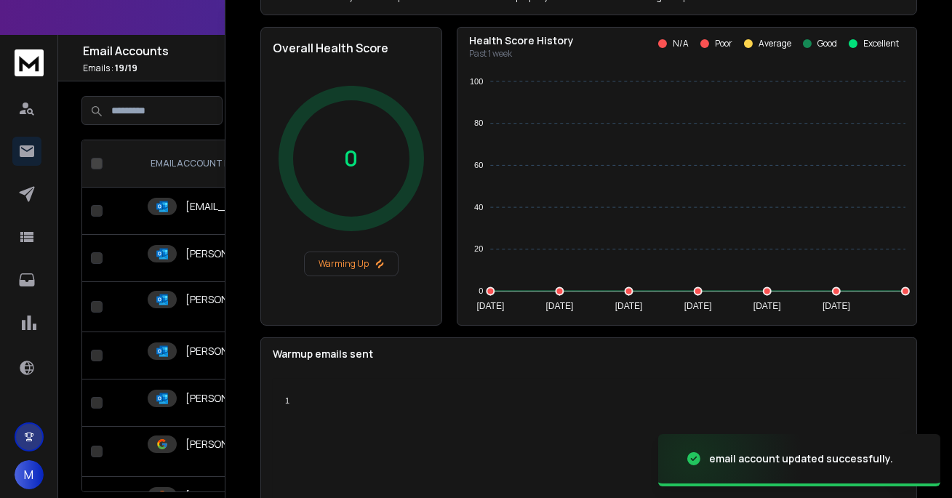
scroll to position [0, 0]
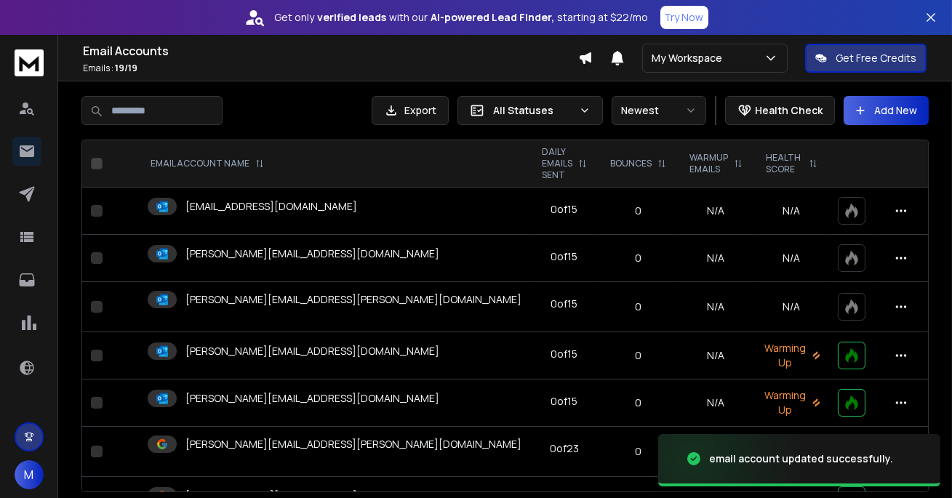
click at [854, 310] on icon at bounding box center [851, 307] width 12 height 15
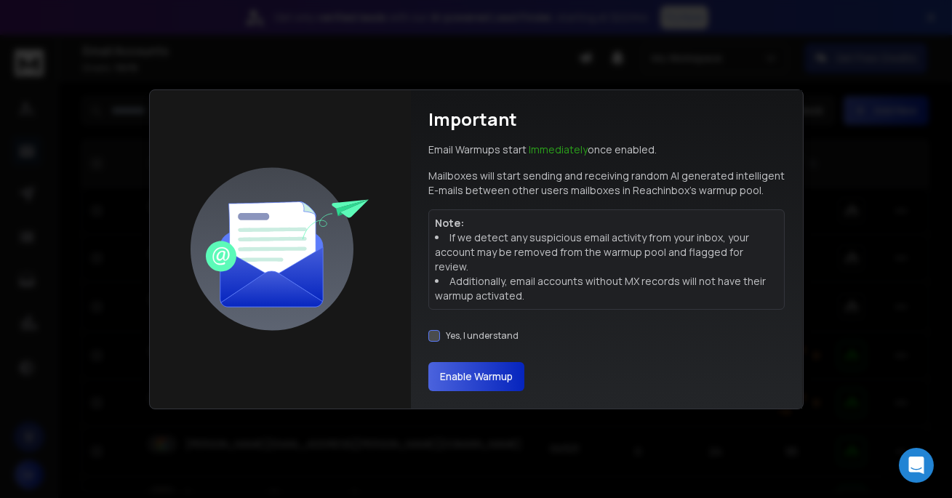
click at [488, 330] on label "Yes, I understand" at bounding box center [482, 336] width 73 height 12
click at [482, 330] on label "Yes, I understand" at bounding box center [482, 336] width 73 height 12
click at [428, 330] on button "Yes, I understand" at bounding box center [434, 336] width 12 height 12
click at [461, 370] on button "Enable Warmup" at bounding box center [476, 376] width 96 height 29
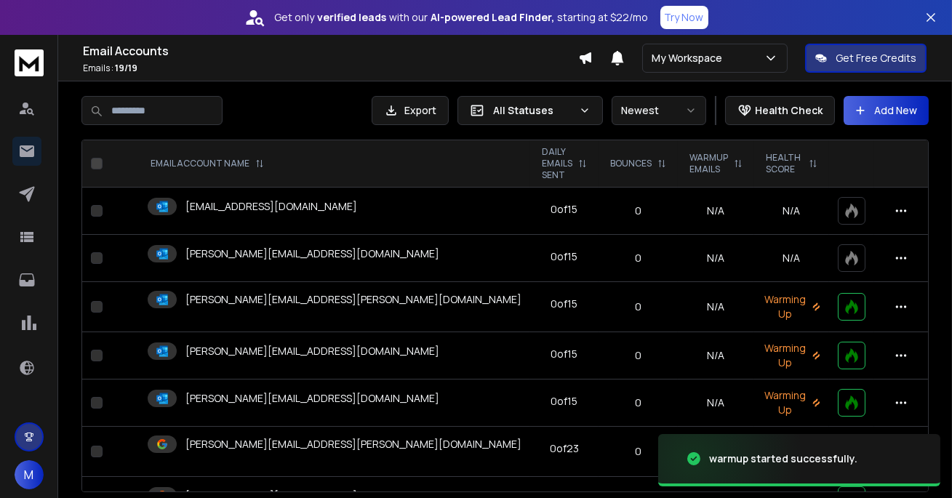
click at [754, 311] on td "Warming Up" at bounding box center [791, 307] width 75 height 50
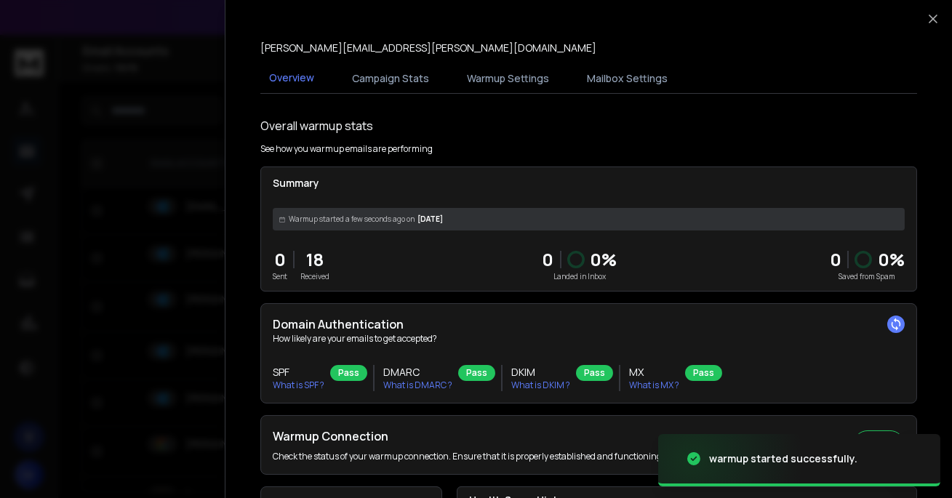
click at [601, 73] on button "Mailbox Settings" at bounding box center [627, 79] width 98 height 32
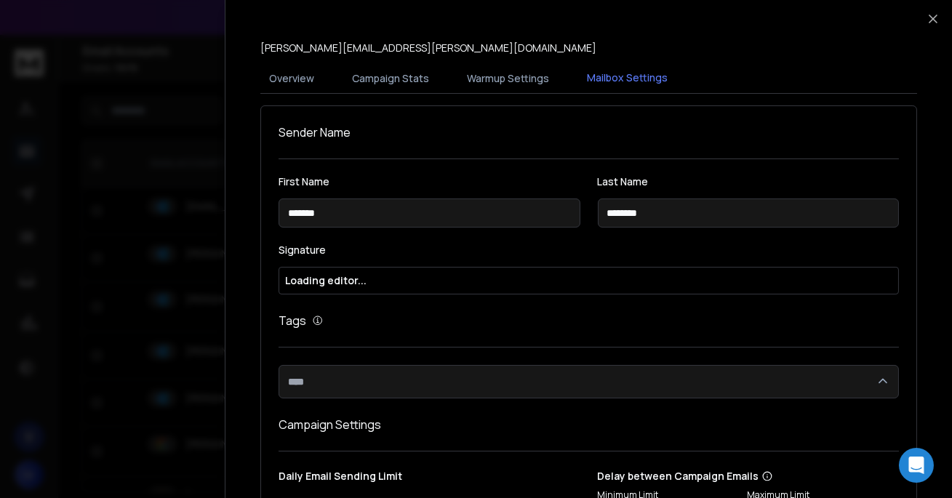
click at [499, 74] on button "Warmup Settings" at bounding box center [508, 79] width 100 height 32
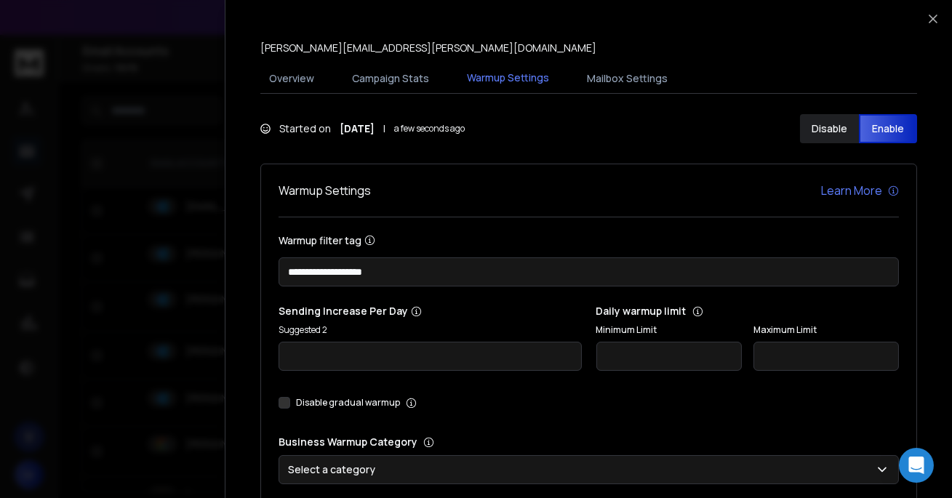
click at [551, 79] on button "Warmup Settings" at bounding box center [508, 78] width 100 height 33
click at [605, 81] on button "Mailbox Settings" at bounding box center [627, 79] width 98 height 32
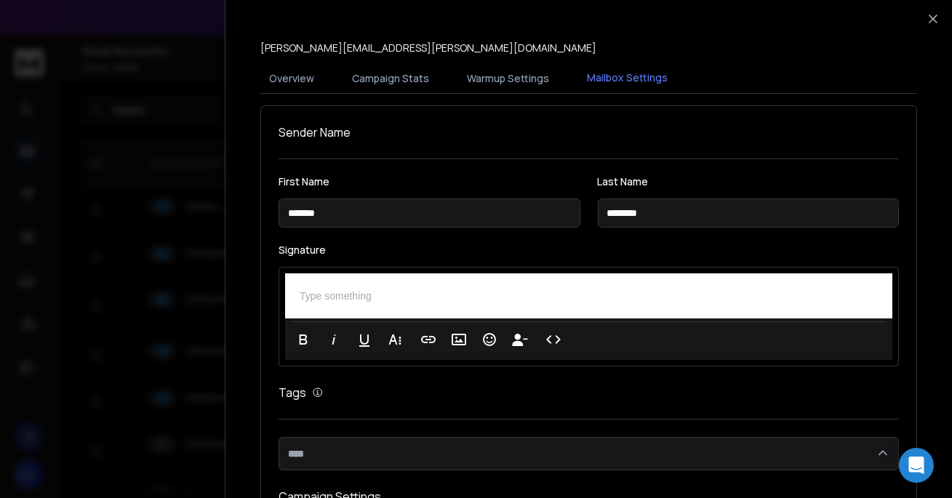
scroll to position [303, 0]
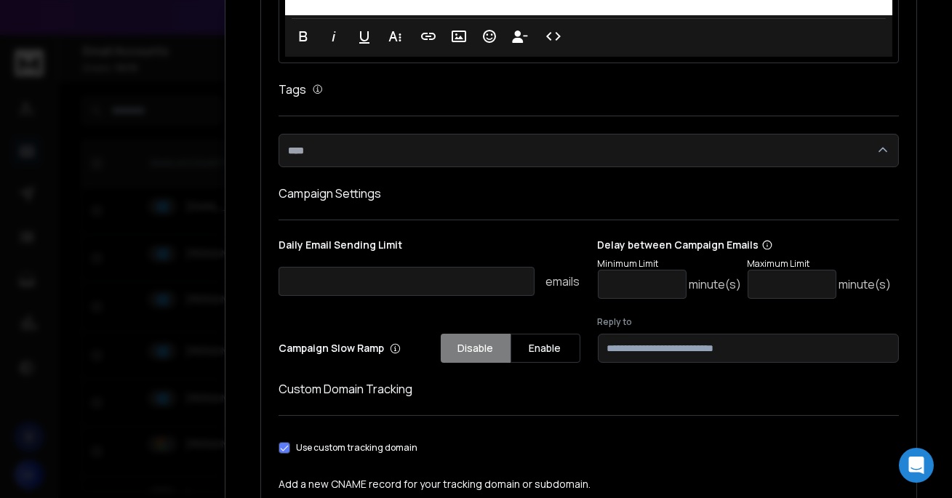
click at [368, 279] on input "**" at bounding box center [407, 281] width 256 height 29
type input "**"
click at [389, 206] on form "**********" at bounding box center [589, 309] width 621 height 872
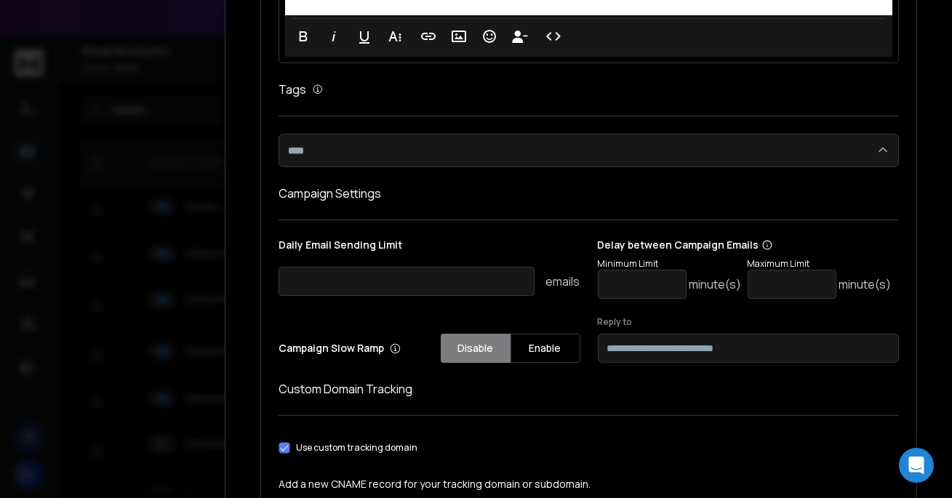
scroll to position [0, 0]
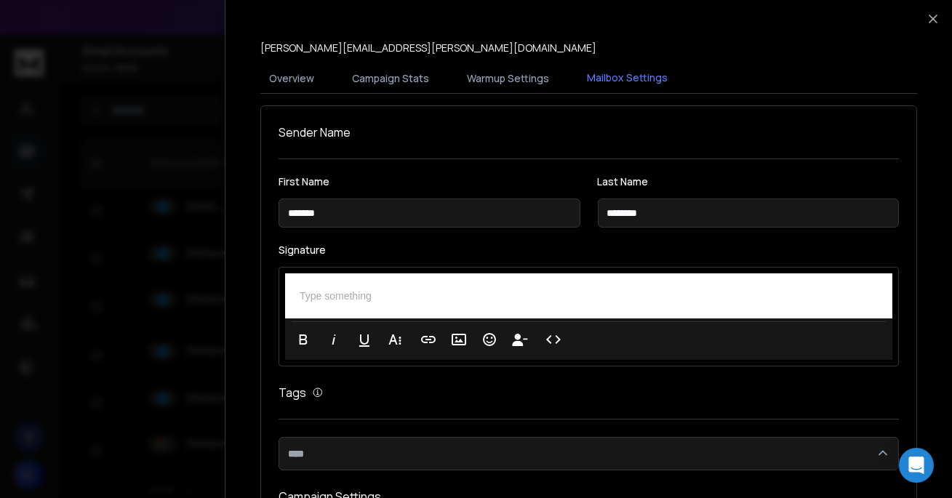
click at [517, 84] on button "Warmup Settings" at bounding box center [508, 79] width 100 height 32
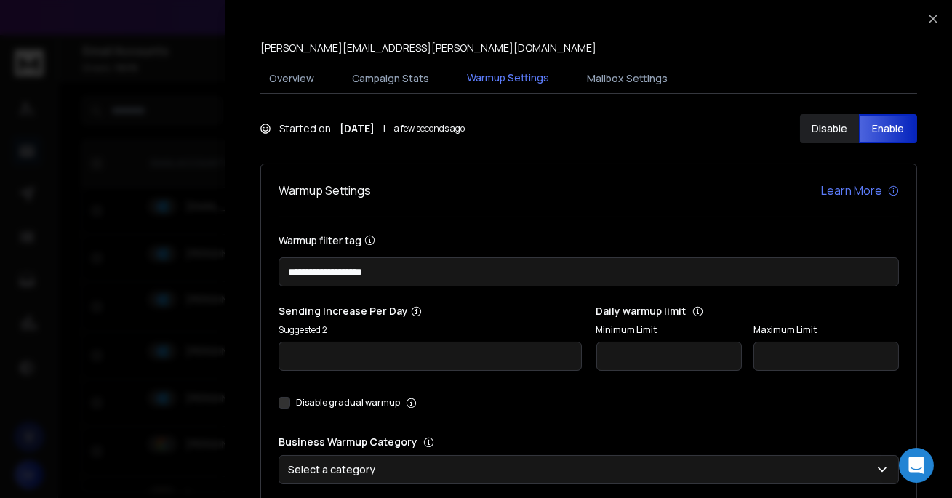
click at [782, 356] on input "**" at bounding box center [826, 356] width 145 height 29
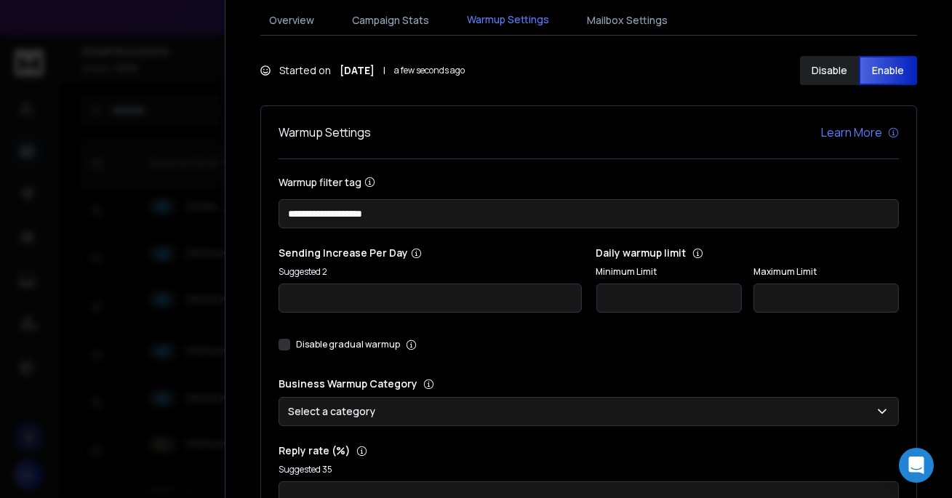
scroll to position [73, 0]
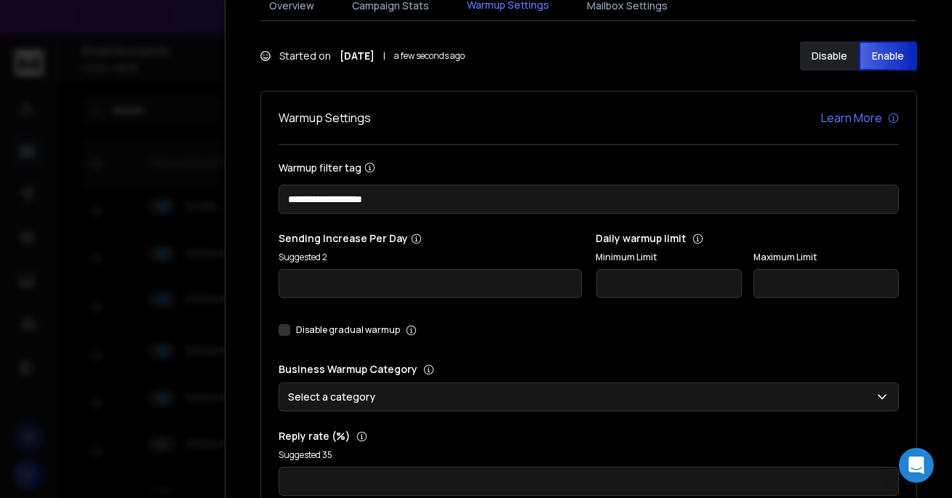
type input "**"
click at [378, 281] on input "*" at bounding box center [430, 283] width 303 height 29
type input "*"
click at [423, 324] on div "Disable gradual warmup" at bounding box center [589, 330] width 621 height 29
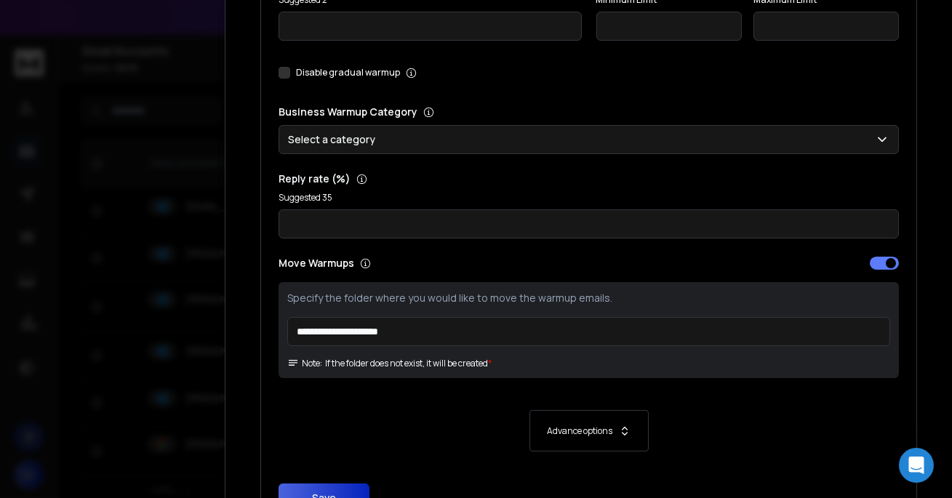
scroll to position [403, 0]
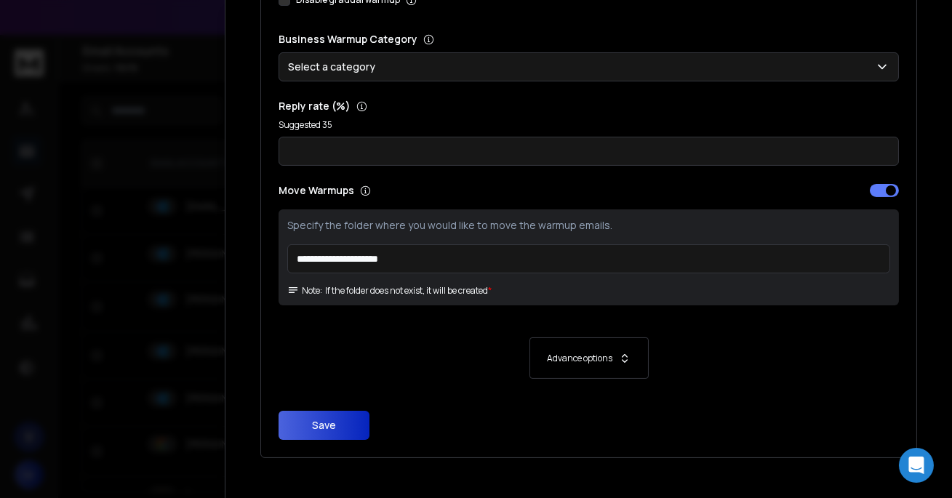
click at [613, 371] on div "Advance options" at bounding box center [589, 358] width 119 height 41
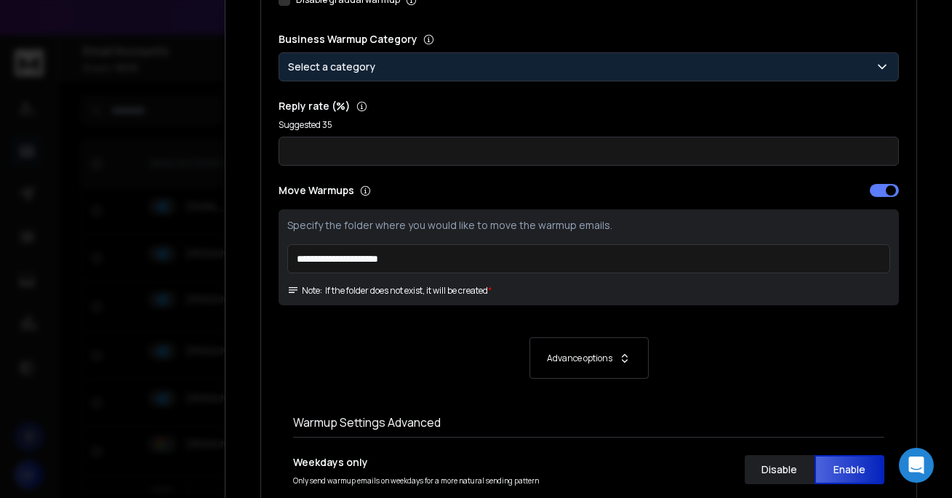
click at [376, 68] on p "Select a category" at bounding box center [334, 67] width 93 height 15
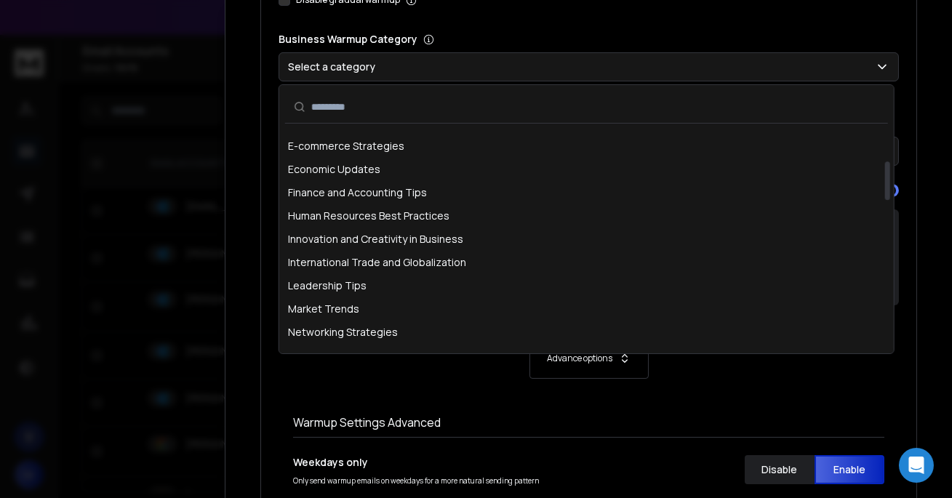
scroll to position [162, 0]
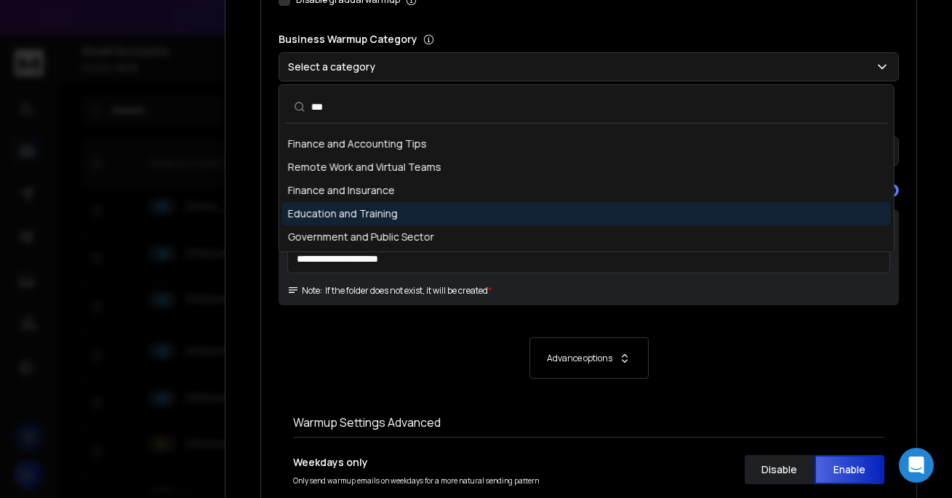
type input "***"
click at [387, 219] on span "Education and Training" at bounding box center [343, 214] width 110 height 15
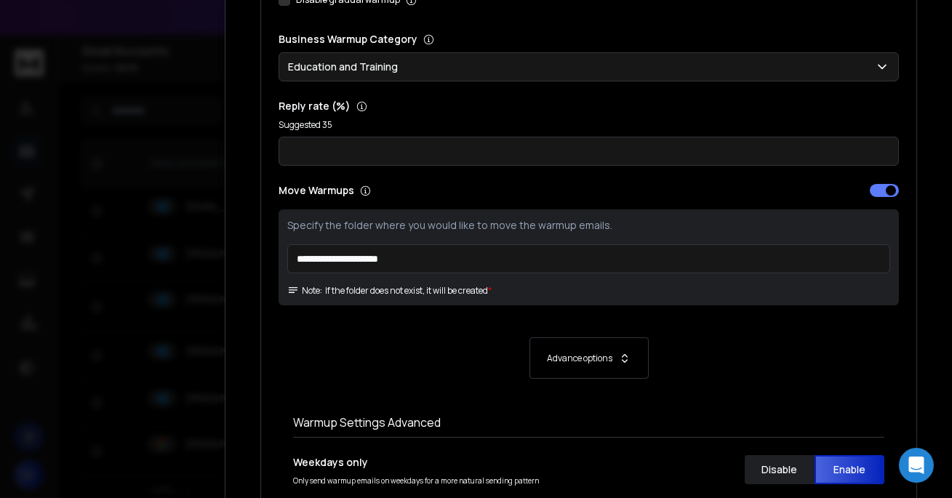
click at [404, 360] on button "Advance options" at bounding box center [588, 358] width 591 height 41
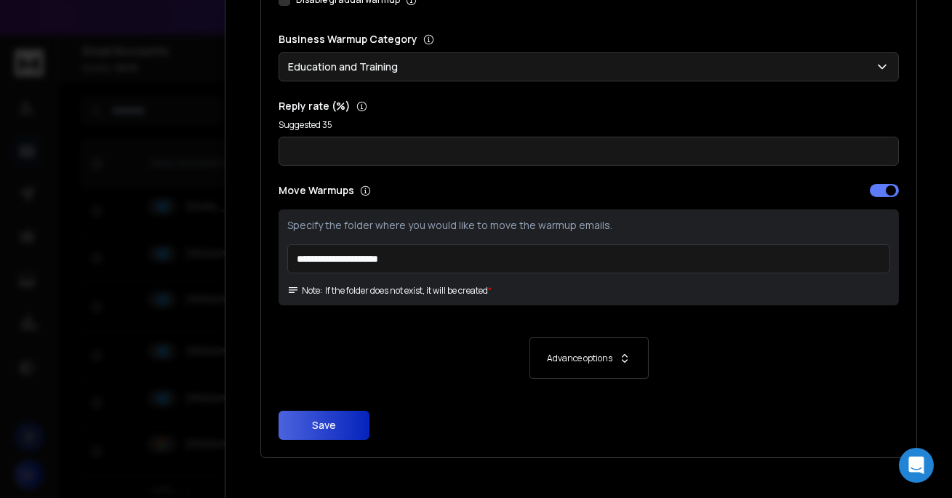
click at [602, 372] on div "Advance options" at bounding box center [589, 358] width 119 height 41
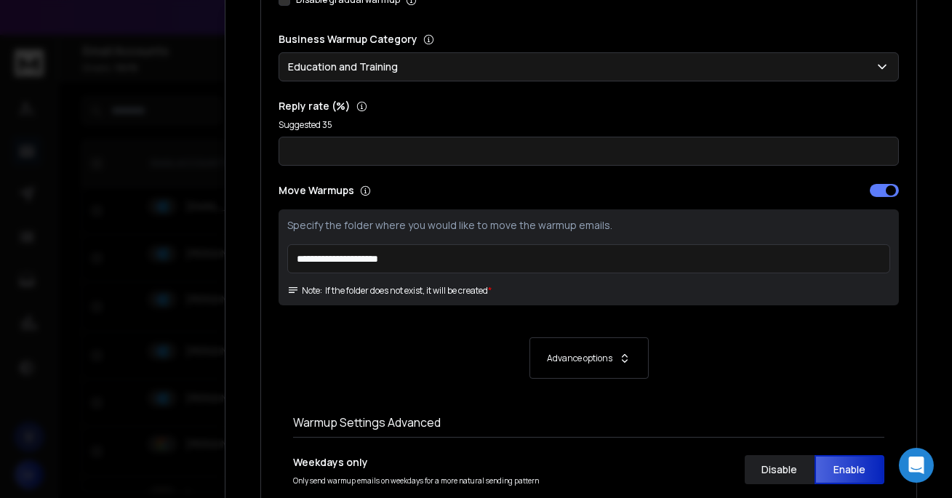
scroll to position [828, 0]
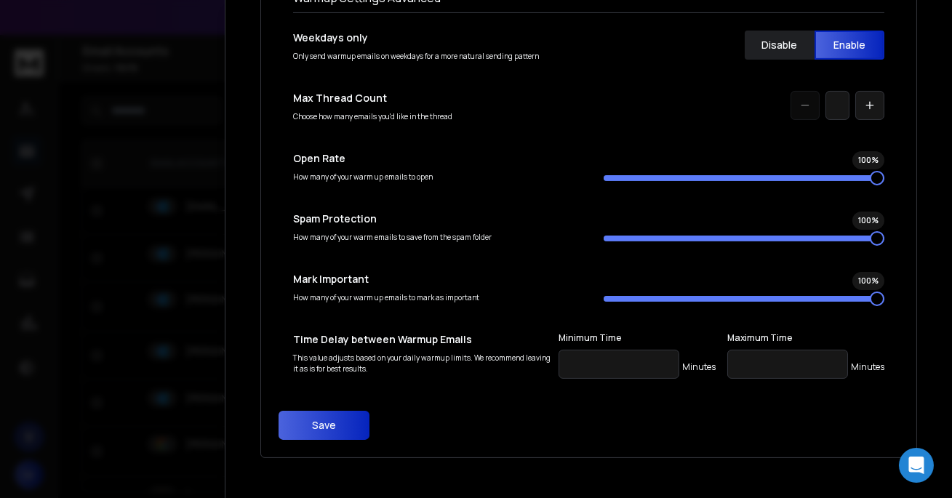
click at [856, 169] on div "100 % ***" at bounding box center [745, 166] width 282 height 30
click at [832, 172] on div "100 % ***" at bounding box center [745, 166] width 282 height 30
click at [837, 180] on div "100 % ***" at bounding box center [745, 166] width 282 height 31
click at [837, 178] on span at bounding box center [723, 178] width 239 height 6
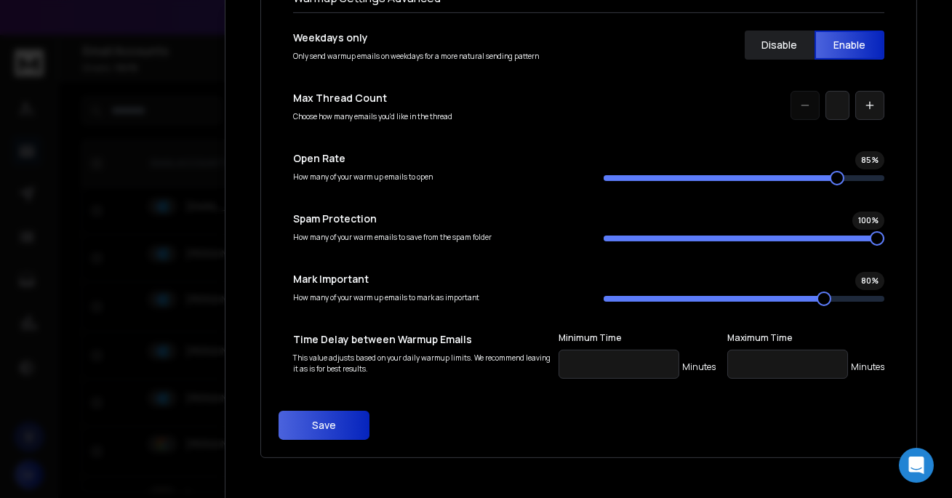
click at [825, 300] on span at bounding box center [716, 299] width 225 height 6
click at [356, 433] on button "Save" at bounding box center [324, 425] width 91 height 29
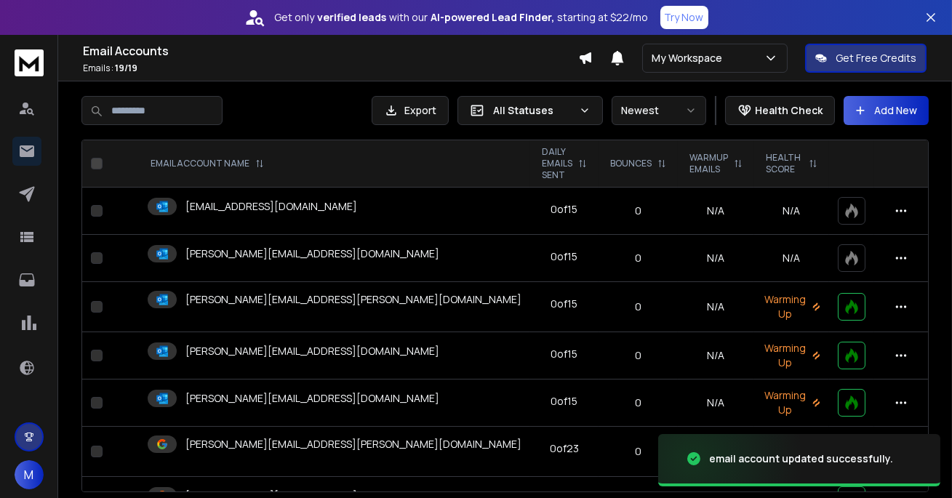
click at [852, 257] on icon at bounding box center [851, 258] width 12 height 15
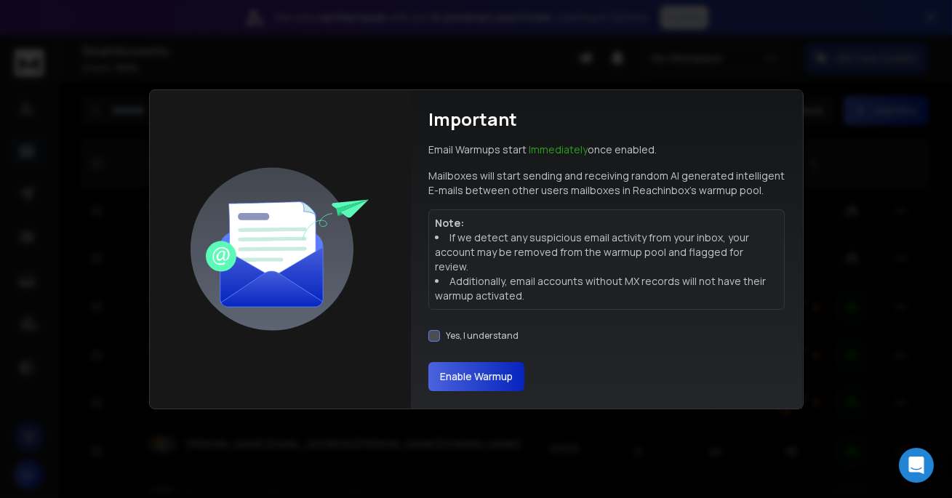
click at [459, 330] on label "Yes, I understand" at bounding box center [482, 336] width 73 height 12
click at [435, 330] on button "Yes, I understand" at bounding box center [434, 336] width 12 height 12
click at [451, 351] on div "Important Email Warmups start Immediately once enabled. Mailboxes will start se…" at bounding box center [607, 249] width 392 height 319
click at [453, 366] on button "Enable Warmup" at bounding box center [476, 376] width 96 height 29
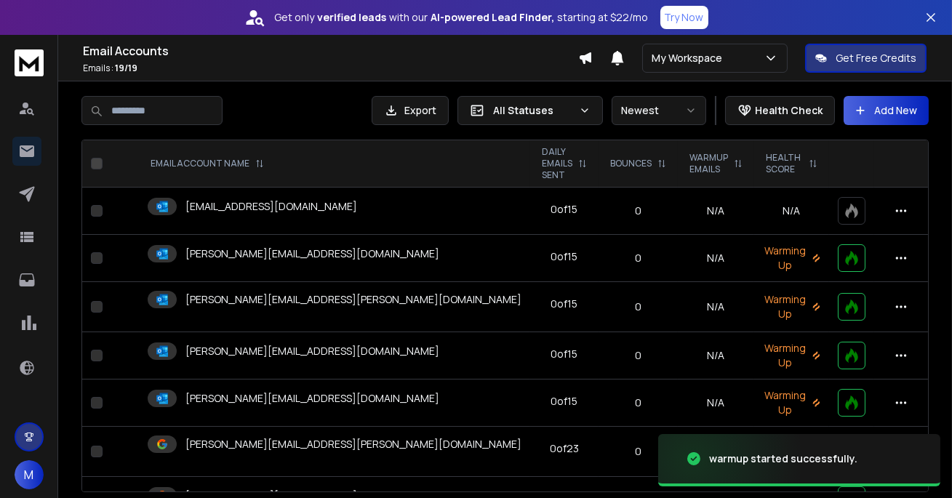
click at [530, 264] on td "0 of 15" at bounding box center [564, 254] width 68 height 38
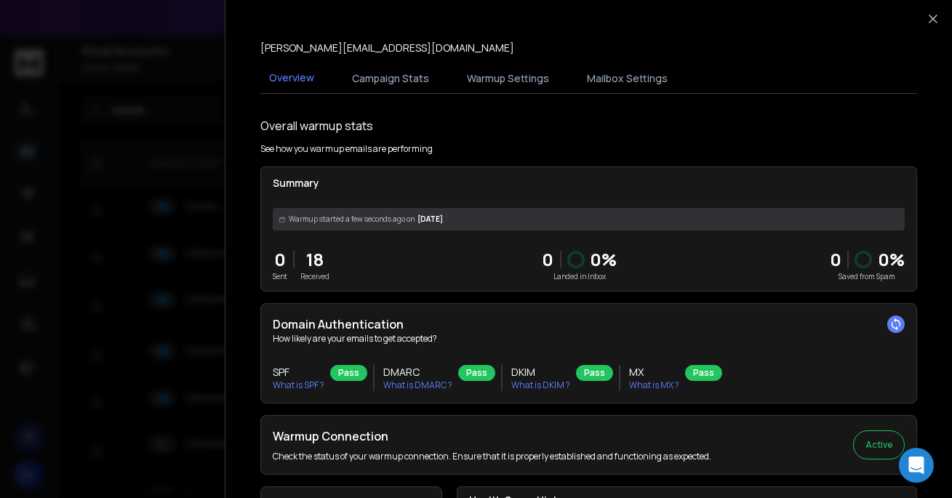
click at [506, 72] on button "Warmup Settings" at bounding box center [508, 79] width 100 height 32
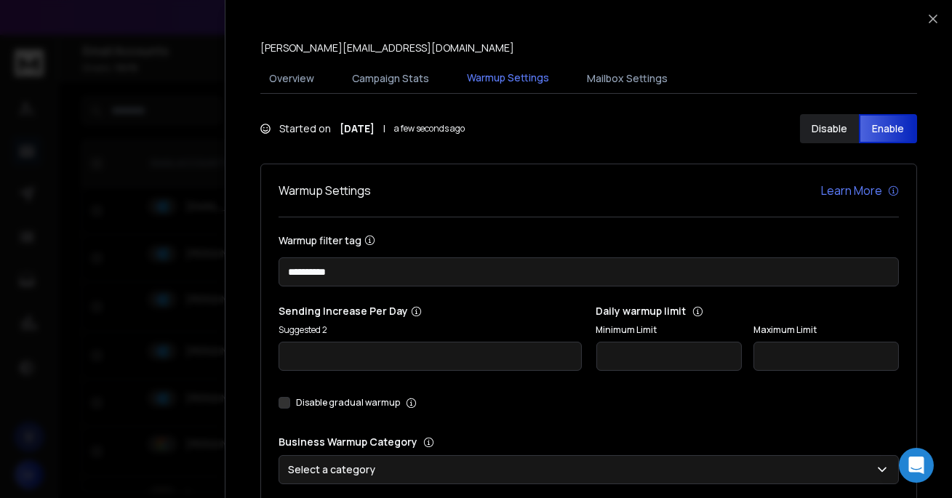
click at [820, 362] on input "**" at bounding box center [826, 356] width 145 height 29
click at [819, 362] on input "**" at bounding box center [826, 356] width 145 height 29
type input "*"
click at [448, 367] on input "*" at bounding box center [430, 356] width 303 height 29
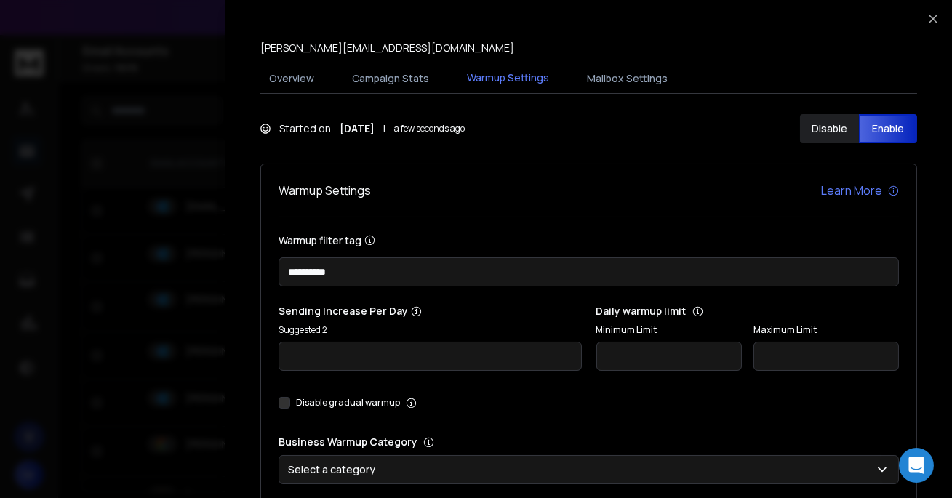
click at [448, 367] on input "*" at bounding box center [430, 356] width 303 height 29
type input "*"
click at [484, 322] on div "Sending Increase Per Day Suggested 2 *" at bounding box center [430, 337] width 303 height 67
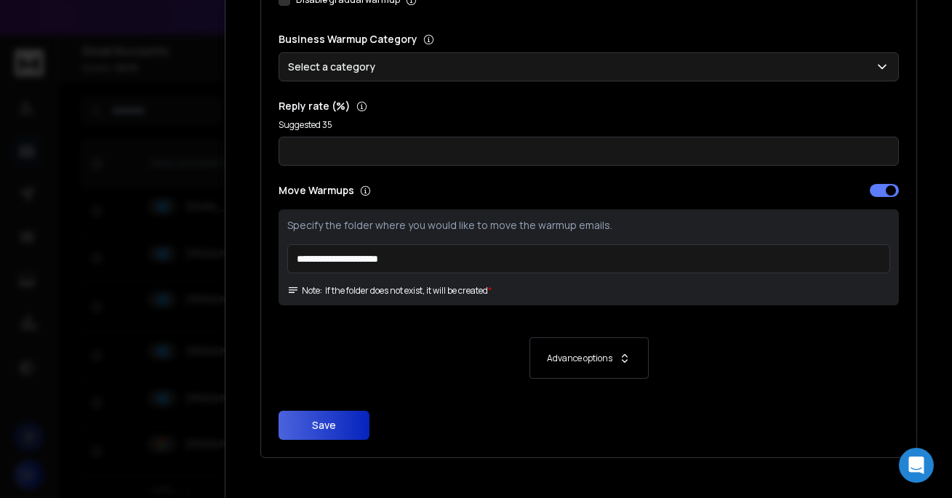
click at [610, 372] on div "Advance options" at bounding box center [589, 358] width 119 height 41
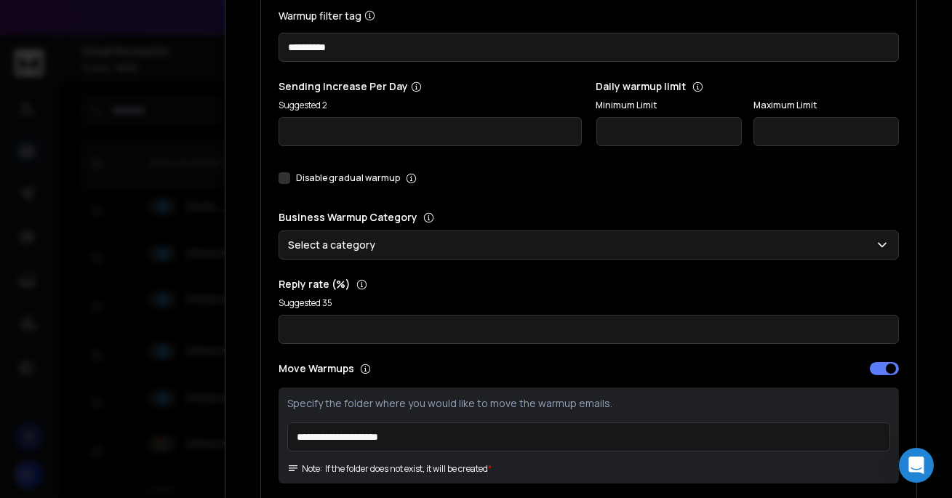
scroll to position [346, 0]
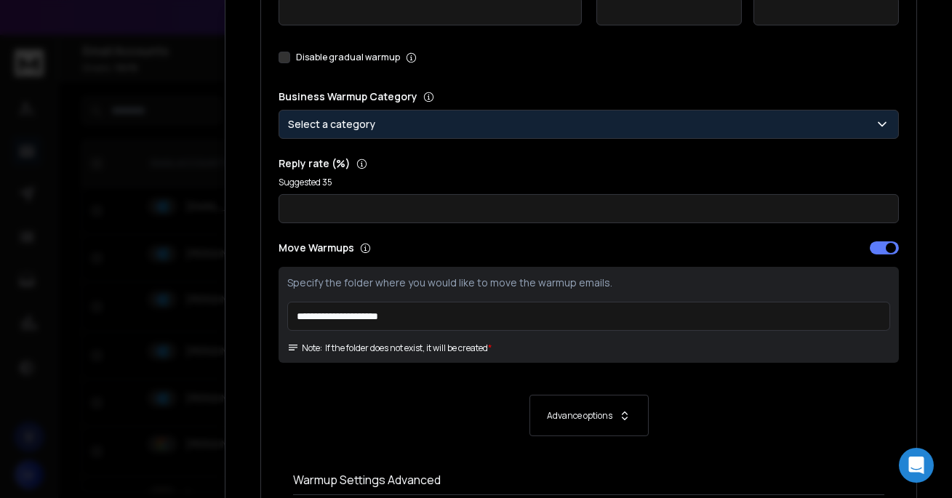
click at [361, 119] on p "Select a category" at bounding box center [334, 124] width 93 height 15
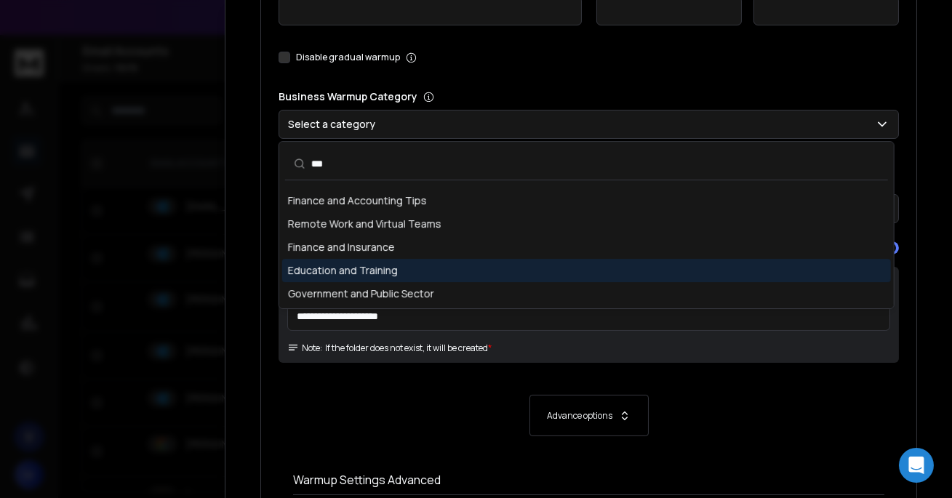
type input "***"
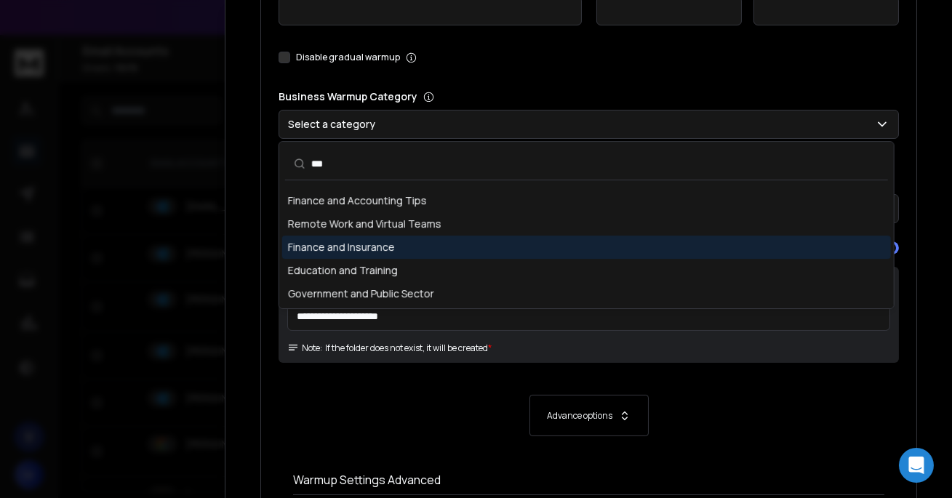
drag, startPoint x: 394, startPoint y: 255, endPoint x: 396, endPoint y: 266, distance: 11.0
click at [396, 266] on div "Finance and Accounting Tips Remote Work and Virtual Teams Finance and Insurance…" at bounding box center [586, 247] width 609 height 116
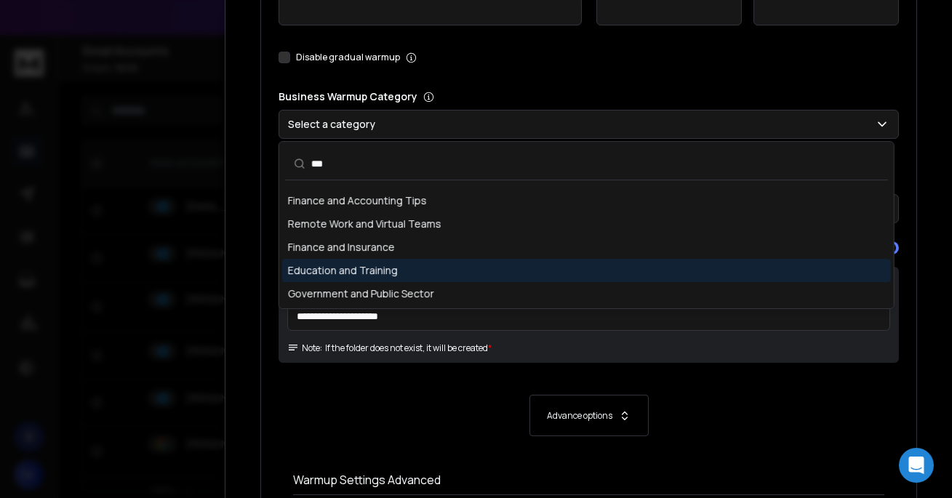
click at [386, 268] on span "Education and Training" at bounding box center [343, 270] width 110 height 15
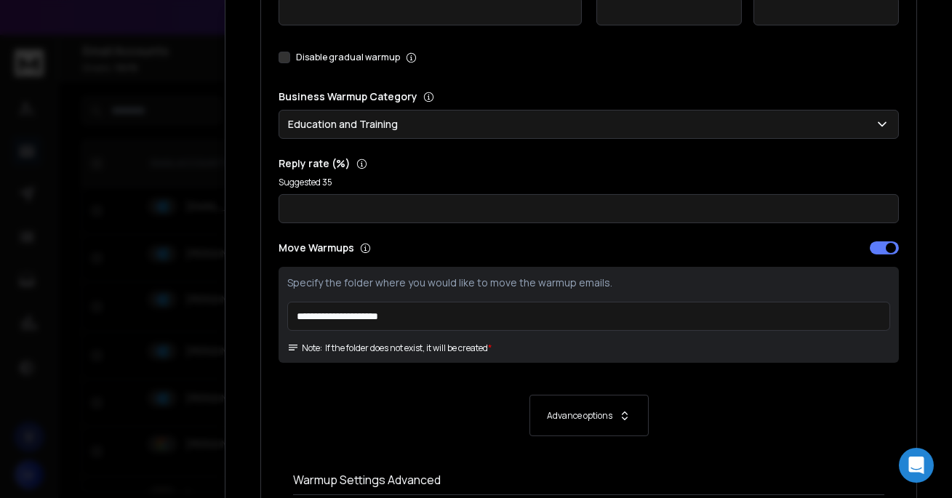
click at [393, 402] on button "Advance options" at bounding box center [588, 415] width 591 height 41
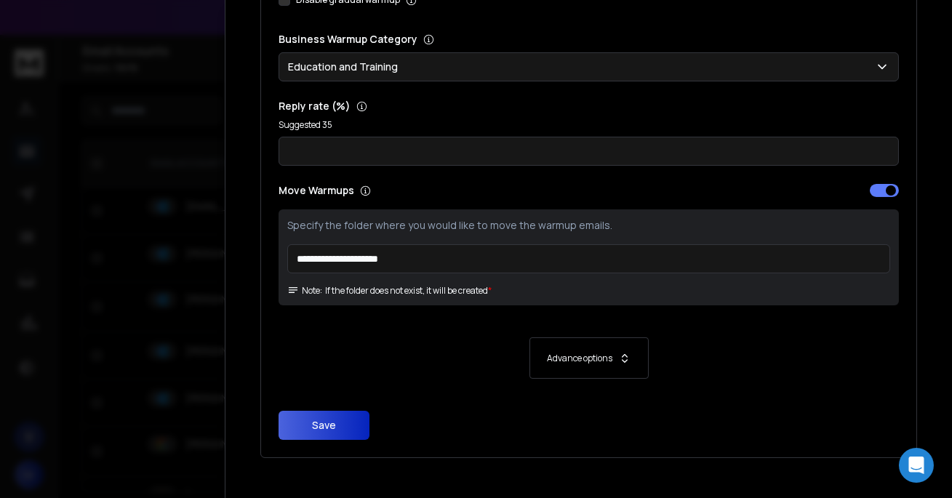
click at [569, 359] on p "Advance options" at bounding box center [580, 359] width 65 height 12
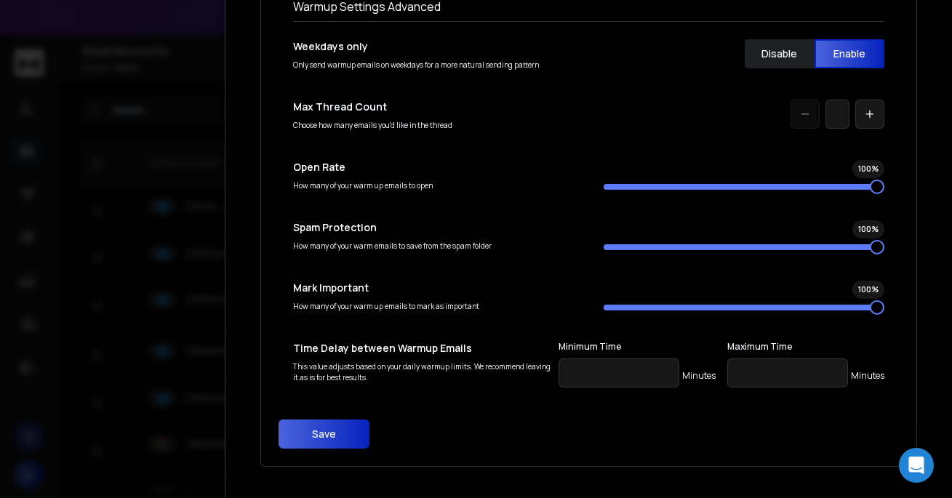
scroll to position [828, 0]
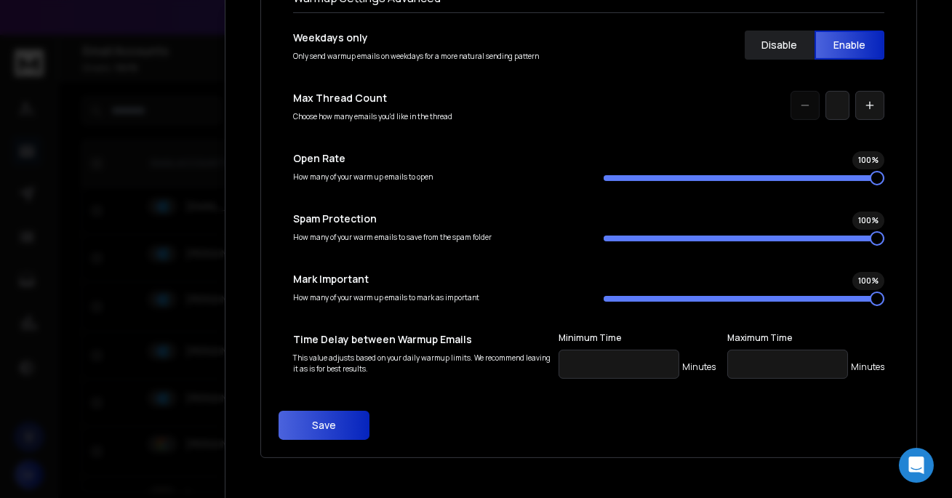
click at [824, 182] on div "100 % ***" at bounding box center [745, 166] width 282 height 31
click at [829, 174] on div "100 % ***" at bounding box center [745, 166] width 282 height 30
click at [829, 178] on span at bounding box center [745, 178] width 282 height 6
click at [834, 299] on span at bounding box center [722, 299] width 236 height 6
click at [322, 421] on button "Save" at bounding box center [324, 425] width 91 height 29
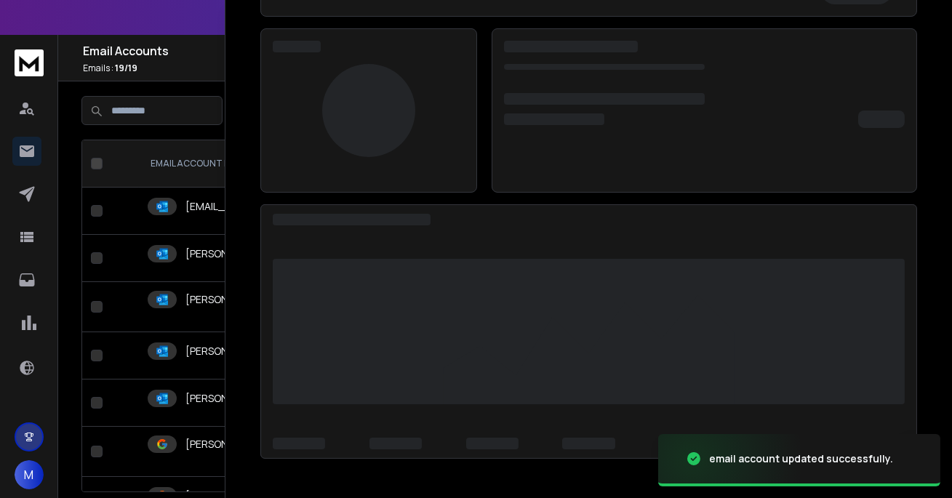
scroll to position [0, 0]
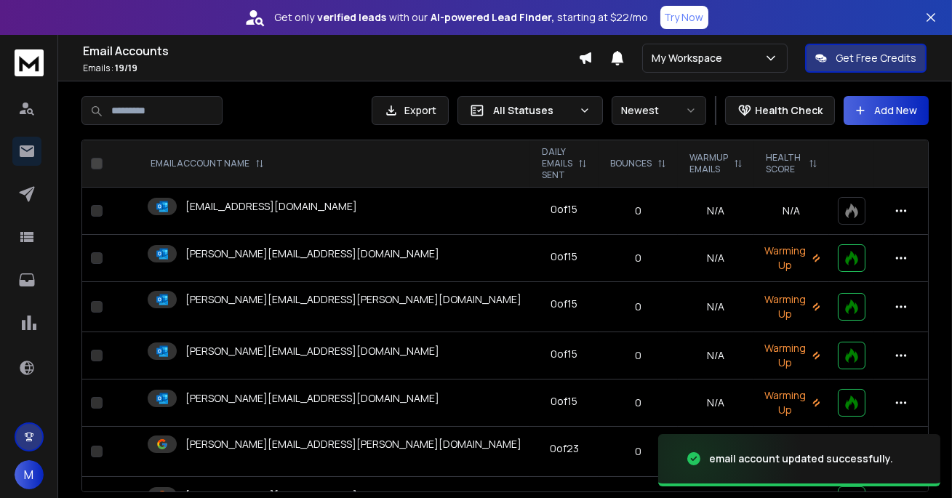
click at [853, 208] on icon at bounding box center [851, 211] width 12 height 15
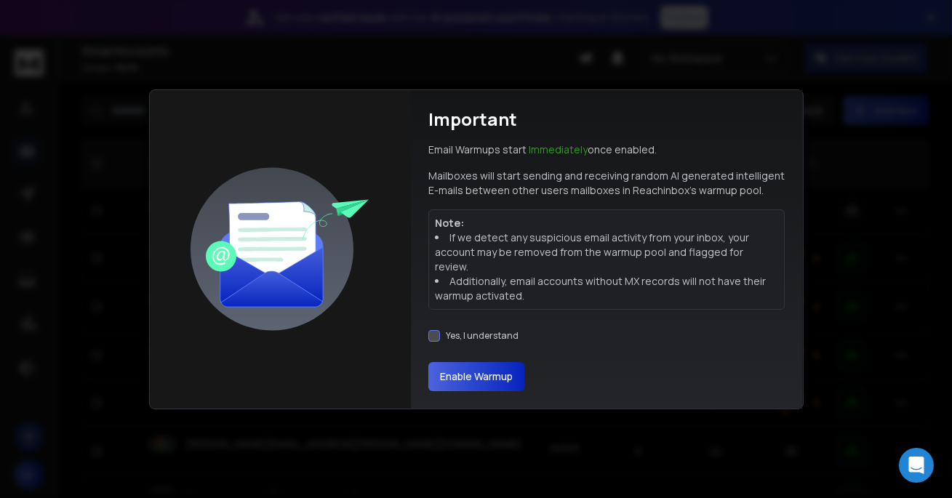
click at [455, 335] on div "Yes, I understand" at bounding box center [473, 336] width 90 height 29
click at [426, 324] on div "Important Email Warmups start Immediately once enabled. Mailboxes will start se…" at bounding box center [607, 249] width 392 height 319
click at [437, 330] on button "Yes, I understand" at bounding box center [434, 336] width 12 height 12
click at [479, 392] on div "Important Email Warmups start Immediately once enabled. Mailboxes will start se…" at bounding box center [607, 249] width 392 height 319
click at [479, 375] on button "Enable Warmup" at bounding box center [476, 376] width 96 height 29
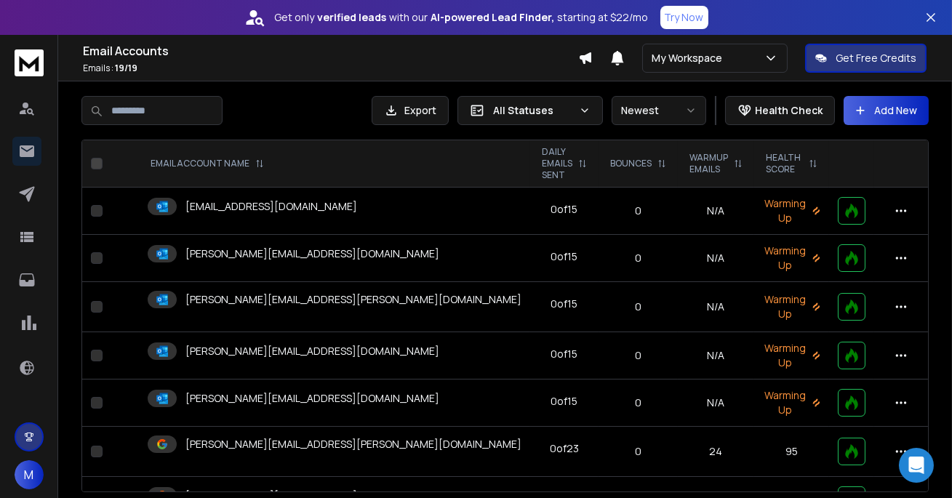
click at [530, 225] on td "0 of 15" at bounding box center [564, 207] width 68 height 38
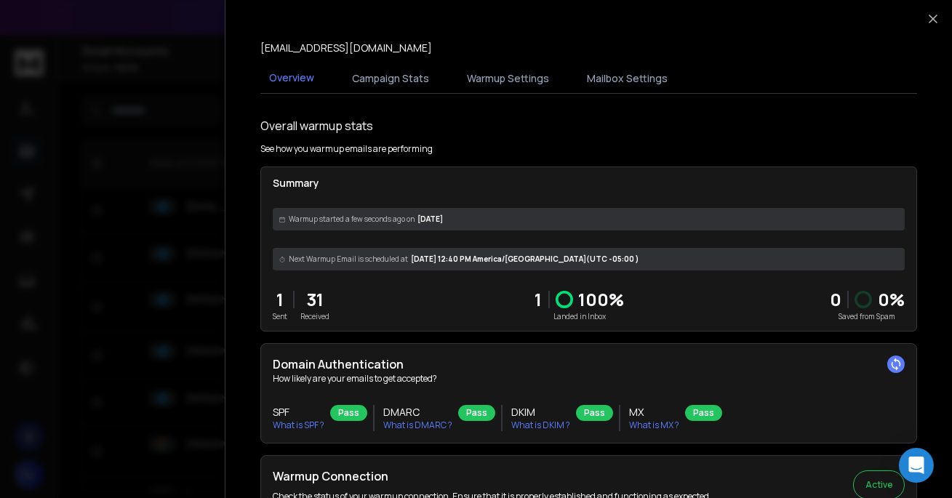
click at [517, 84] on button "Warmup Settings" at bounding box center [508, 79] width 100 height 32
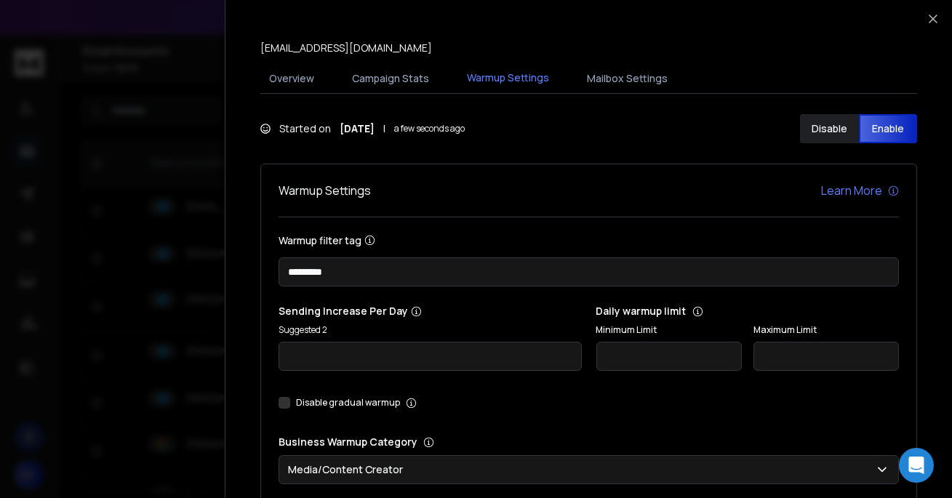
click at [787, 368] on input "**" at bounding box center [826, 356] width 145 height 29
click at [787, 364] on input "**" at bounding box center [826, 356] width 145 height 29
click at [792, 362] on input "**" at bounding box center [826, 356] width 145 height 29
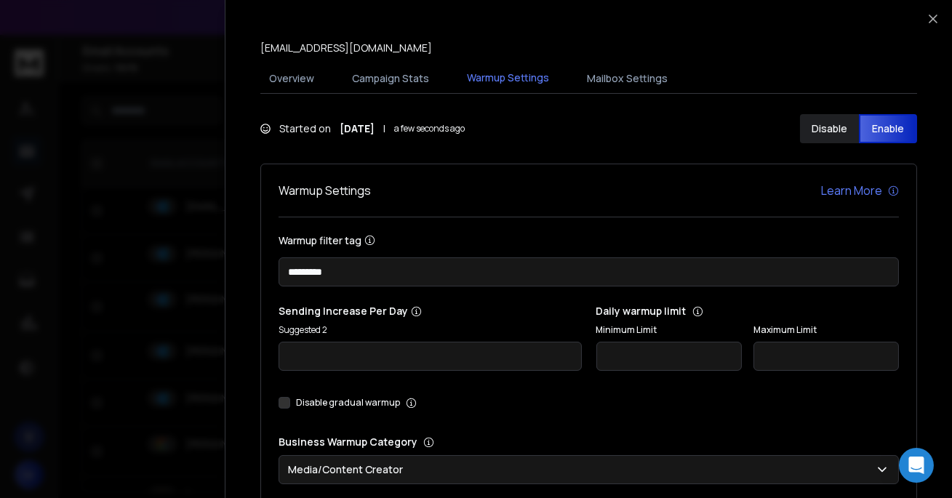
click at [792, 362] on input "**" at bounding box center [826, 356] width 145 height 29
type input "**"
click at [443, 364] on input "*" at bounding box center [430, 356] width 303 height 29
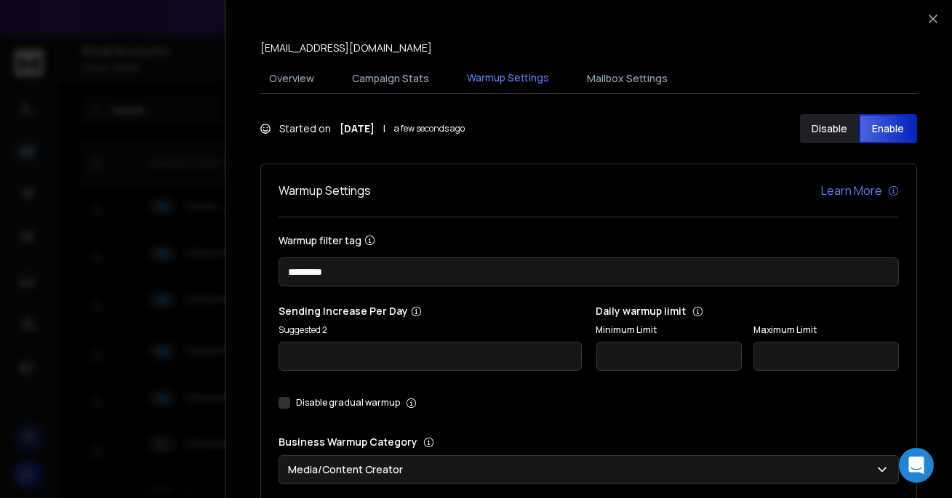
type input "*"
click at [543, 415] on div "Disable gradual warmup" at bounding box center [589, 402] width 621 height 29
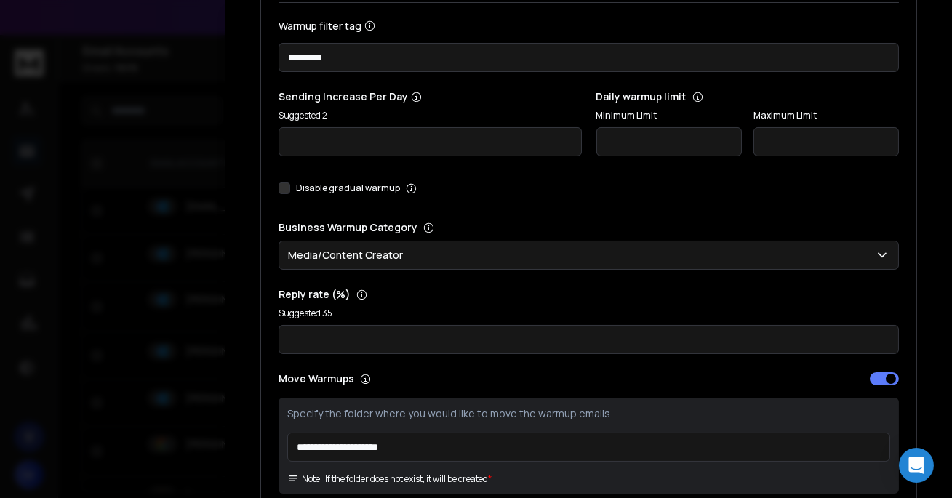
scroll to position [403, 0]
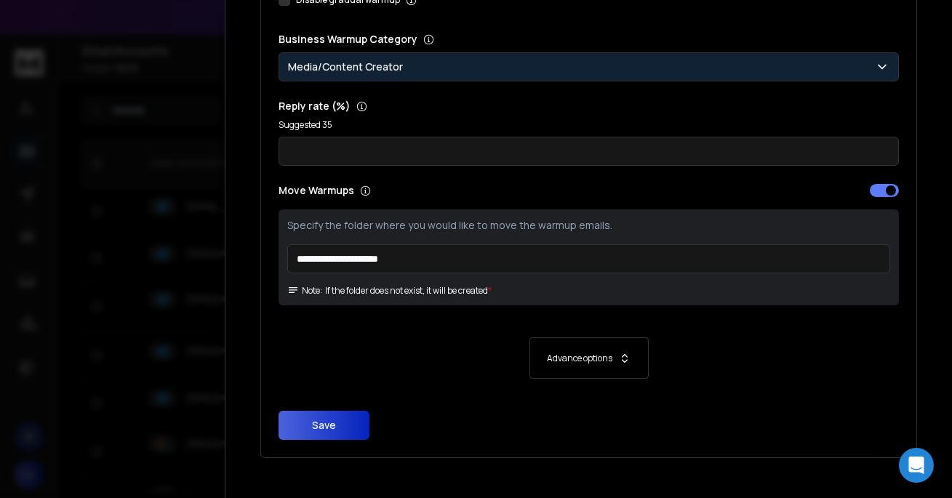
click at [370, 74] on button "Media/Content Creator" at bounding box center [589, 66] width 621 height 29
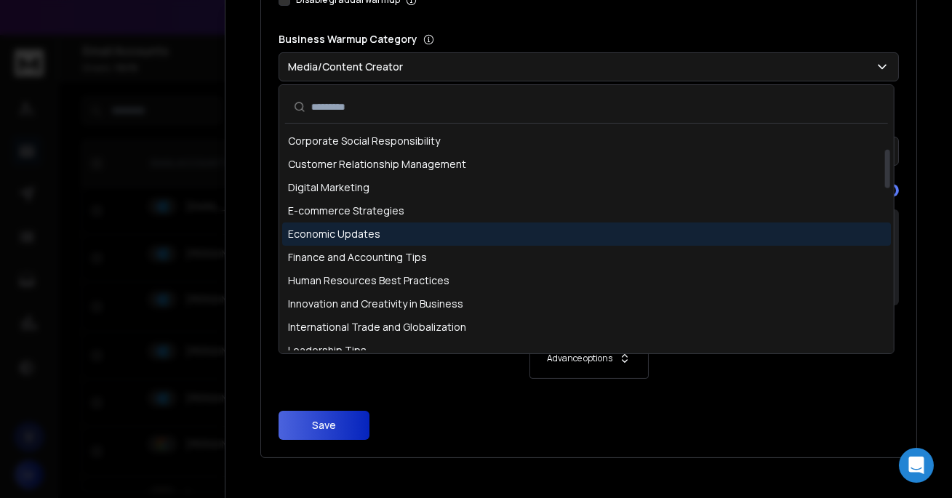
scroll to position [97, 0]
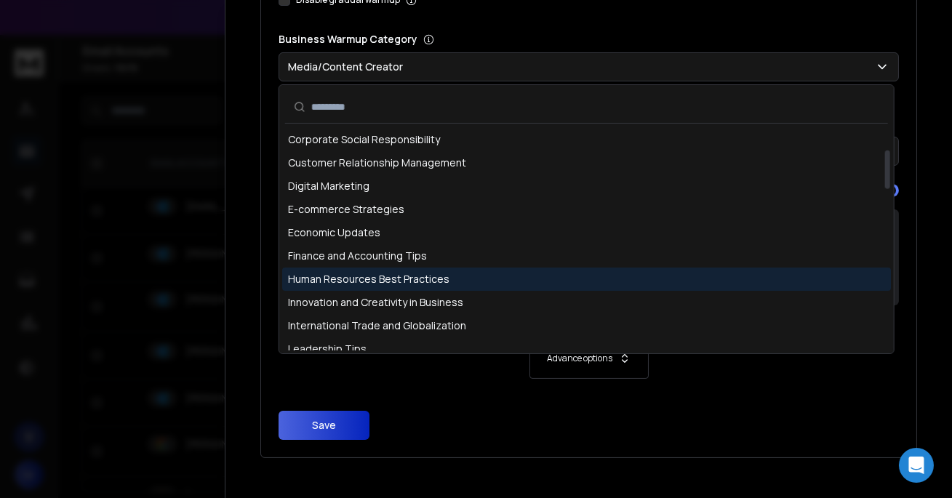
click at [380, 280] on span "Human Resources Best Practices" at bounding box center [369, 279] width 162 height 15
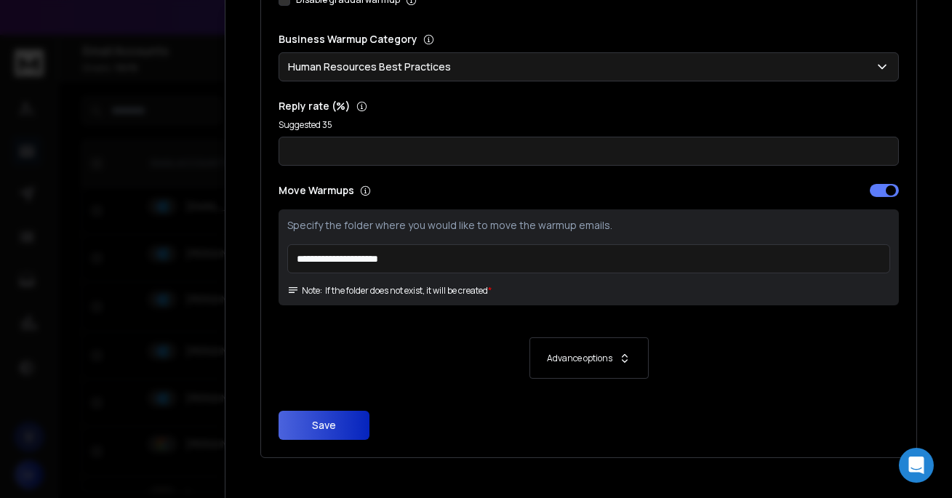
click at [594, 354] on p "Advance options" at bounding box center [580, 359] width 65 height 12
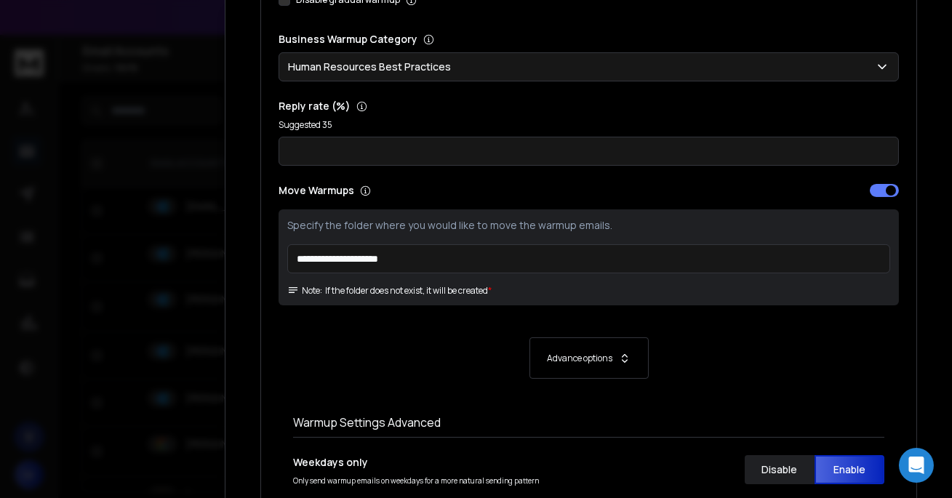
scroll to position [828, 0]
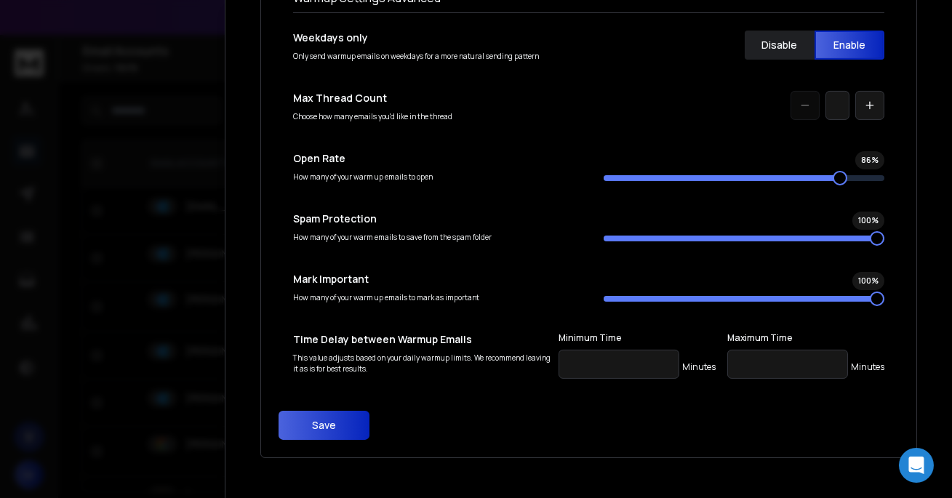
click at [841, 178] on span at bounding box center [725, 178] width 242 height 6
click at [823, 293] on div "100 % ***" at bounding box center [745, 287] width 282 height 30
click at [823, 300] on span at bounding box center [745, 299] width 282 height 6
click at [346, 435] on button "Save" at bounding box center [324, 425] width 91 height 29
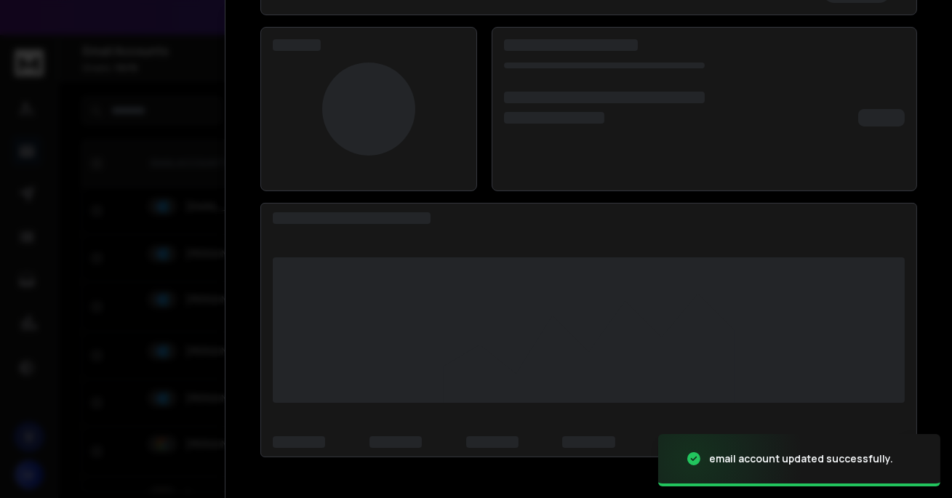
scroll to position [460, 0]
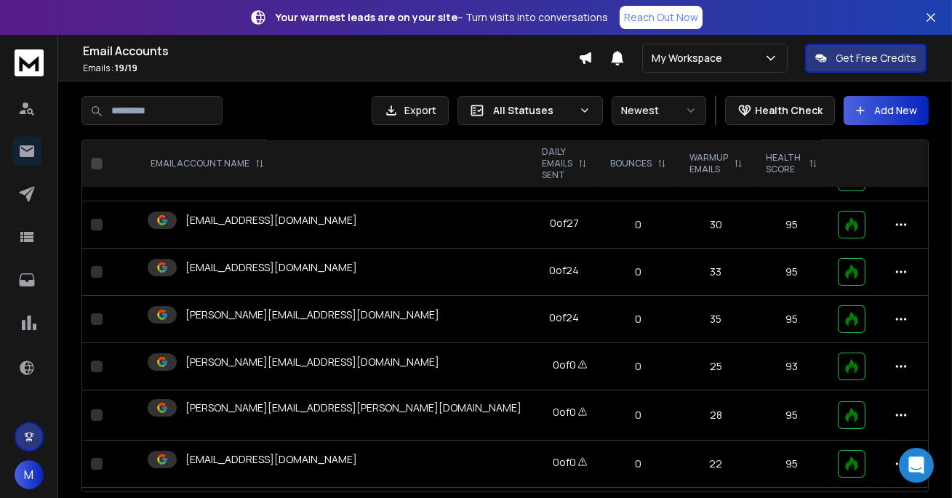
scroll to position [336, 0]
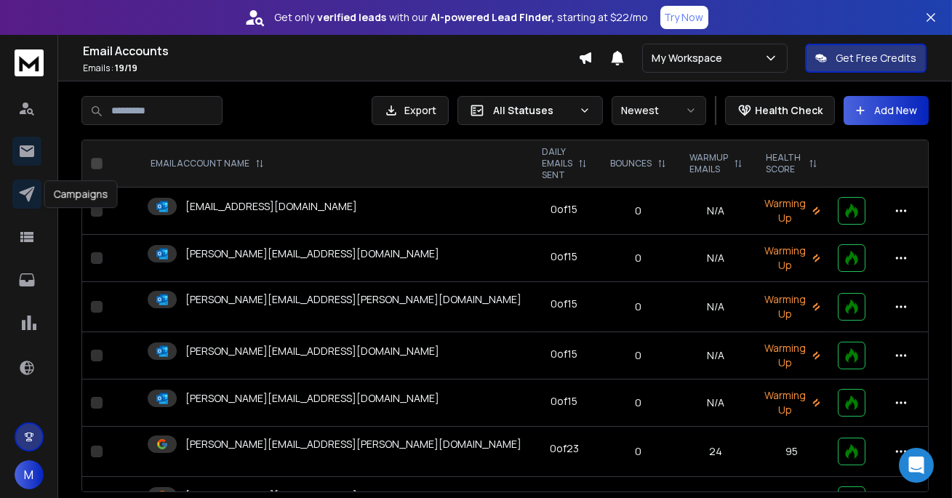
click at [18, 196] on icon at bounding box center [26, 194] width 17 height 17
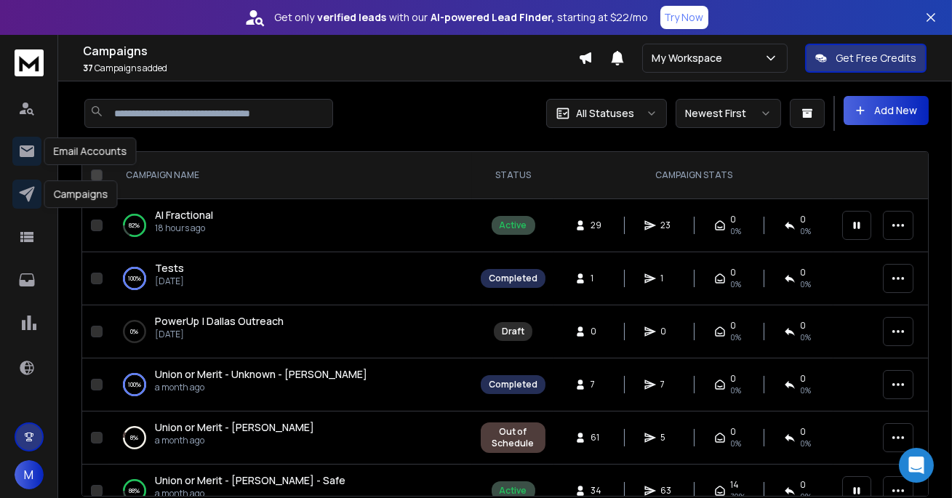
click at [28, 143] on icon at bounding box center [26, 151] width 17 height 17
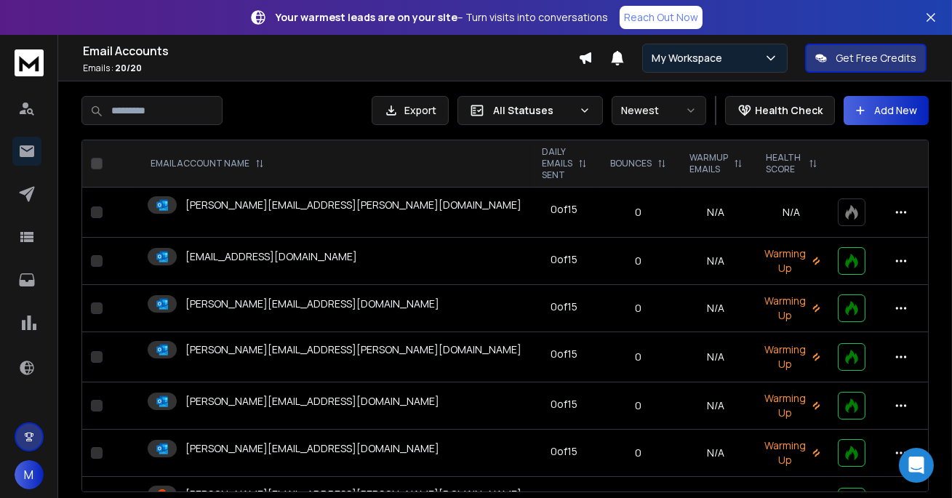
click at [726, 68] on button "My Workspace" at bounding box center [714, 58] width 145 height 29
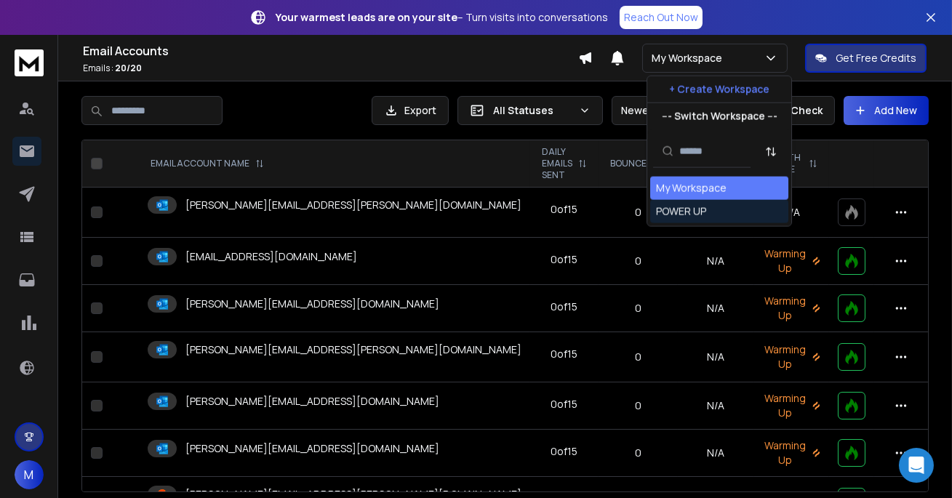
click at [710, 212] on div "POWER UP" at bounding box center [719, 211] width 138 height 23
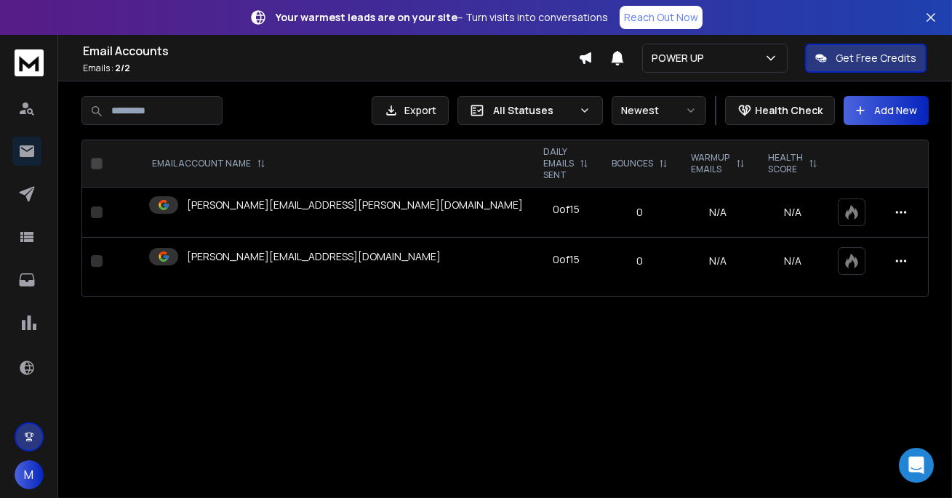
click at [679, 270] on td "N/A" at bounding box center [717, 261] width 76 height 47
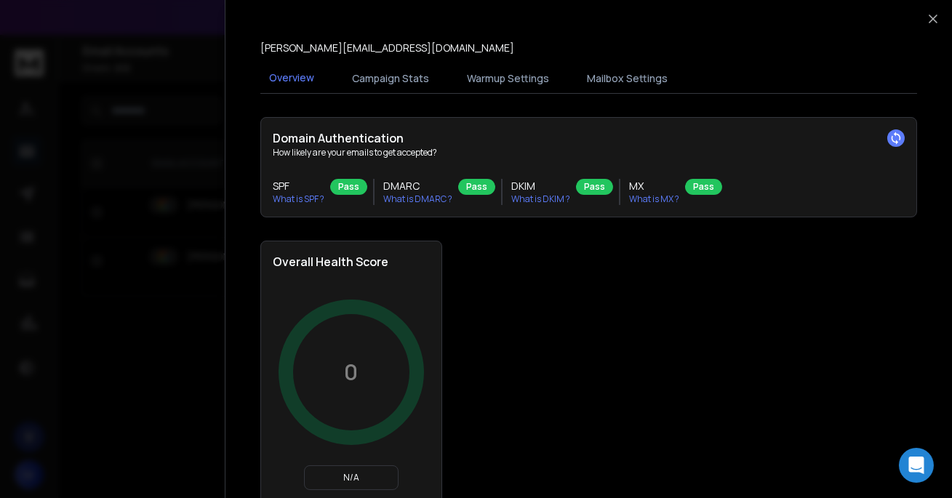
click at [514, 81] on button "Warmup Settings" at bounding box center [508, 79] width 100 height 32
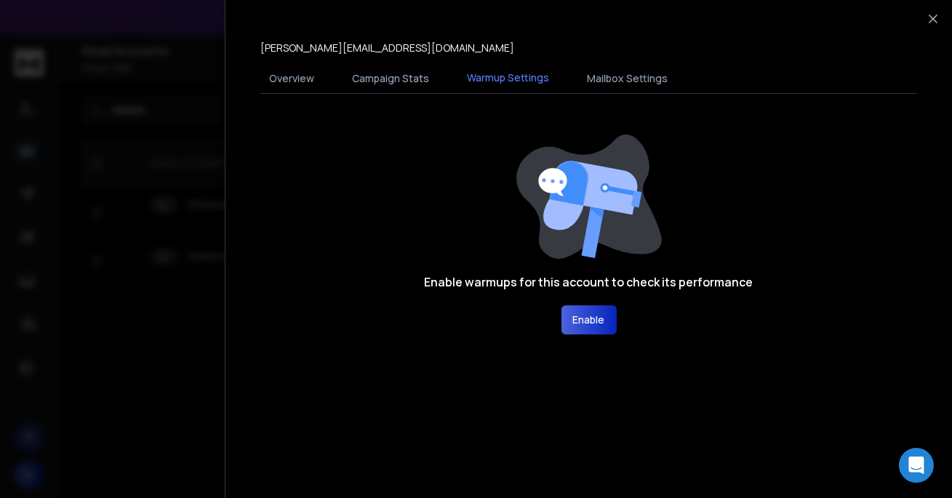
click at [592, 324] on button "Enable" at bounding box center [589, 320] width 55 height 29
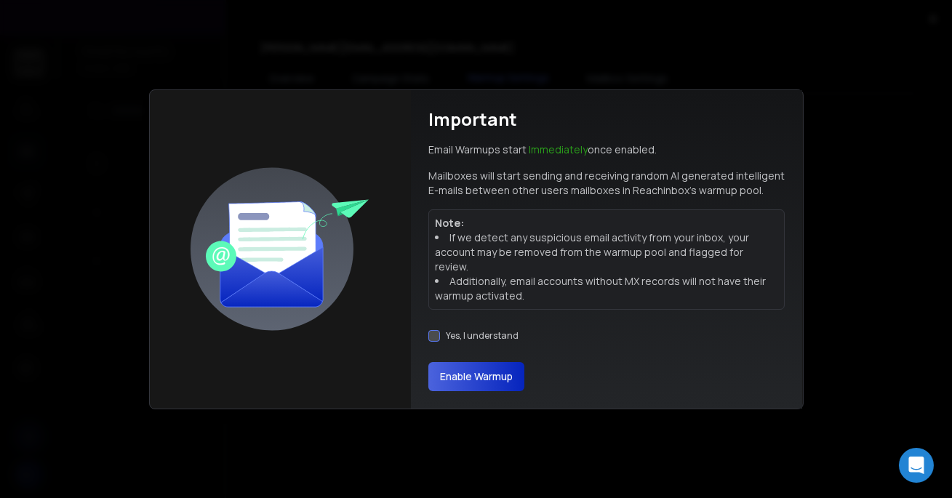
click at [465, 343] on div "Yes, I understand" at bounding box center [473, 336] width 90 height 29
click at [465, 331] on label "Yes, I understand" at bounding box center [482, 336] width 73 height 12
click at [432, 333] on button "Yes, I understand" at bounding box center [434, 336] width 12 height 12
click at [444, 362] on button "Enable Warmup" at bounding box center [476, 376] width 96 height 29
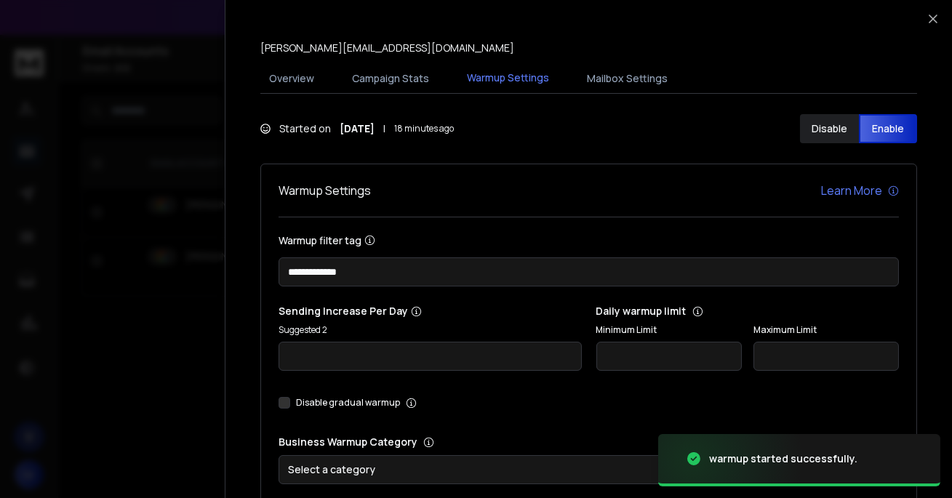
scroll to position [100, 0]
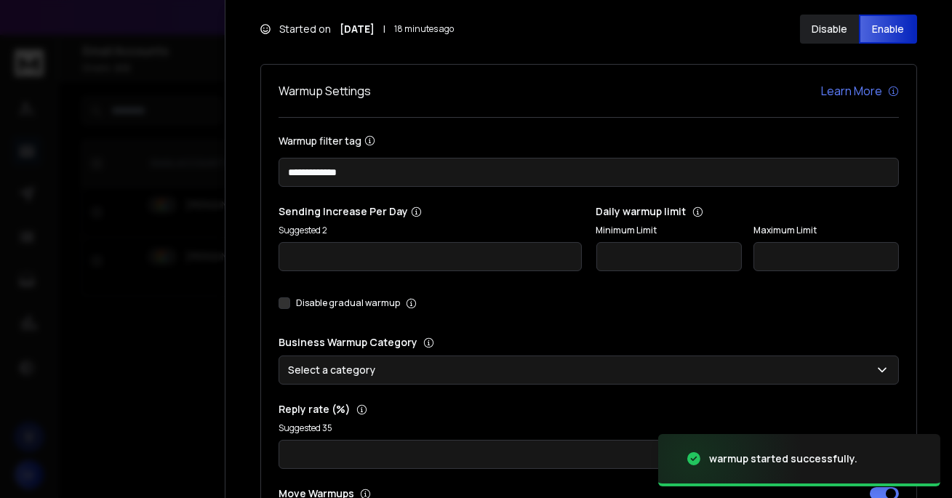
click at [329, 252] on input "*" at bounding box center [430, 256] width 303 height 29
type input "*"
click at [668, 248] on input "*" at bounding box center [669, 256] width 145 height 29
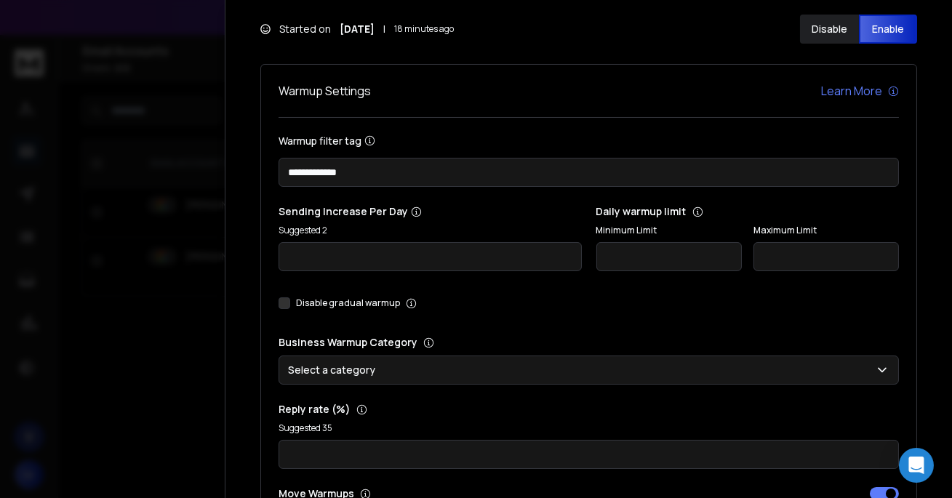
click at [812, 260] on input "**" at bounding box center [826, 256] width 145 height 29
type input "**"
click at [595, 316] on div "Disable gradual warmup" at bounding box center [589, 303] width 621 height 29
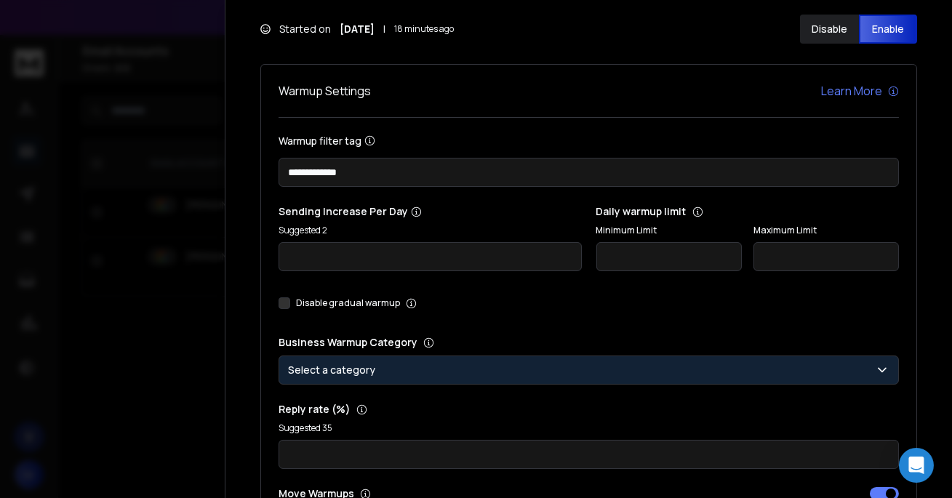
click at [538, 378] on button "Select a category" at bounding box center [589, 370] width 621 height 29
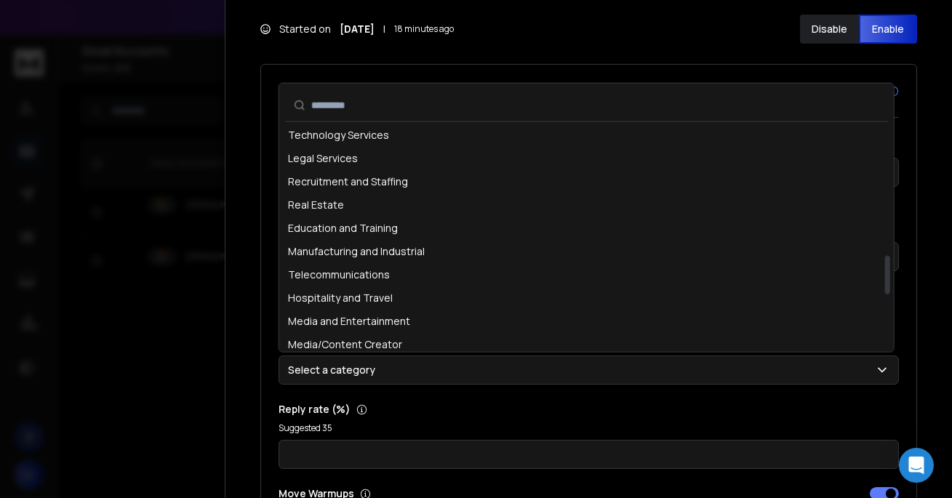
scroll to position [707, 0]
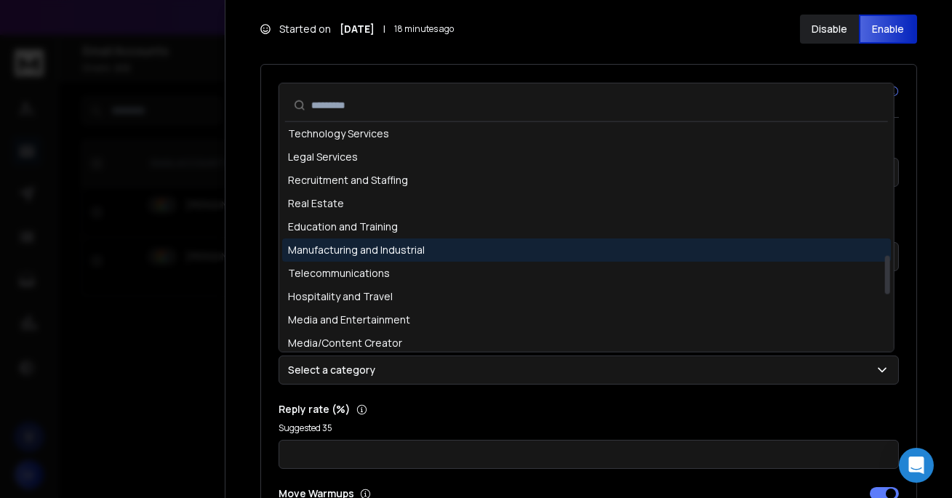
click at [408, 247] on span "Manufacturing and Industrial" at bounding box center [356, 250] width 137 height 15
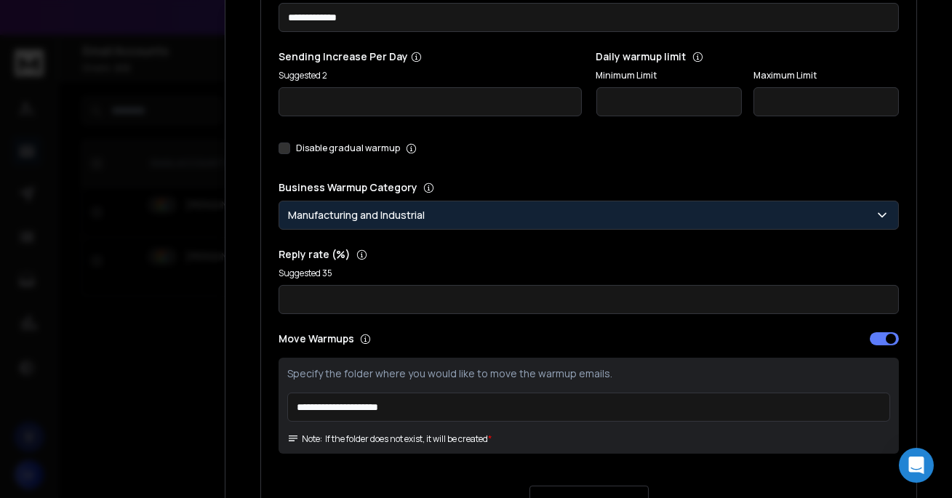
scroll to position [403, 0]
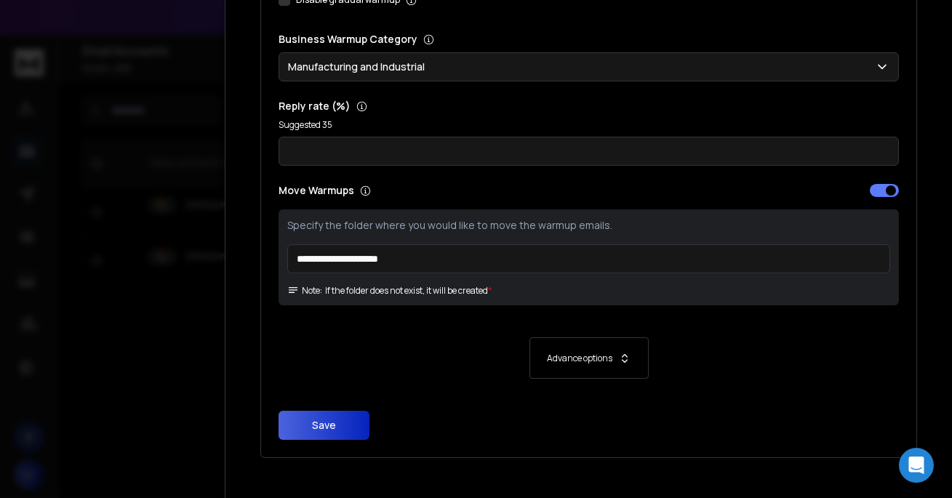
click at [596, 358] on p "Advance options" at bounding box center [580, 359] width 65 height 12
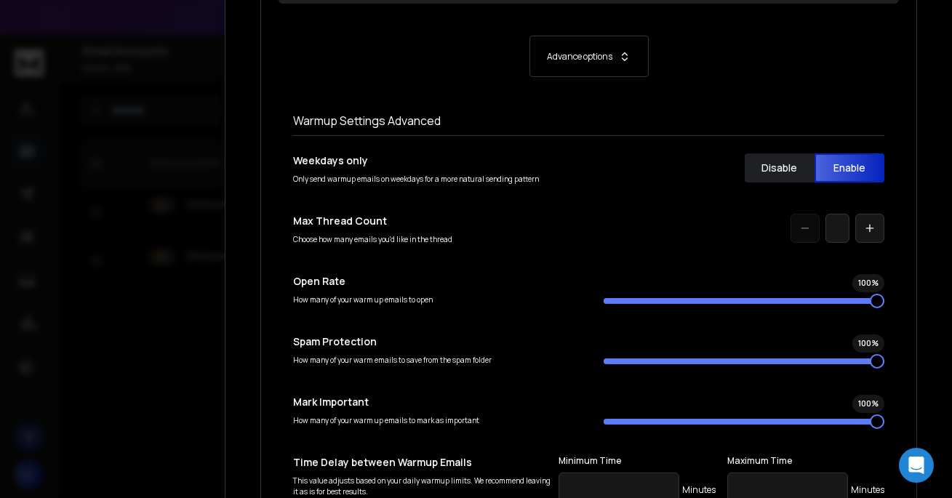
scroll to position [709, 0]
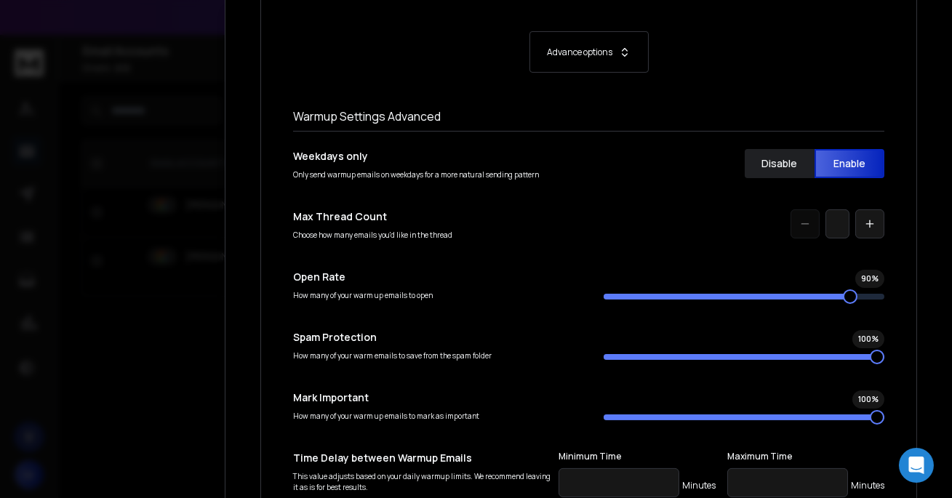
click at [853, 294] on span at bounding box center [730, 297] width 253 height 6
click at [844, 426] on div "Weekdays only Only send warmup emails on weekdays for a more natural sending pa…" at bounding box center [588, 323] width 591 height 348
click at [830, 425] on div "Weekdays only Only send warmup emails on weekdays for a more natural sending pa…" at bounding box center [588, 323] width 591 height 348
click at [810, 410] on div "100 % ***" at bounding box center [745, 406] width 282 height 30
click at [784, 417] on span at bounding box center [695, 418] width 183 height 6
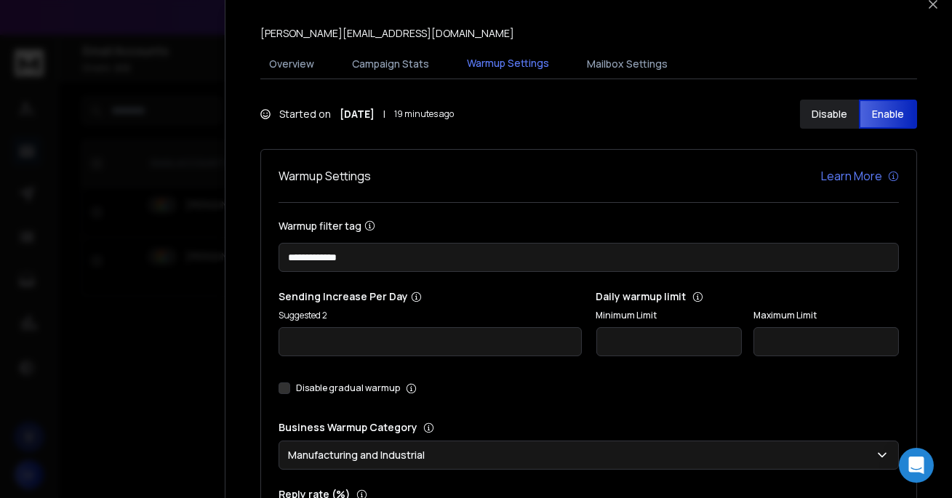
scroll to position [828, 0]
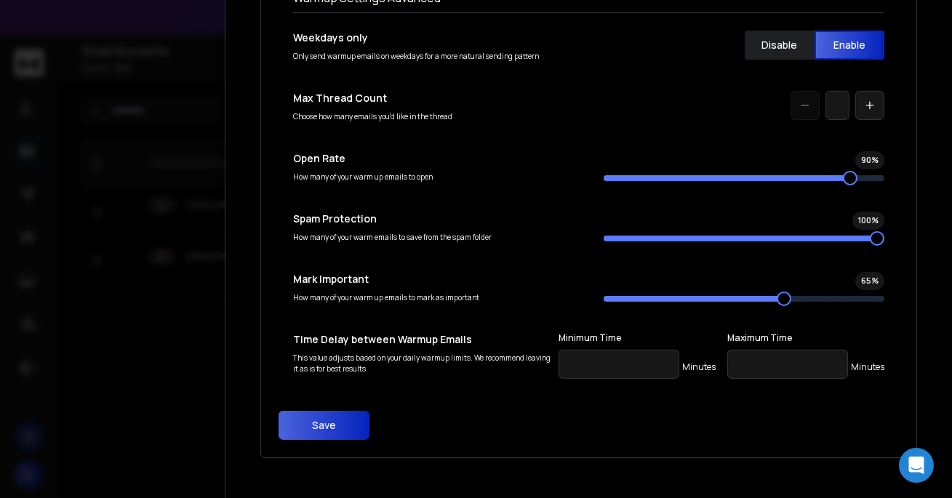
click at [344, 434] on button "Save" at bounding box center [324, 425] width 91 height 29
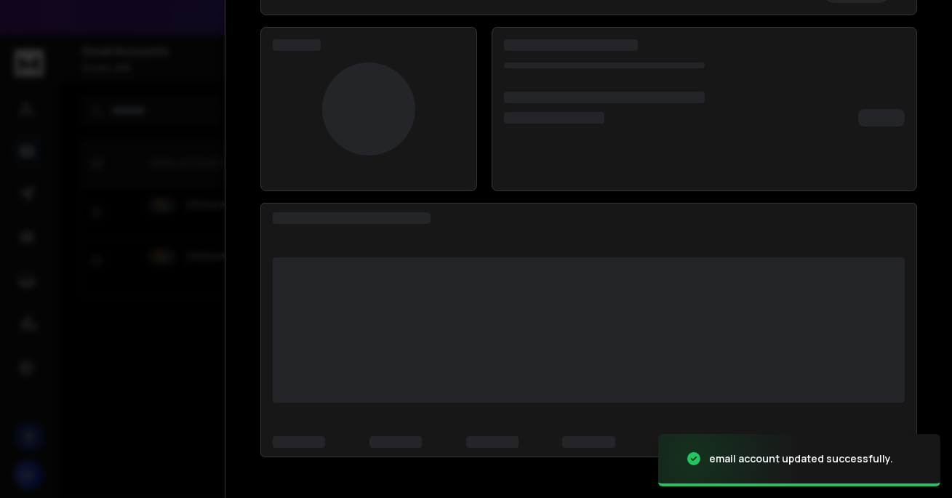
scroll to position [460, 0]
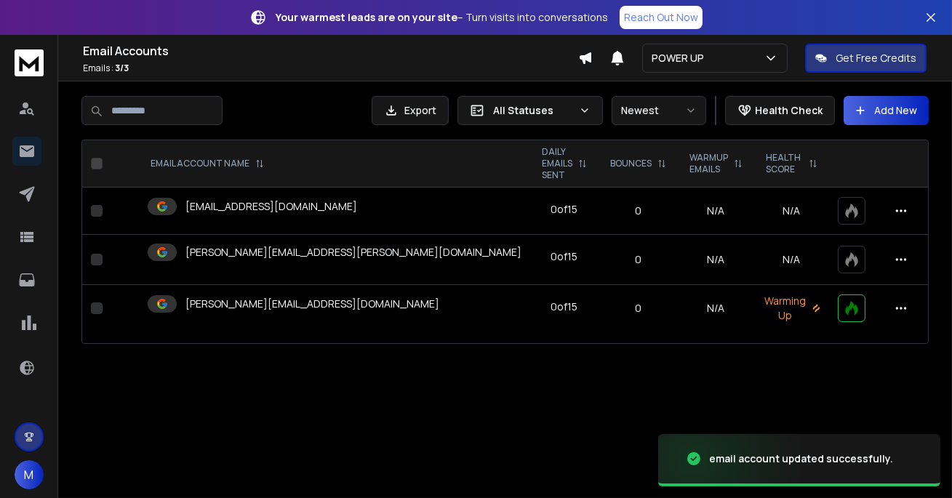
click at [848, 257] on icon at bounding box center [851, 259] width 12 height 15
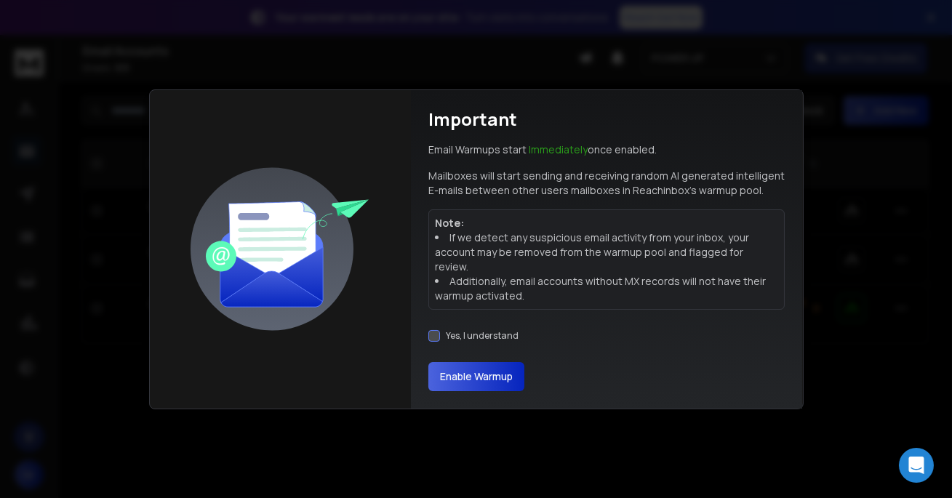
click at [439, 331] on div "Yes, I understand" at bounding box center [473, 336] width 90 height 12
click at [434, 330] on button "Yes, I understand" at bounding box center [434, 336] width 12 height 12
click at [444, 375] on button "Enable Warmup" at bounding box center [476, 376] width 96 height 29
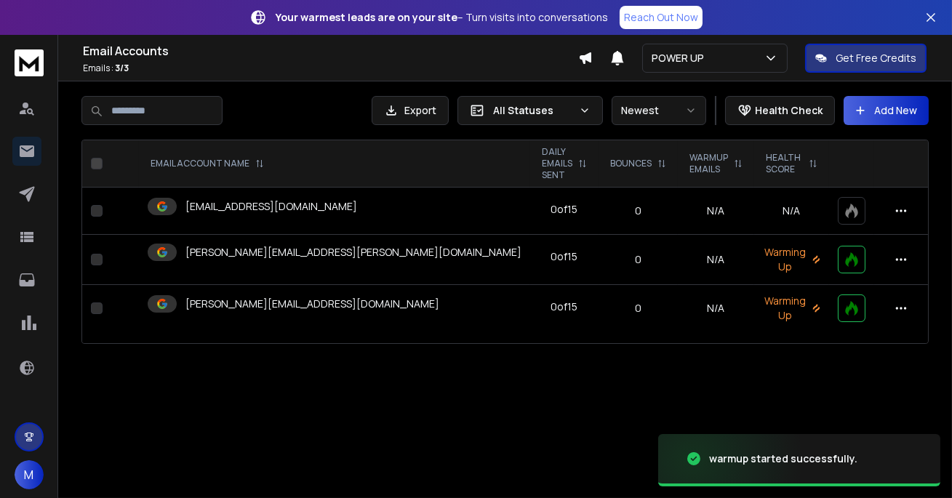
click at [845, 258] on icon at bounding box center [852, 259] width 15 height 15
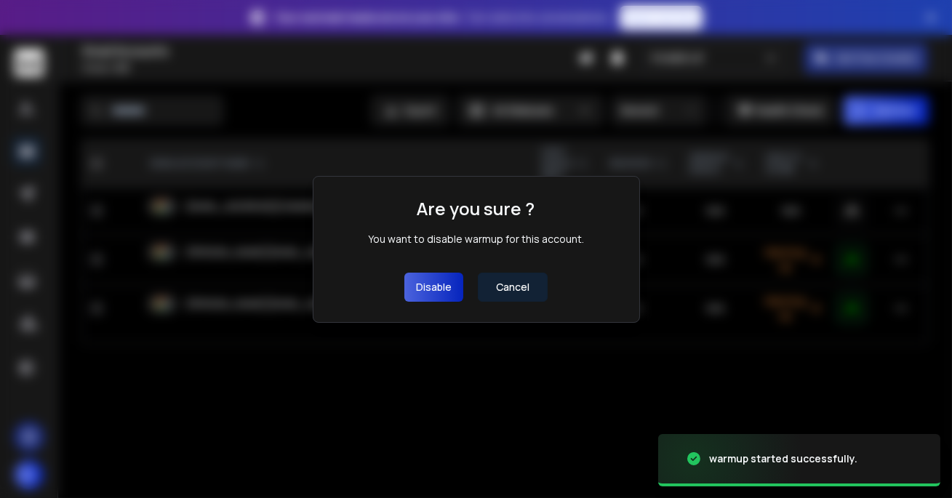
click at [522, 287] on button "Cancel" at bounding box center [513, 287] width 70 height 29
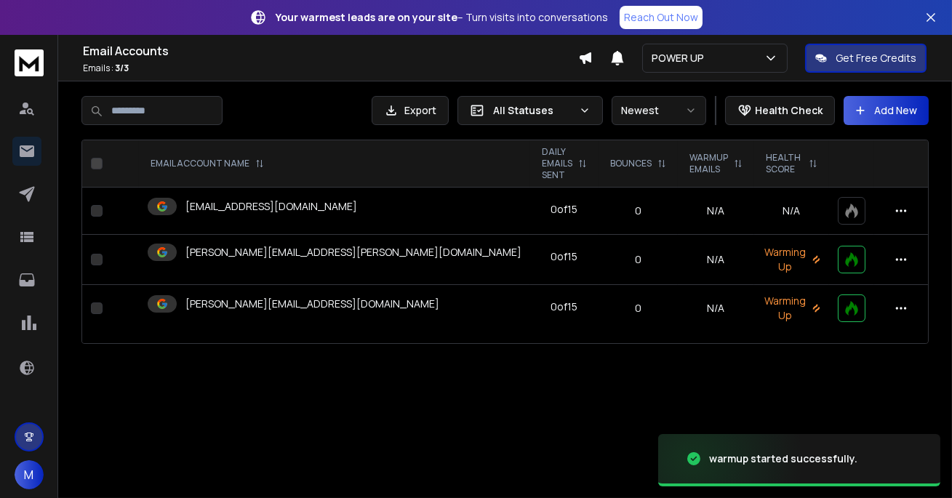
click at [609, 255] on td "0" at bounding box center [638, 260] width 79 height 50
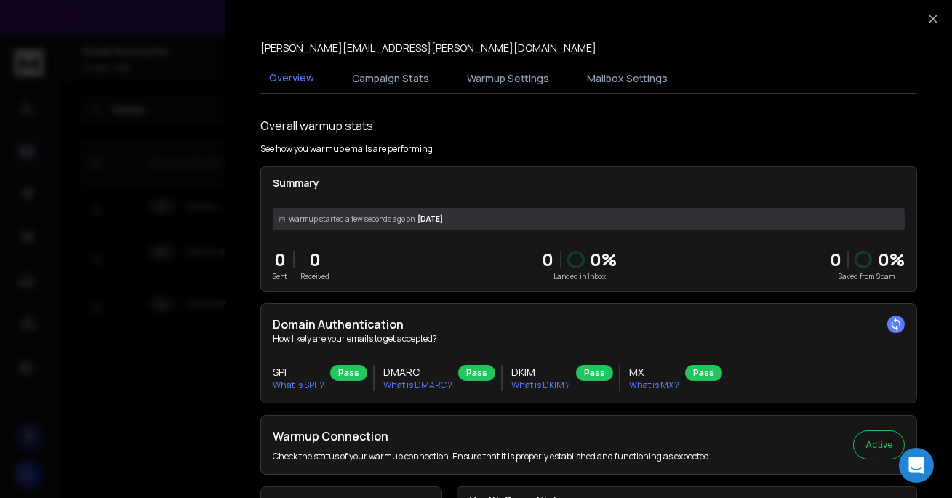
click at [526, 72] on button "Warmup Settings" at bounding box center [508, 79] width 100 height 32
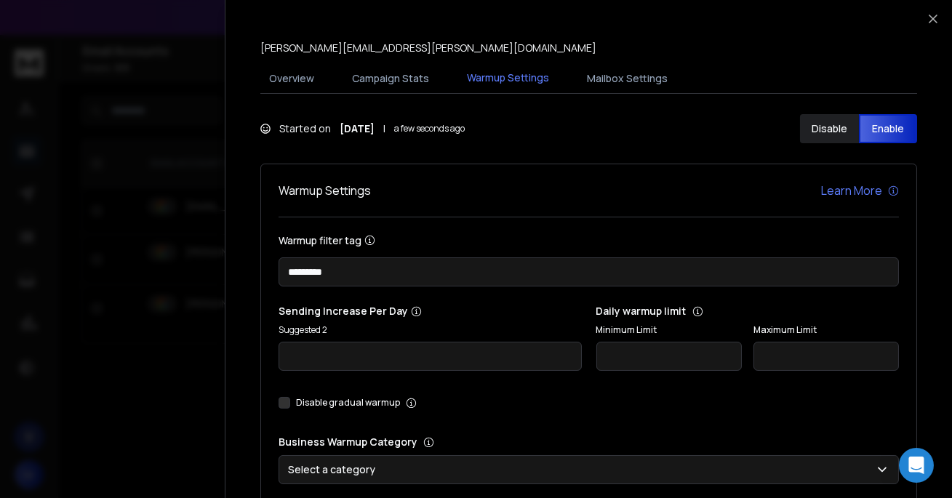
click at [359, 362] on input "*" at bounding box center [430, 356] width 303 height 29
type input "*"
click at [632, 361] on input "*" at bounding box center [669, 356] width 145 height 29
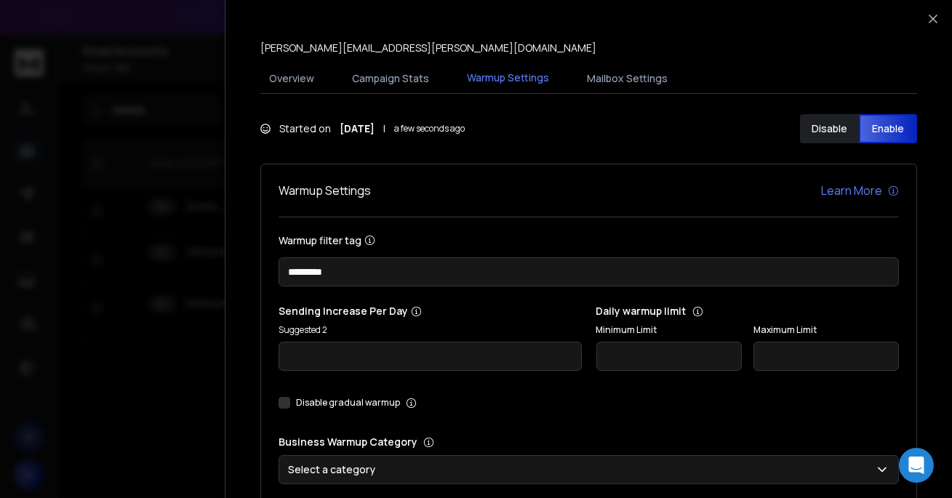
click at [788, 351] on input "**" at bounding box center [826, 356] width 145 height 29
type input "**"
click at [663, 402] on div "Disable gradual warmup" at bounding box center [589, 402] width 621 height 29
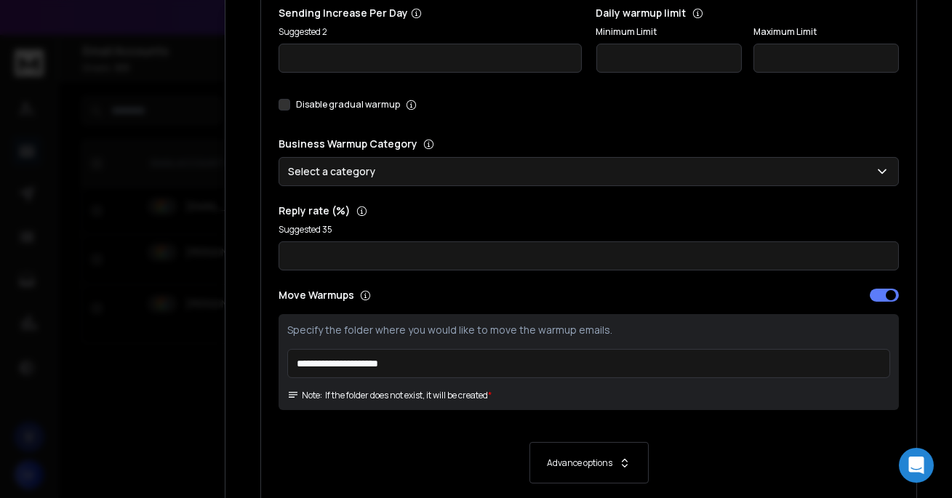
scroll to position [300, 0]
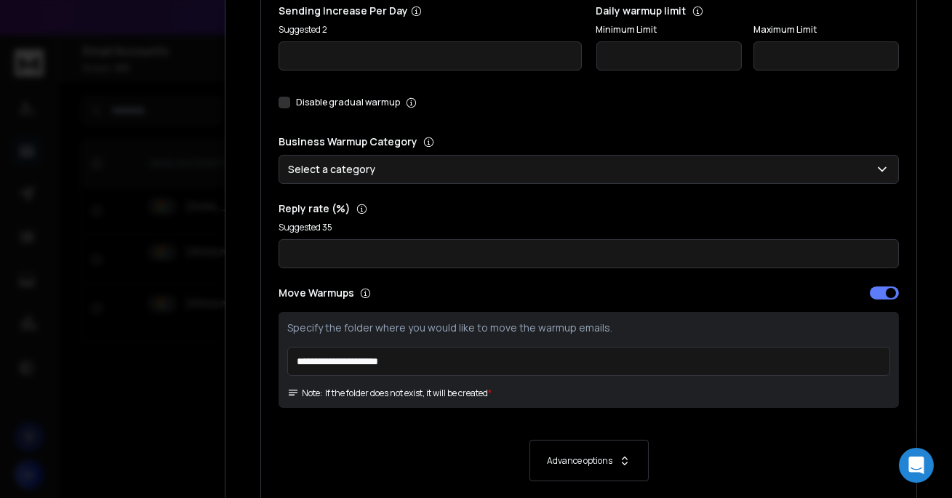
click at [456, 372] on input "**********" at bounding box center [588, 361] width 603 height 29
click at [447, 151] on div "Business Warmup Category Select a category" at bounding box center [589, 159] width 621 height 49
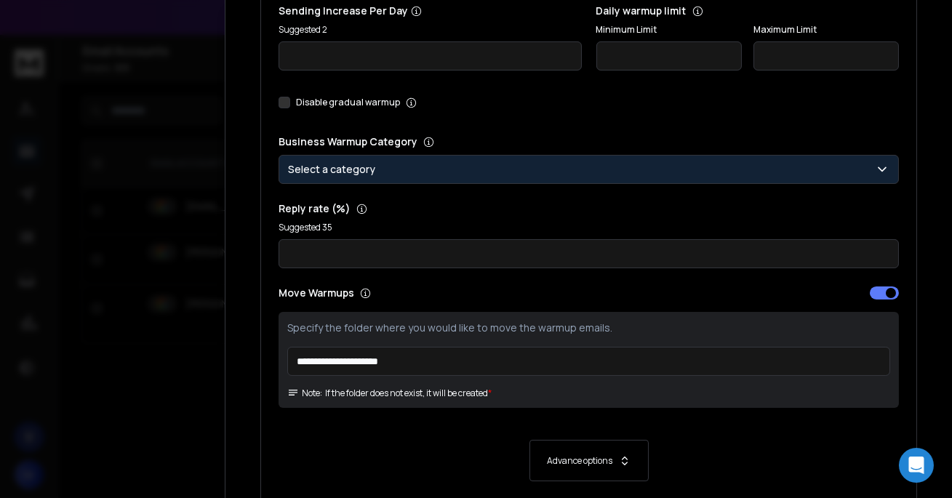
click at [447, 162] on div "Select a category" at bounding box center [589, 169] width 602 height 15
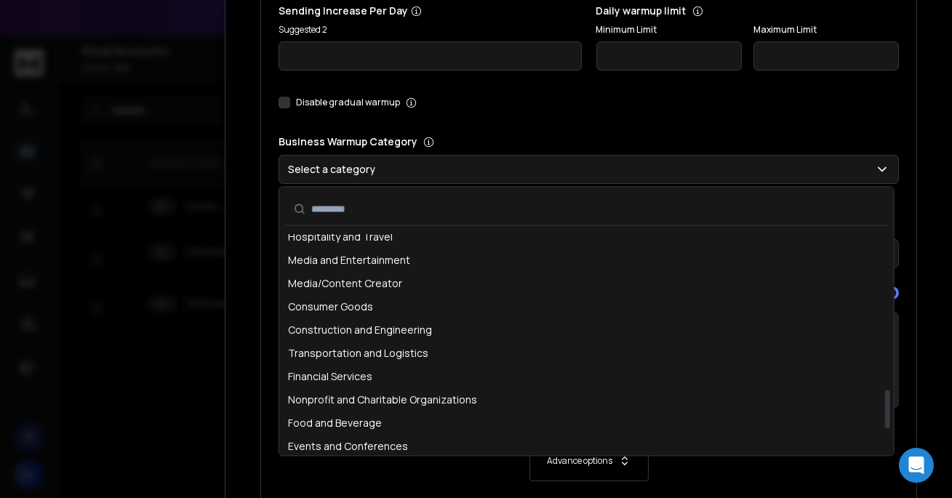
scroll to position [868, 0]
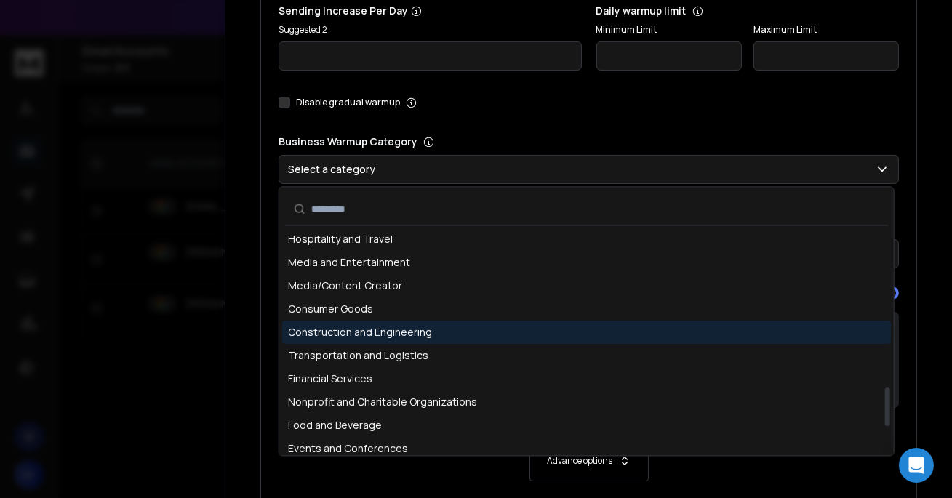
click at [465, 338] on div "Construction and Engineering" at bounding box center [586, 332] width 609 height 23
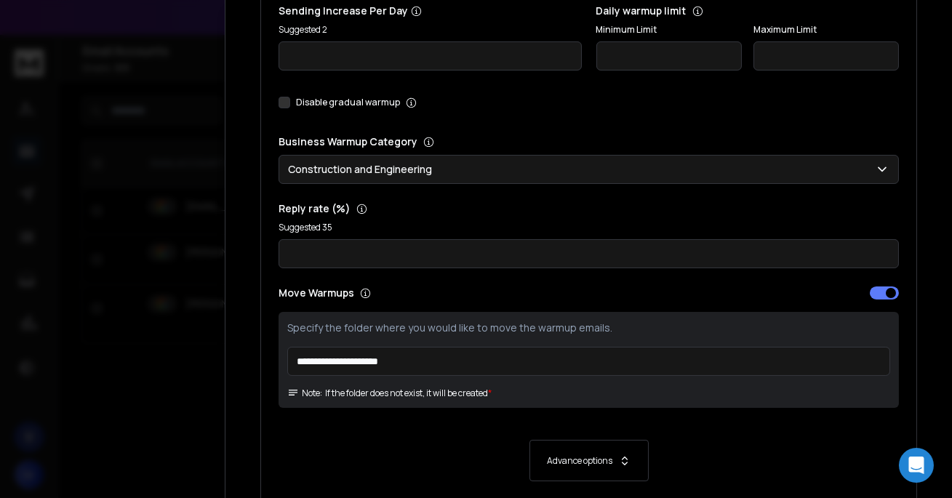
scroll to position [403, 0]
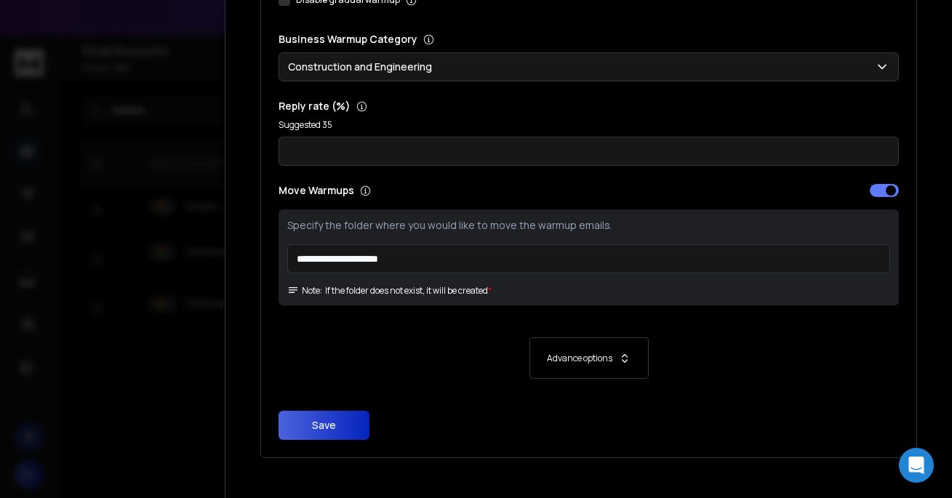
click at [638, 361] on div "Advance options" at bounding box center [589, 358] width 119 height 41
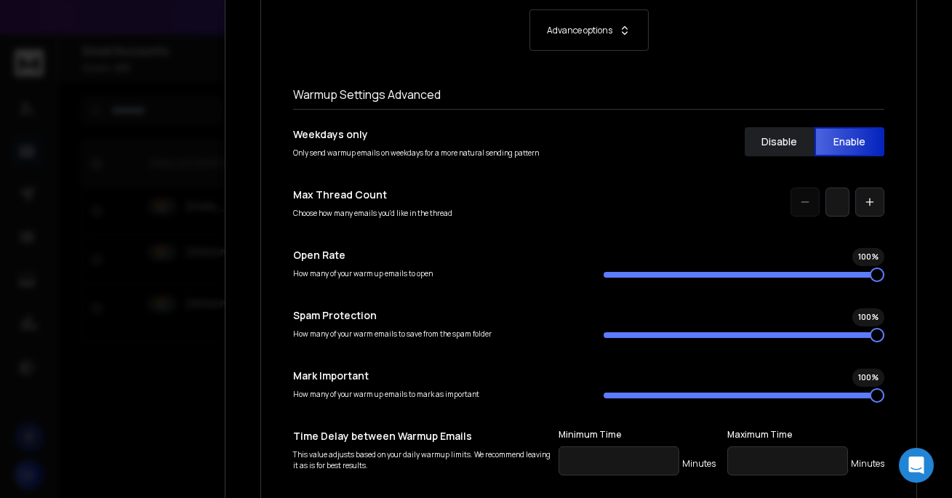
scroll to position [828, 0]
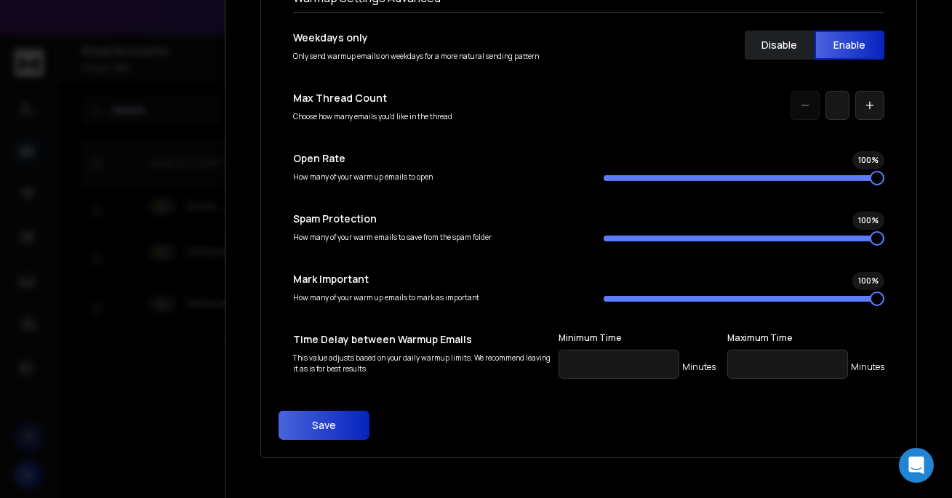
click at [850, 169] on div "100 % ***" at bounding box center [745, 166] width 282 height 30
click at [844, 175] on span at bounding box center [745, 178] width 282 height 6
click at [810, 296] on span at bounding box center [745, 299] width 282 height 6
click at [337, 428] on button "Save" at bounding box center [324, 425] width 91 height 29
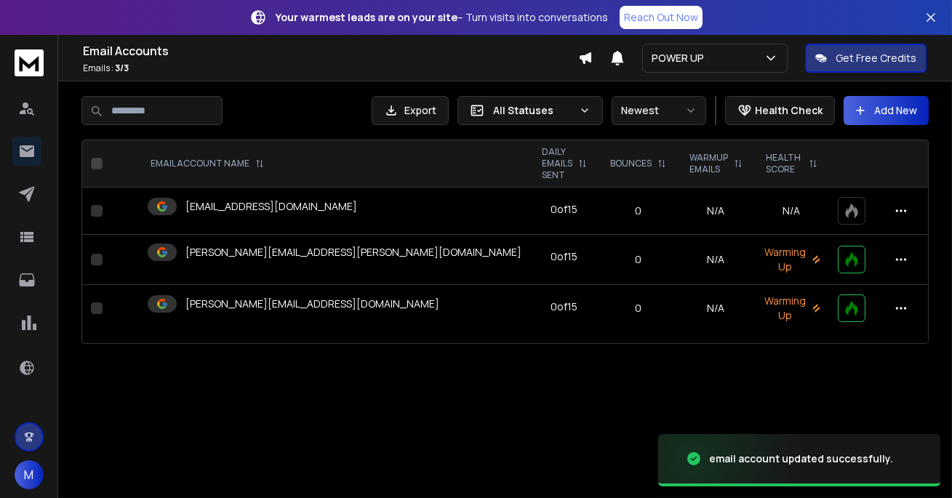
click at [850, 218] on icon at bounding box center [852, 211] width 15 height 15
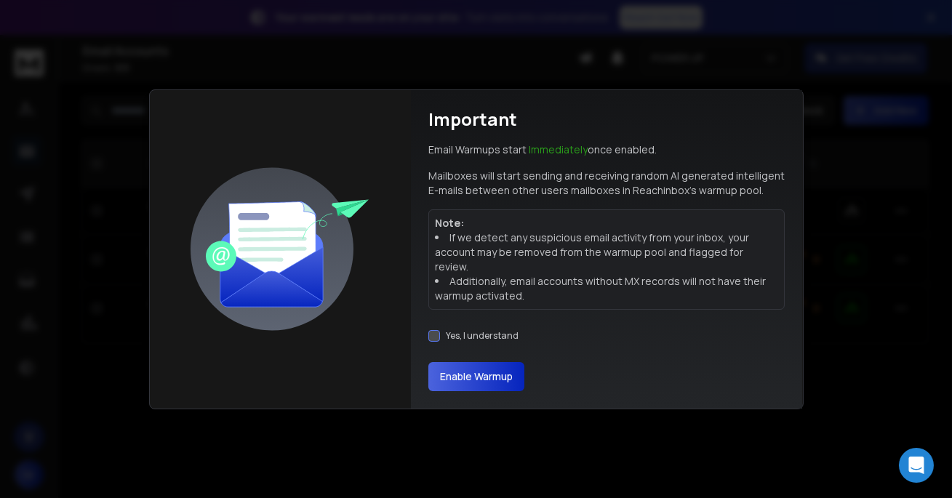
click at [435, 330] on button "Yes, I understand" at bounding box center [434, 336] width 12 height 12
click at [460, 364] on button "Enable Warmup" at bounding box center [476, 376] width 96 height 29
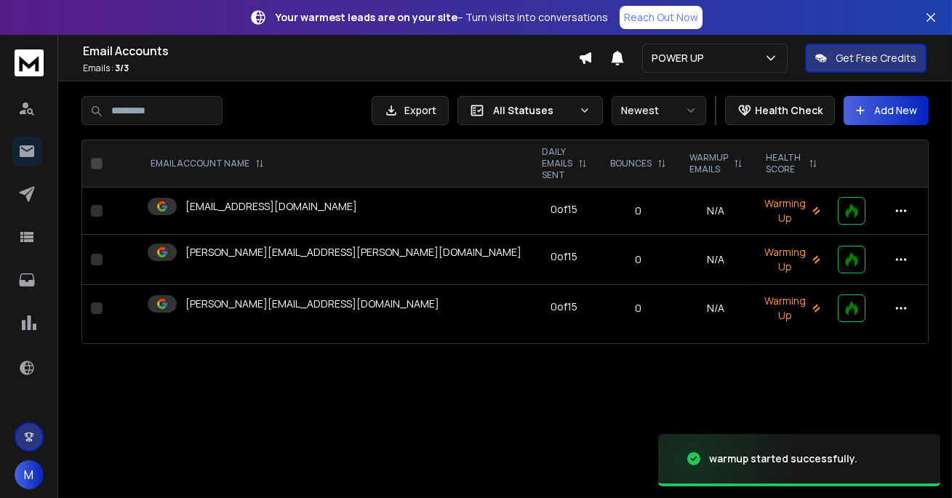
click at [310, 221] on td "[EMAIL_ADDRESS][DOMAIN_NAME]" at bounding box center [334, 211] width 391 height 47
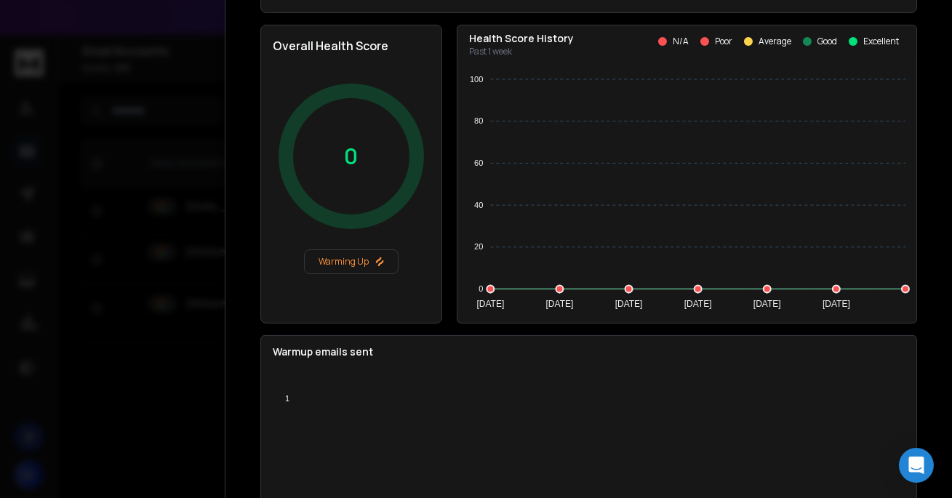
scroll to position [0, 0]
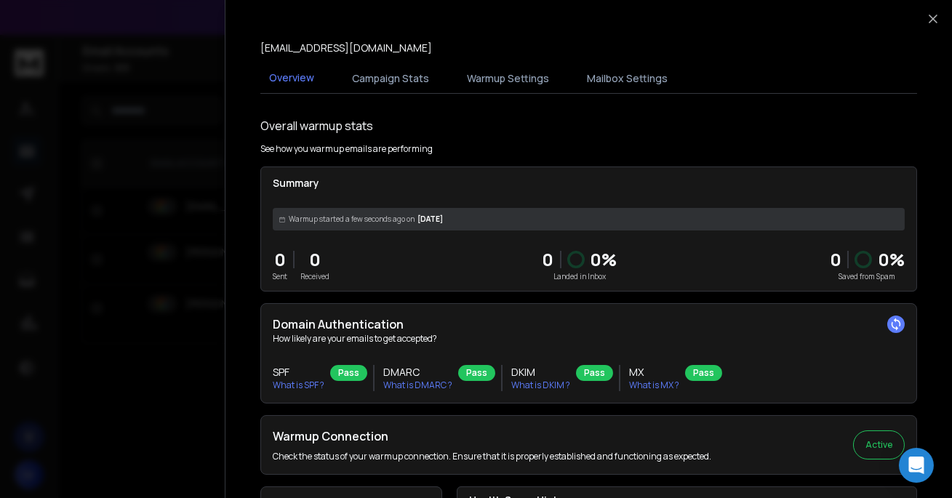
click at [550, 76] on button "Warmup Settings" at bounding box center [508, 79] width 100 height 32
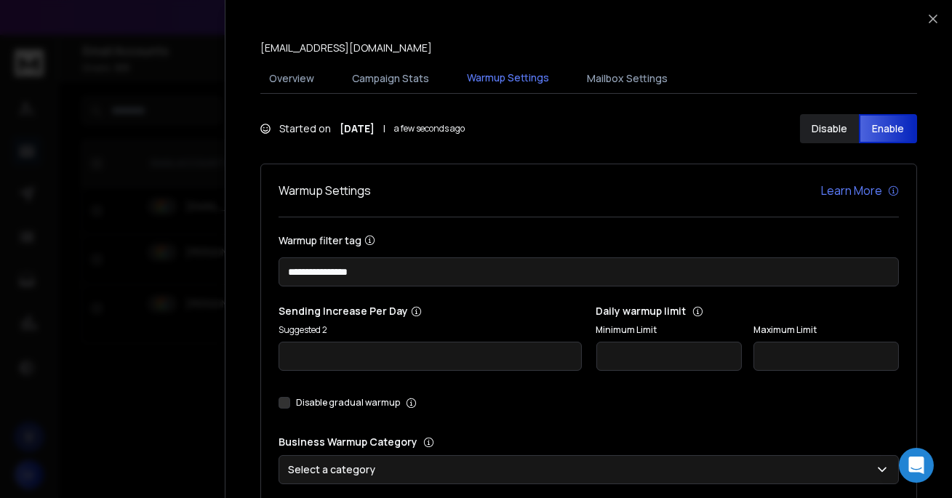
scroll to position [74, 0]
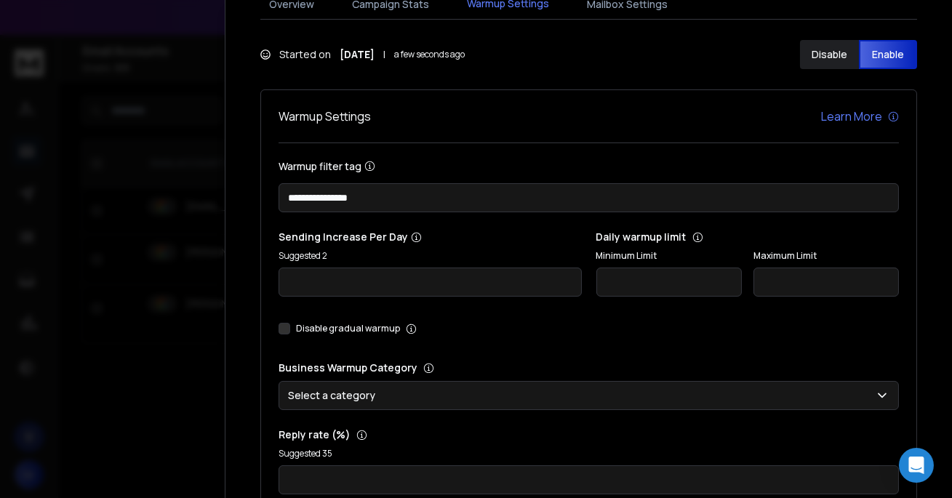
click at [384, 300] on form "**********" at bounding box center [589, 438] width 621 height 661
click at [380, 291] on input "*" at bounding box center [430, 282] width 303 height 29
type input "*"
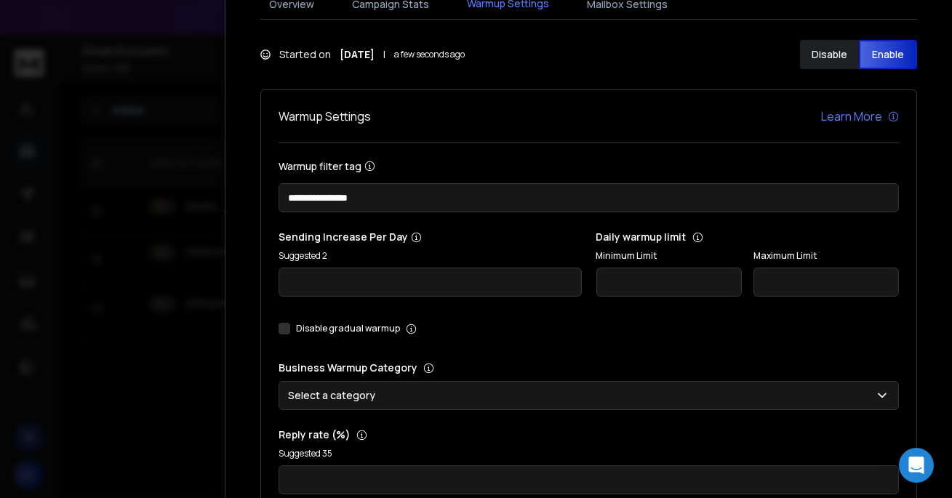
click at [816, 284] on input "**" at bounding box center [826, 282] width 145 height 29
type input "**"
click at [669, 332] on div "Disable gradual warmup" at bounding box center [589, 328] width 621 height 29
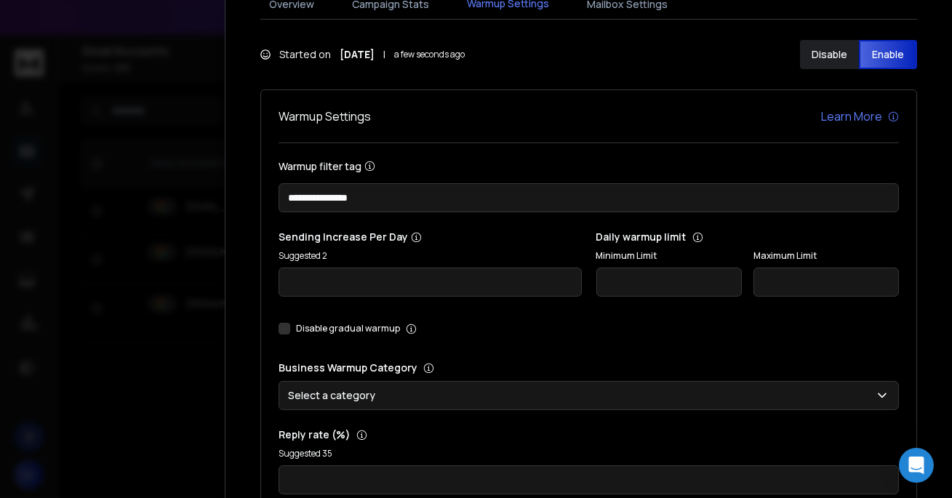
scroll to position [203, 0]
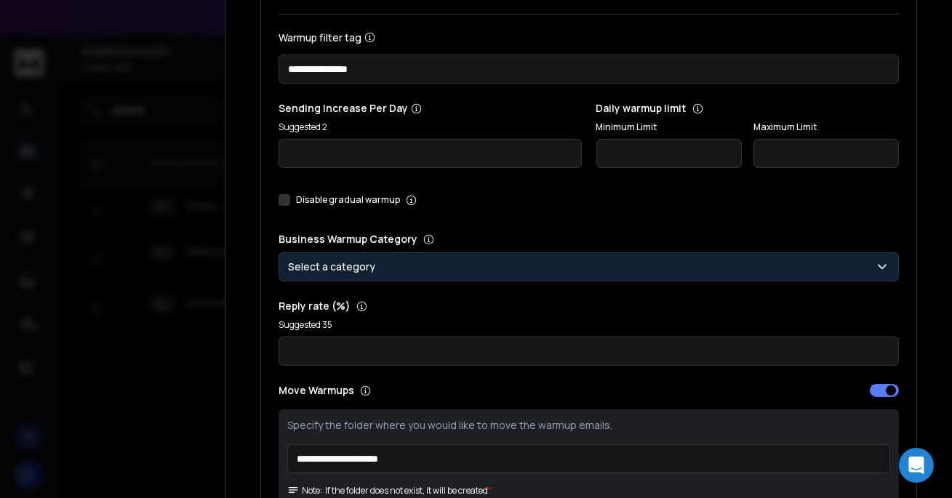
click at [562, 272] on div "Select a category" at bounding box center [589, 267] width 602 height 15
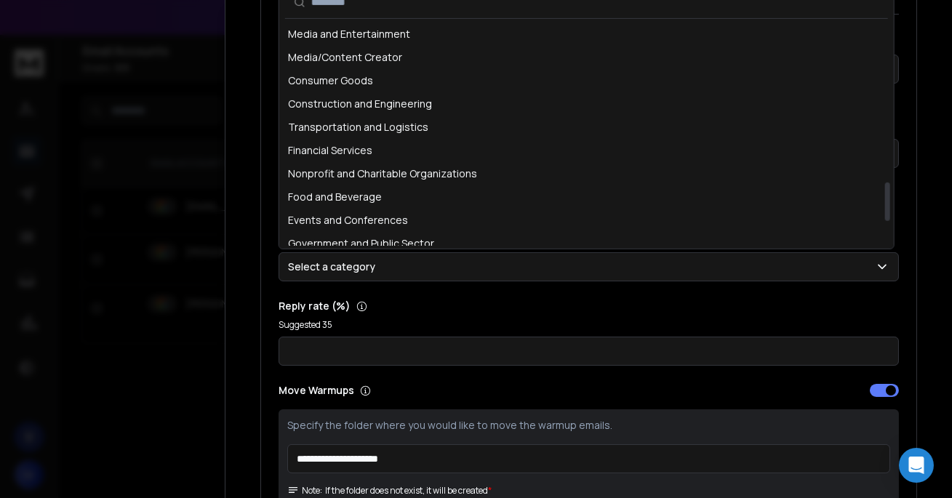
scroll to position [877, 0]
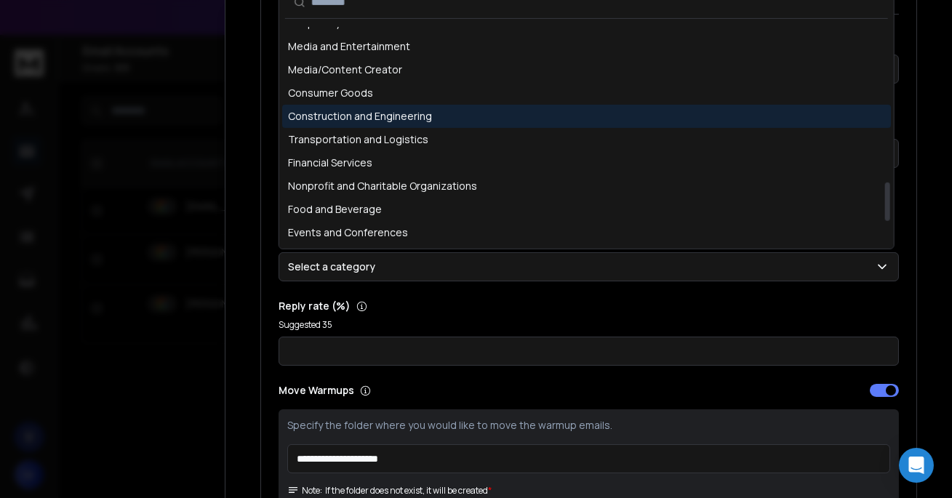
click at [342, 110] on span "Construction and Engineering" at bounding box center [360, 116] width 144 height 15
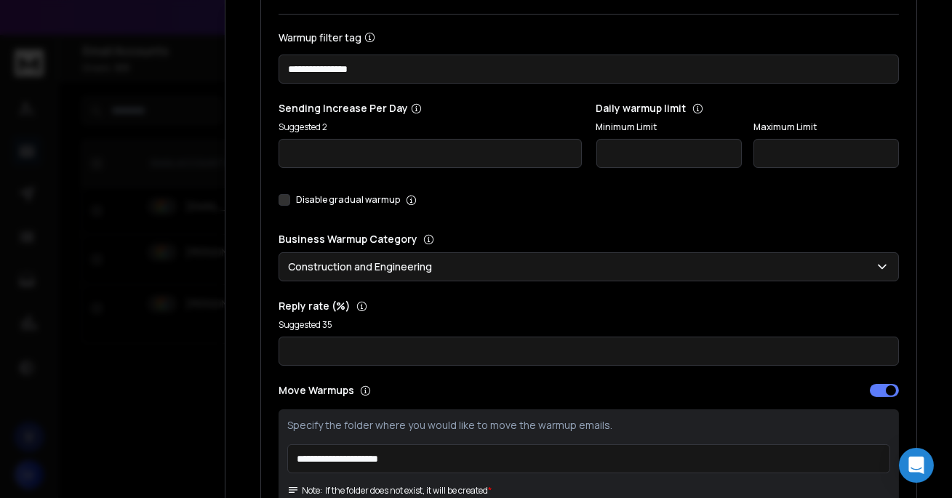
click at [480, 383] on p "Move Warmups" at bounding box center [432, 390] width 306 height 15
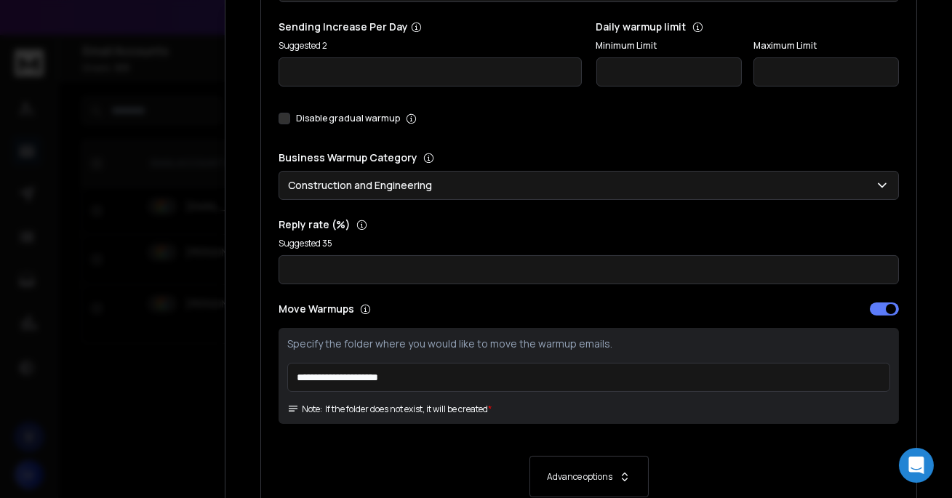
scroll to position [403, 0]
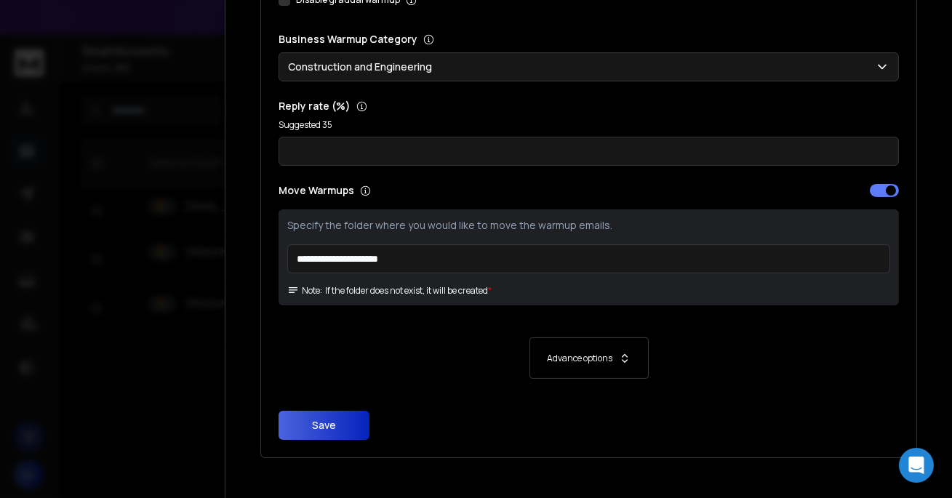
click at [579, 358] on p "Advance options" at bounding box center [580, 359] width 65 height 12
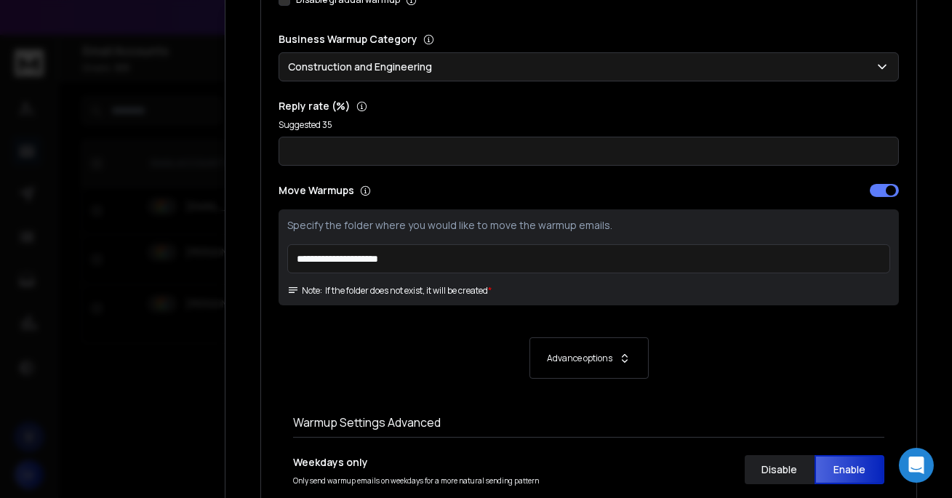
scroll to position [828, 0]
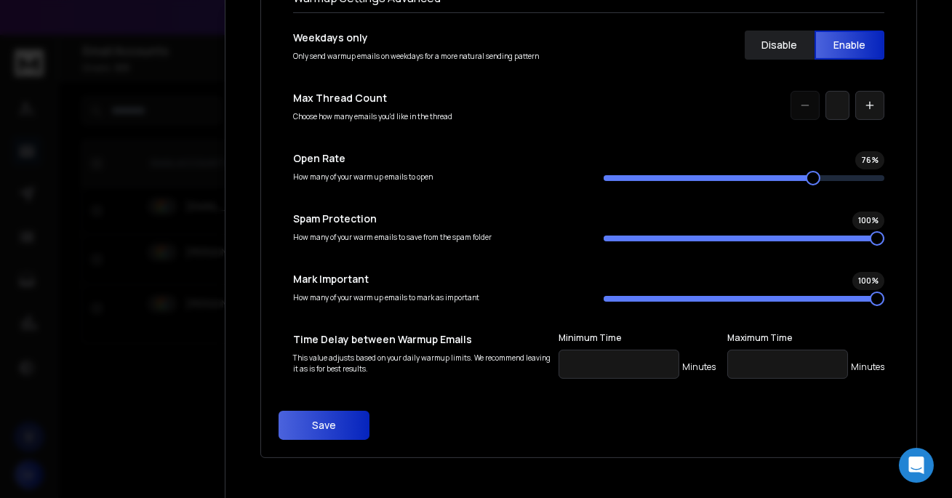
click at [814, 178] on span at bounding box center [711, 178] width 214 height 6
click at [786, 299] on span at bounding box center [745, 299] width 282 height 6
click at [332, 415] on button "Save" at bounding box center [324, 425] width 91 height 29
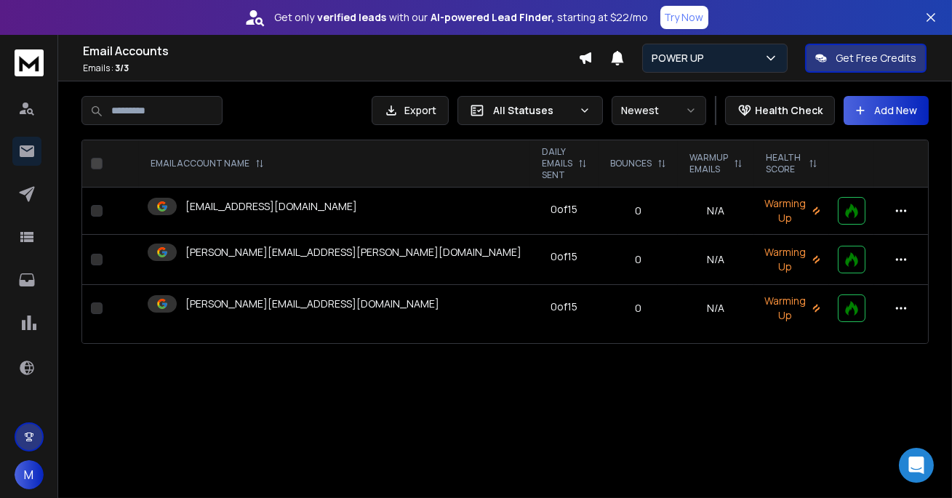
click at [709, 57] on p "POWER UP" at bounding box center [681, 58] width 58 height 15
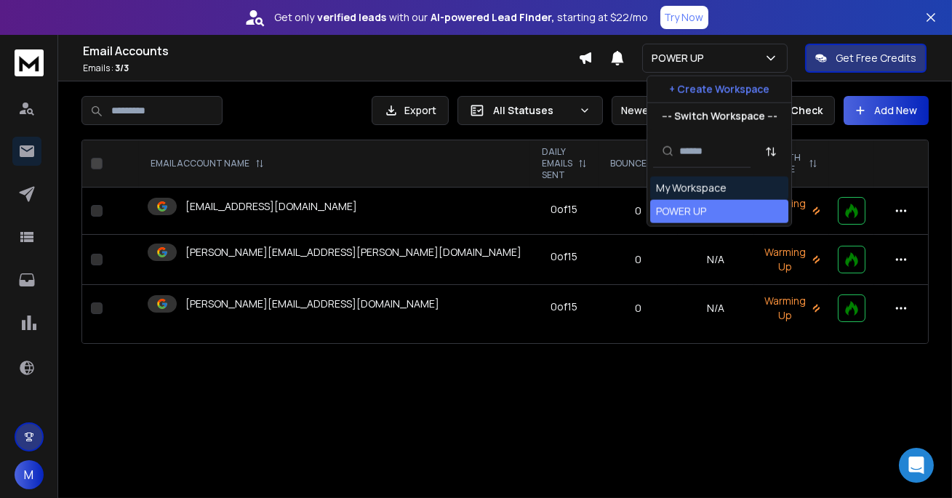
click at [695, 184] on div "My Workspace" at bounding box center [691, 188] width 71 height 15
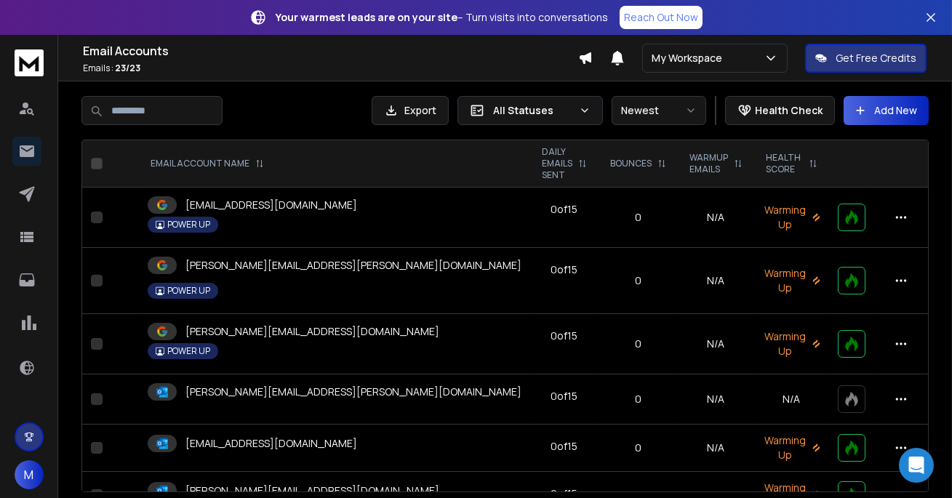
click at [845, 392] on icon at bounding box center [852, 399] width 15 height 15
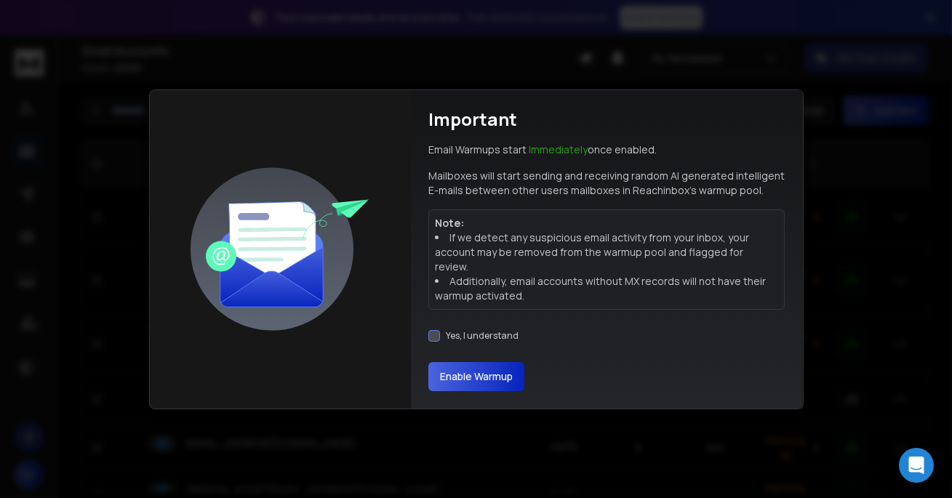
click at [437, 330] on button "Yes, I understand" at bounding box center [434, 336] width 12 height 12
click at [453, 369] on button "Enable Warmup" at bounding box center [476, 376] width 96 height 29
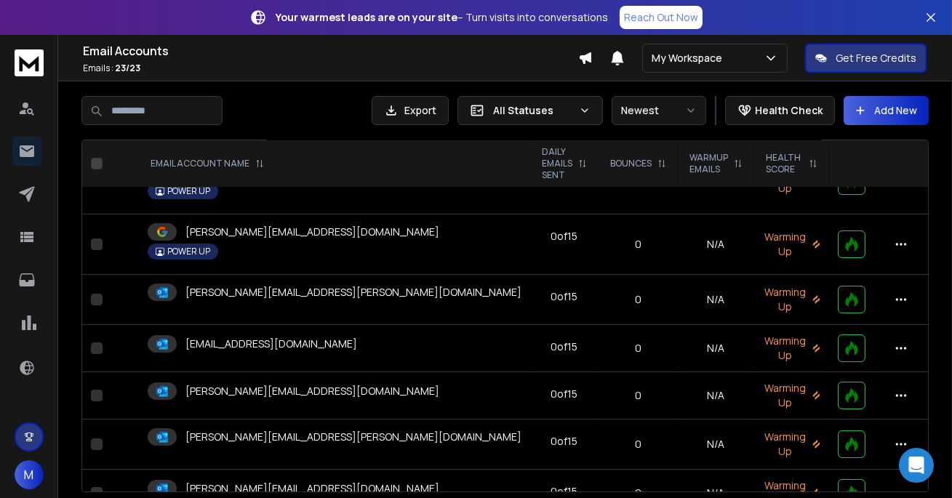
scroll to position [106, 0]
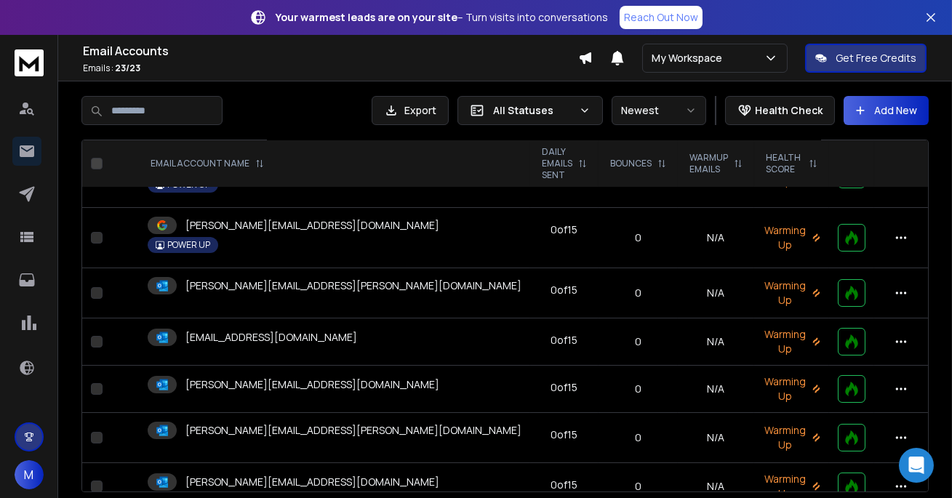
click at [357, 330] on p "[EMAIL_ADDRESS][DOMAIN_NAME]" at bounding box center [272, 337] width 172 height 15
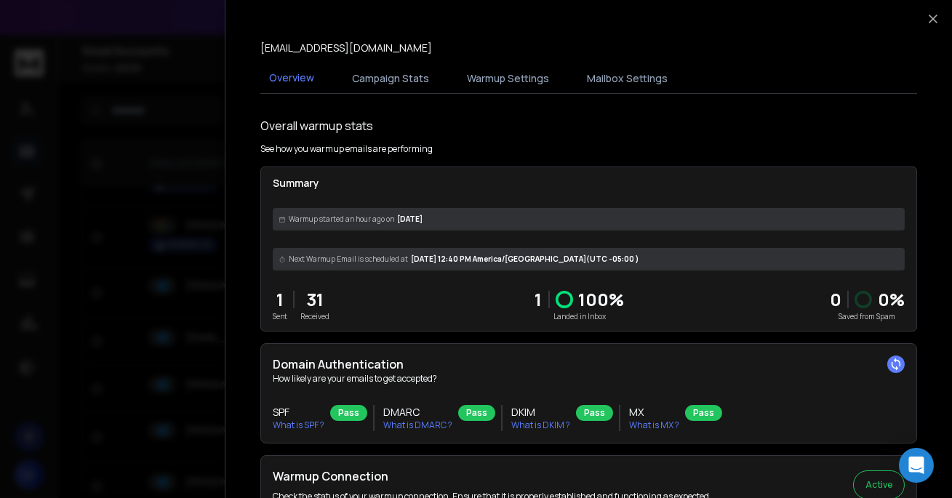
click at [511, 81] on button "Warmup Settings" at bounding box center [508, 79] width 100 height 32
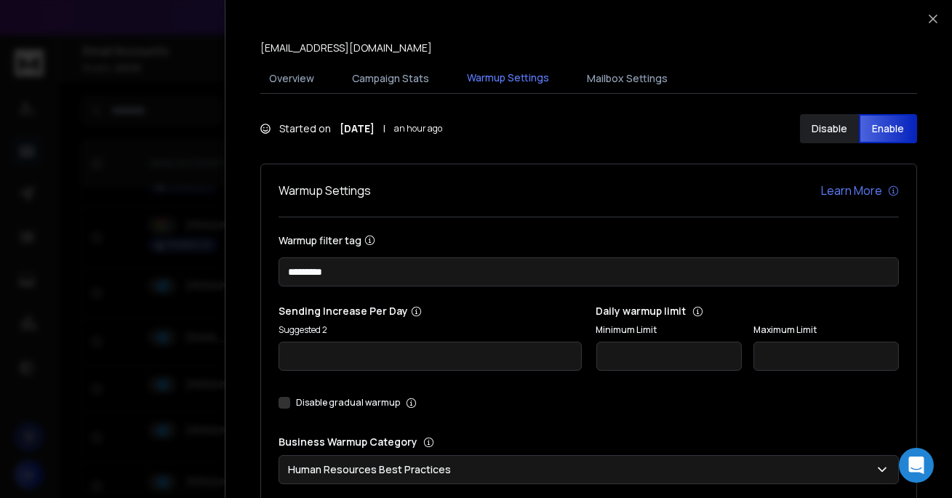
click at [210, 335] on div at bounding box center [476, 249] width 952 height 498
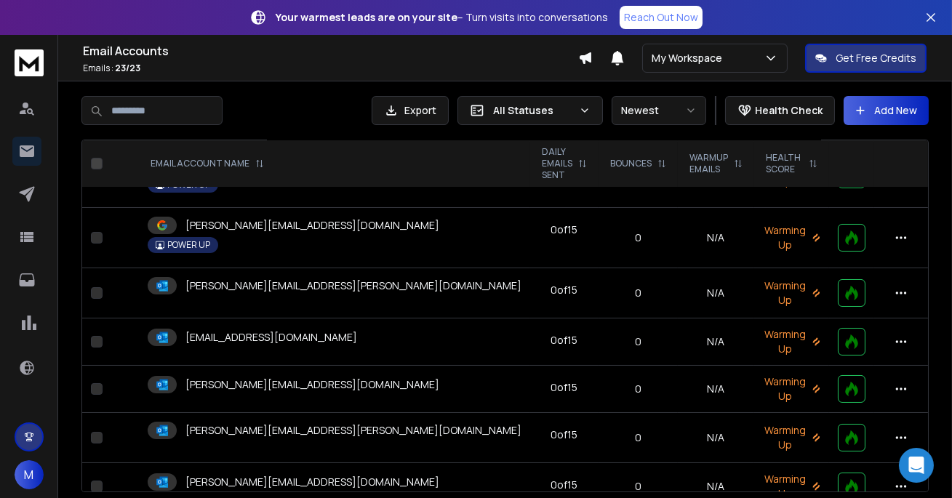
click at [362, 474] on div "[PERSON_NAME][EMAIL_ADDRESS][DOMAIN_NAME]" at bounding box center [335, 482] width 374 height 17
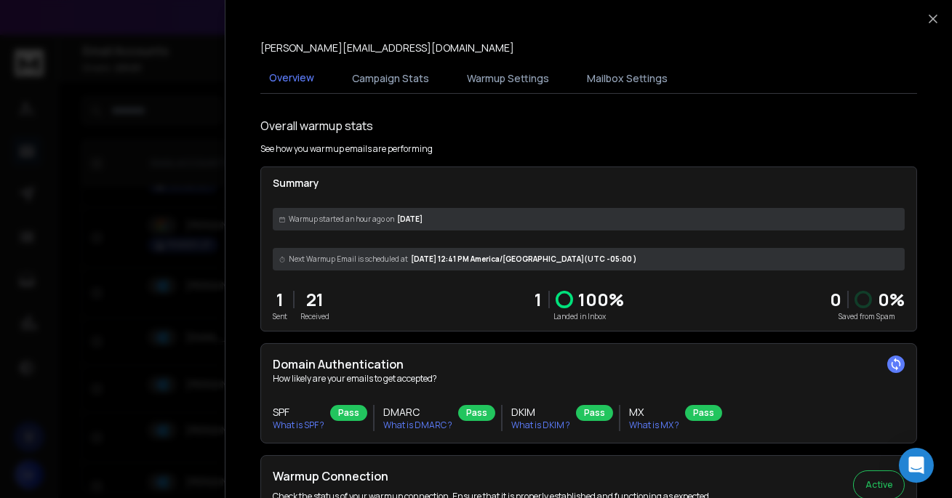
click at [505, 65] on button "Warmup Settings" at bounding box center [508, 79] width 100 height 32
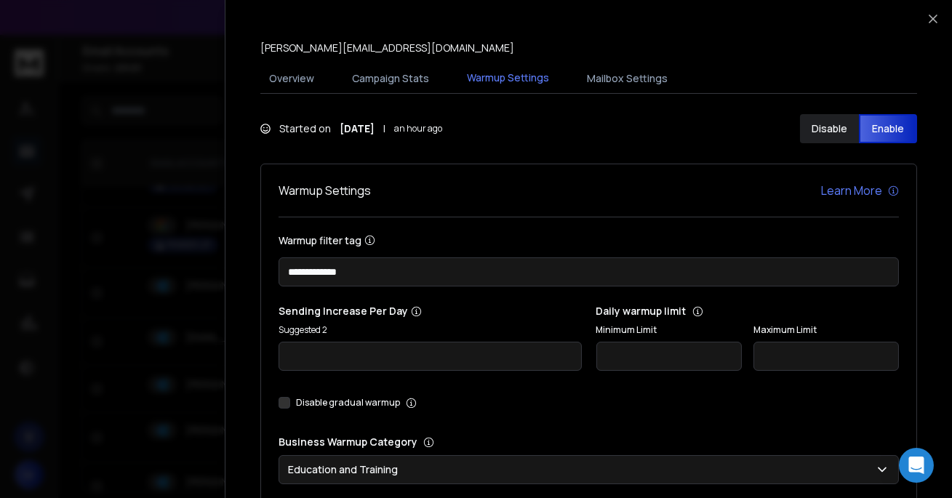
click at [233, 257] on div "**********" at bounding box center [588, 249] width 727 height 498
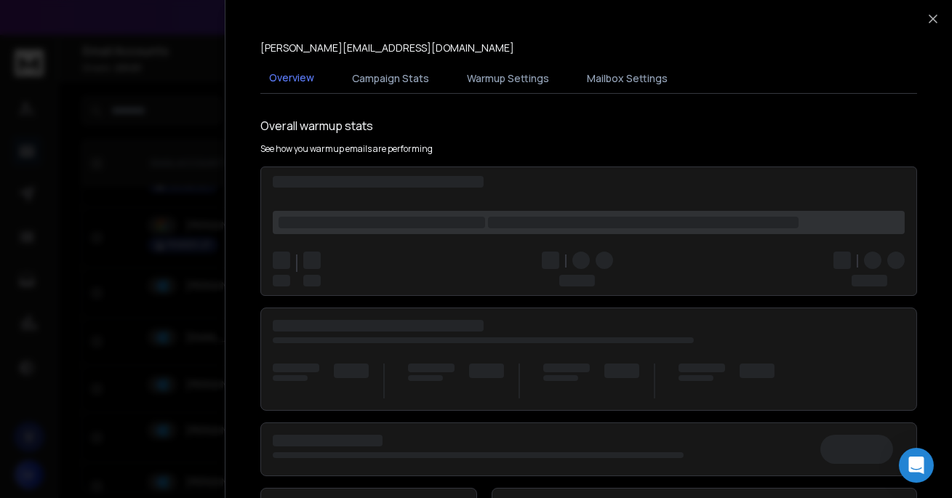
click at [205, 299] on div at bounding box center [476, 249] width 952 height 498
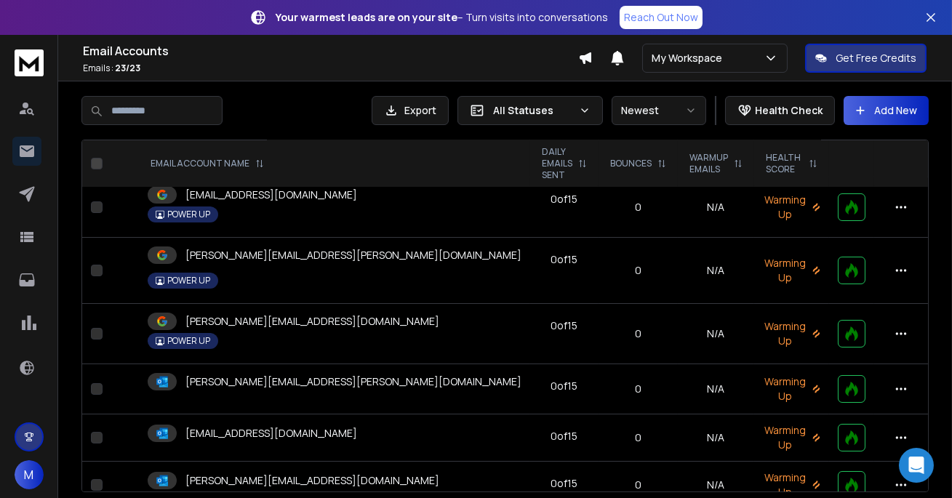
scroll to position [0, 0]
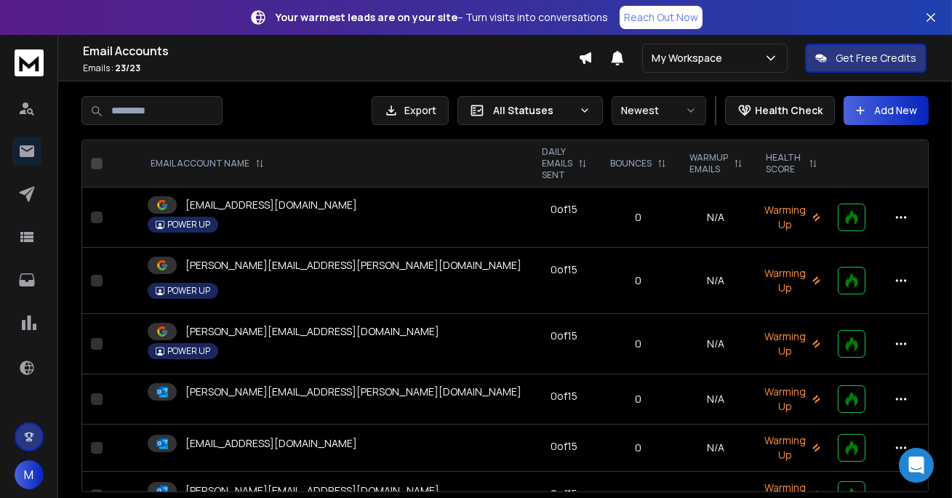
click at [396, 396] on td "[PERSON_NAME][EMAIL_ADDRESS][PERSON_NAME][DOMAIN_NAME]" at bounding box center [334, 400] width 391 height 50
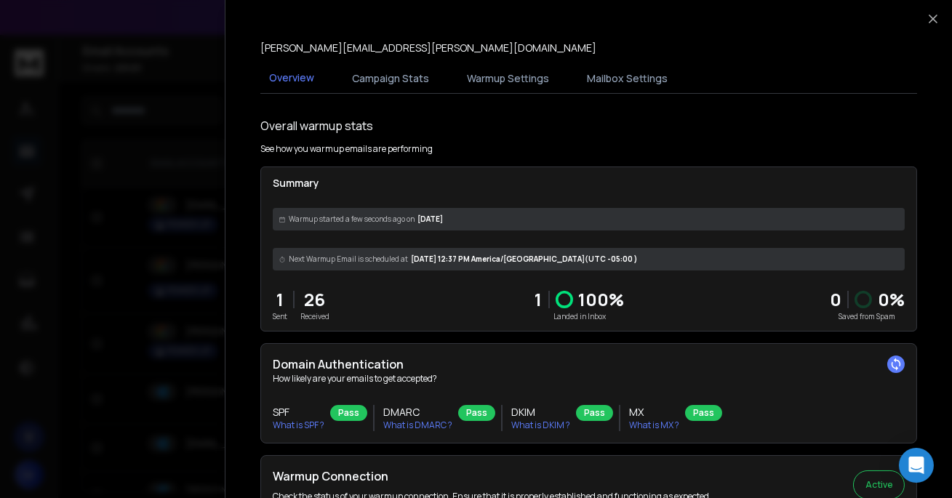
click at [496, 74] on button "Warmup Settings" at bounding box center [508, 79] width 100 height 32
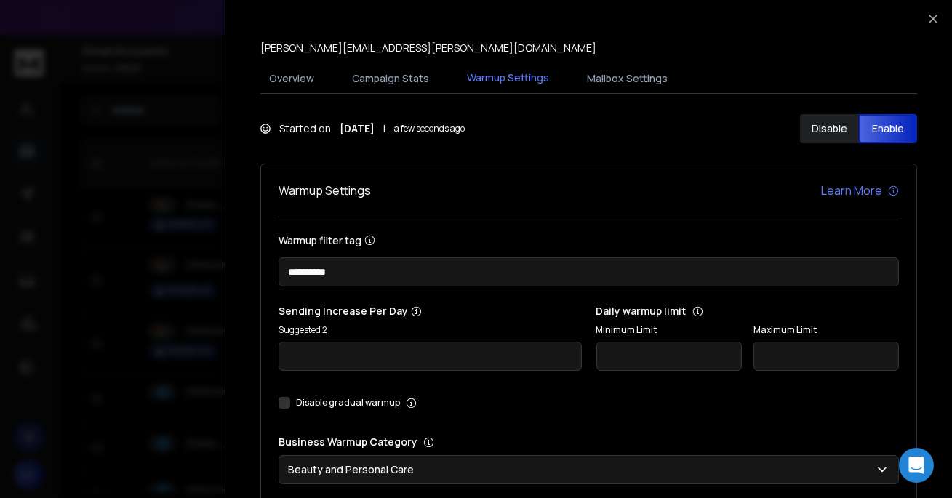
click at [786, 344] on input "**" at bounding box center [826, 356] width 145 height 29
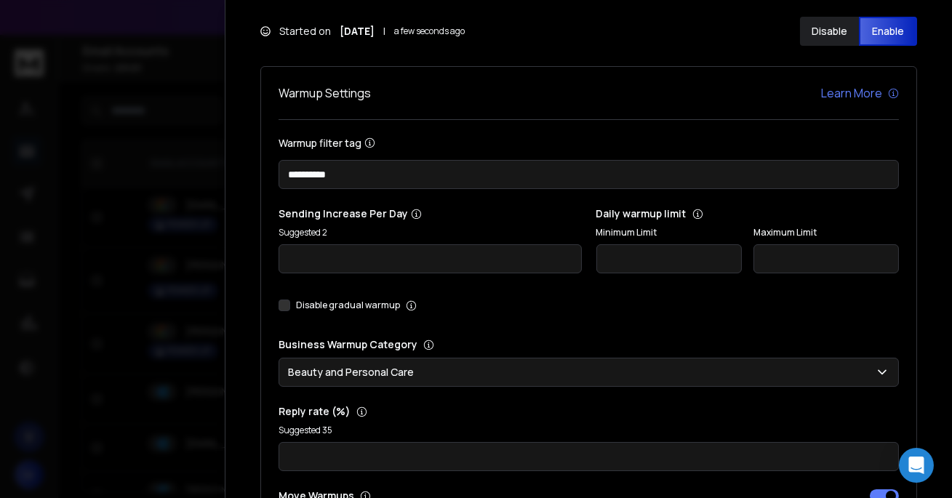
scroll to position [275, 0]
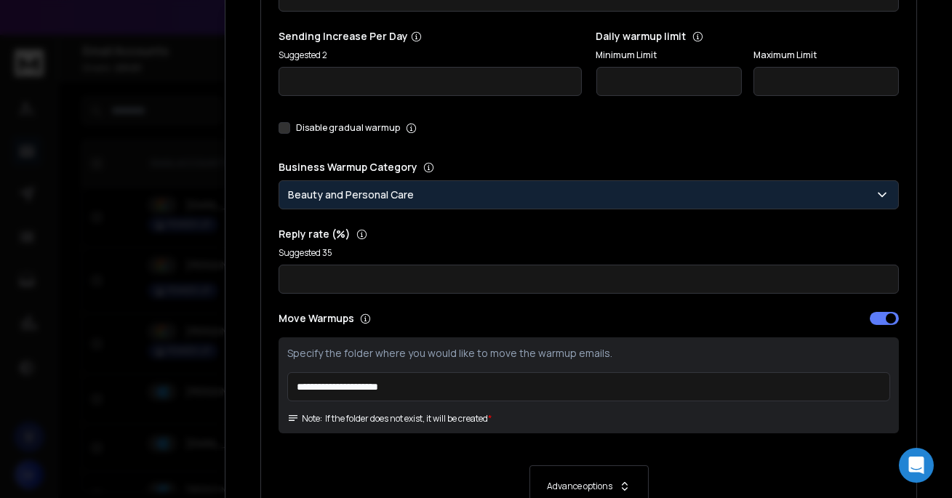
type input "**"
click at [427, 199] on div "Beauty and Personal Care" at bounding box center [589, 195] width 602 height 15
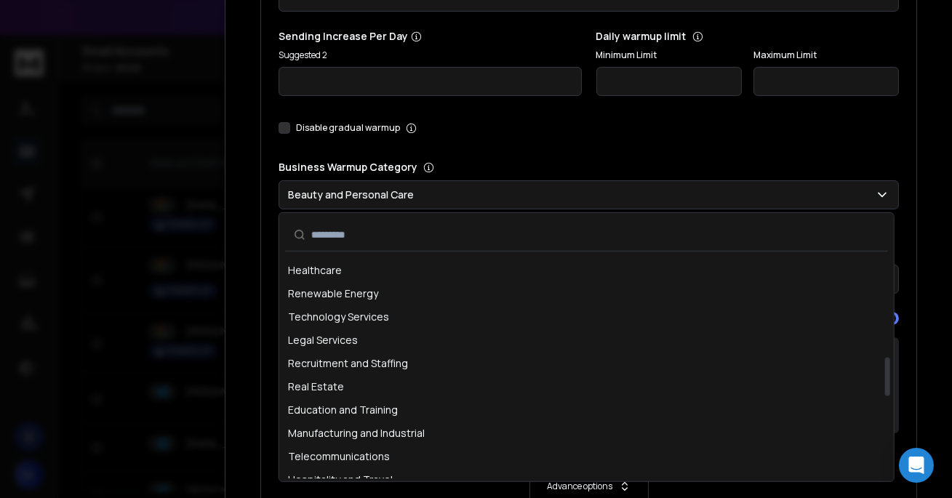
scroll to position [655, 0]
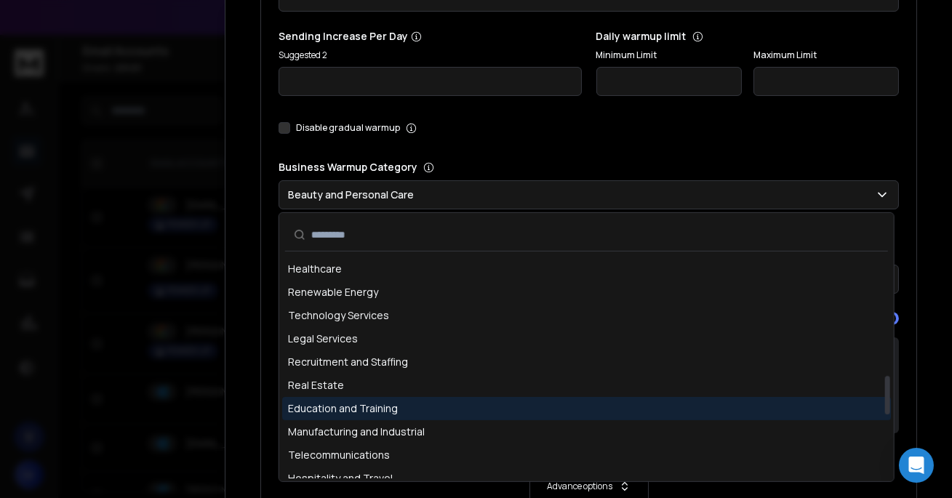
click at [412, 412] on div "Education and Training" at bounding box center [586, 408] width 609 height 23
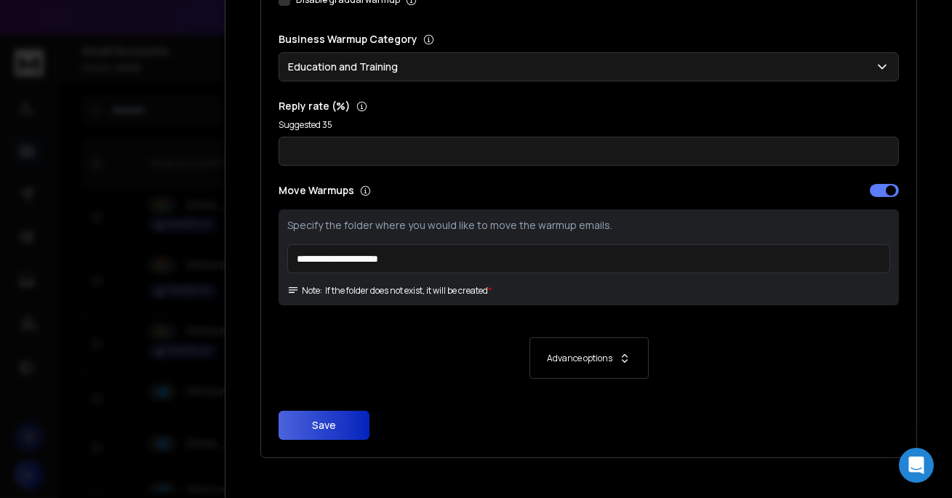
click at [602, 365] on div "Advance options" at bounding box center [589, 358] width 119 height 41
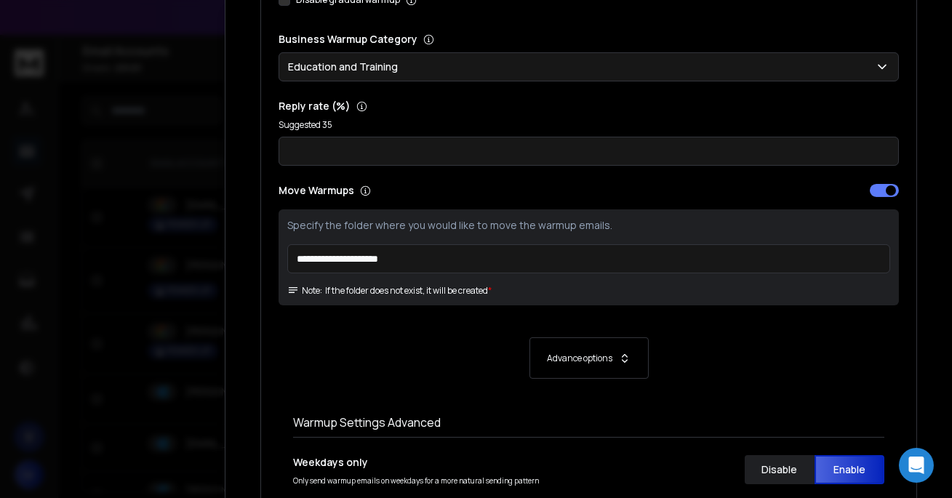
scroll to position [828, 0]
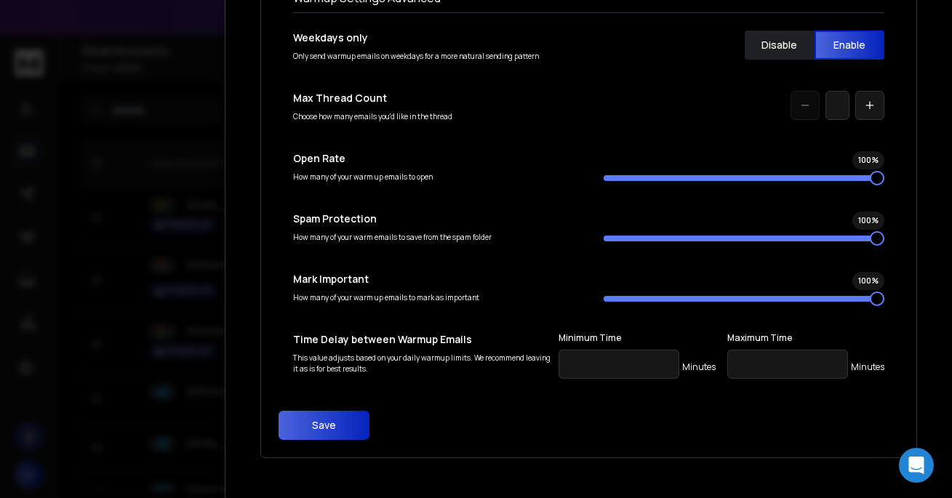
click at [845, 170] on div "100 % ***" at bounding box center [745, 166] width 282 height 30
click at [845, 171] on div "100 % ***" at bounding box center [745, 166] width 282 height 30
click at [845, 175] on span at bounding box center [726, 178] width 244 height 6
click at [835, 298] on span at bounding box center [745, 299] width 282 height 6
click at [344, 412] on button "Save" at bounding box center [324, 425] width 91 height 29
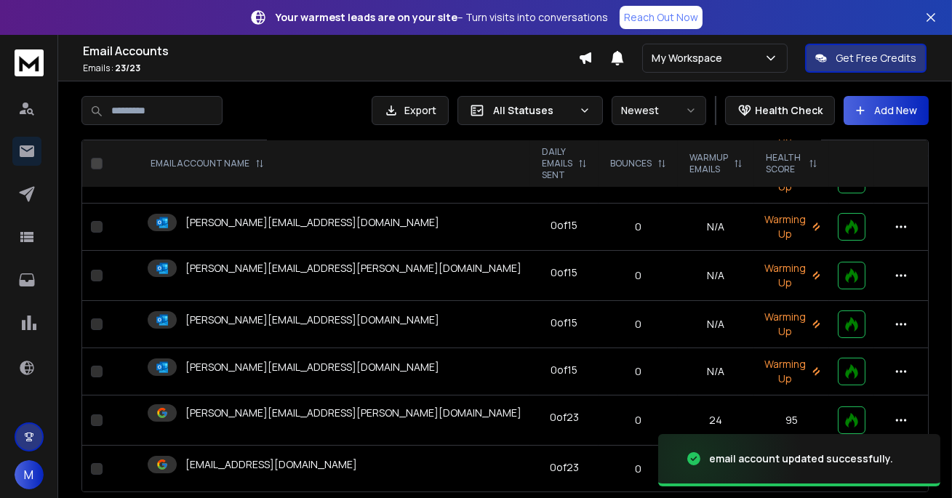
scroll to position [0, 0]
